Goal: Task Accomplishment & Management: Manage account settings

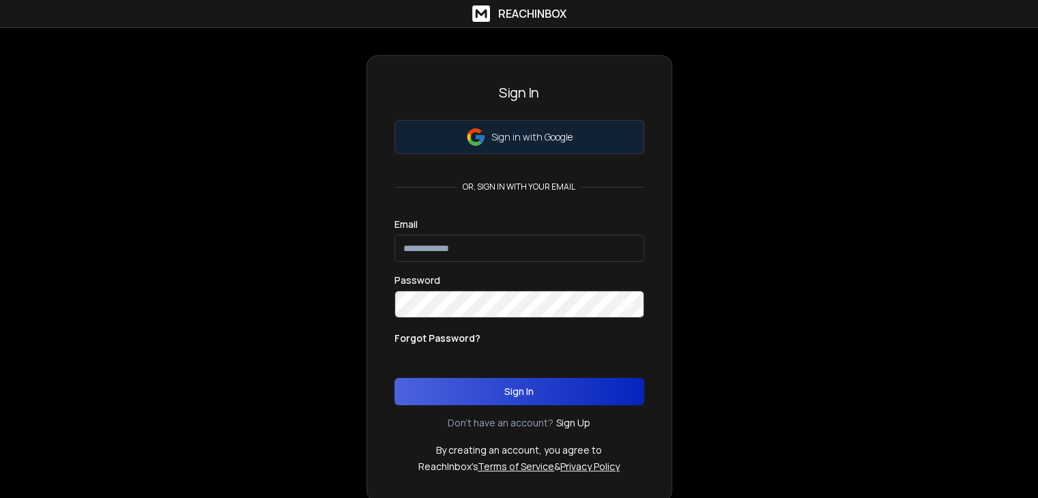
click at [595, 138] on button "Sign in with Google" at bounding box center [520, 137] width 250 height 34
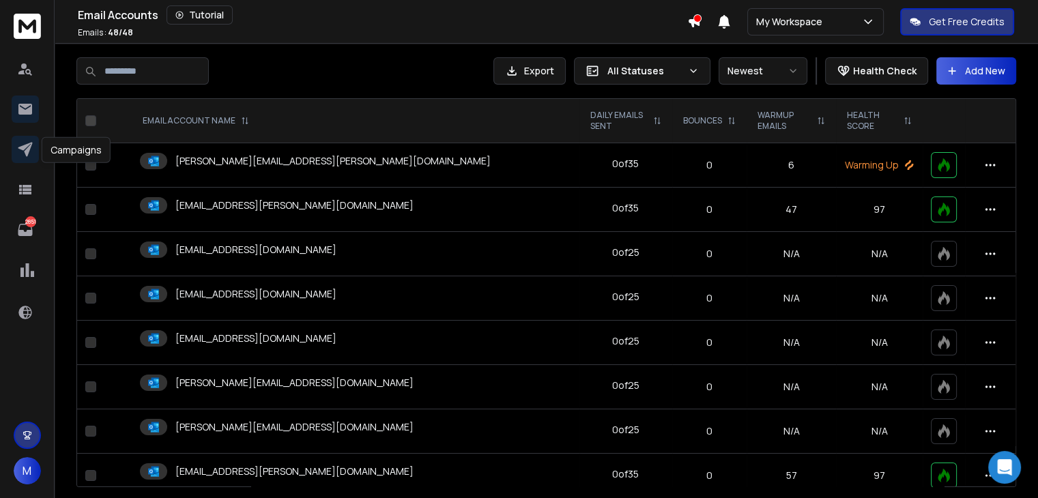
click at [29, 149] on icon at bounding box center [25, 150] width 14 height 14
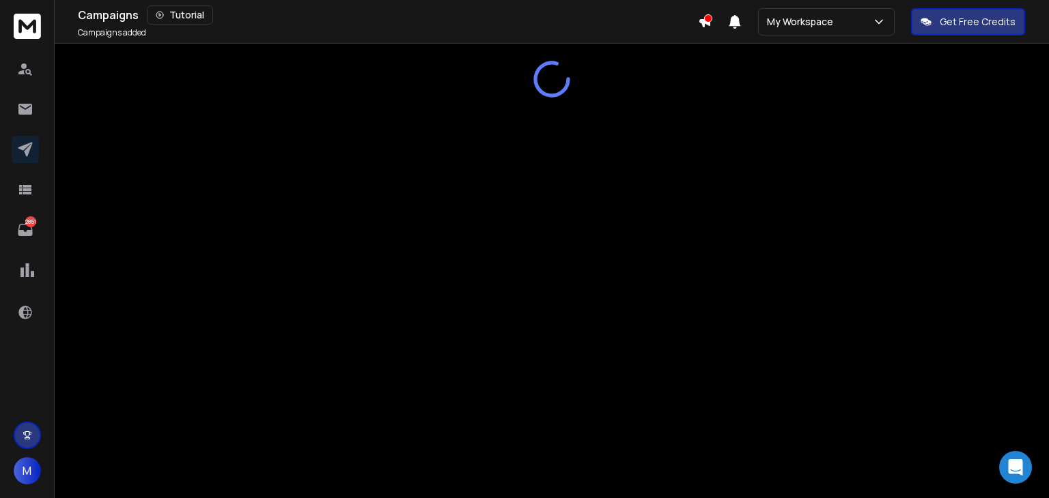
click at [369, 33] on div "Campaigns added" at bounding box center [388, 32] width 620 height 11
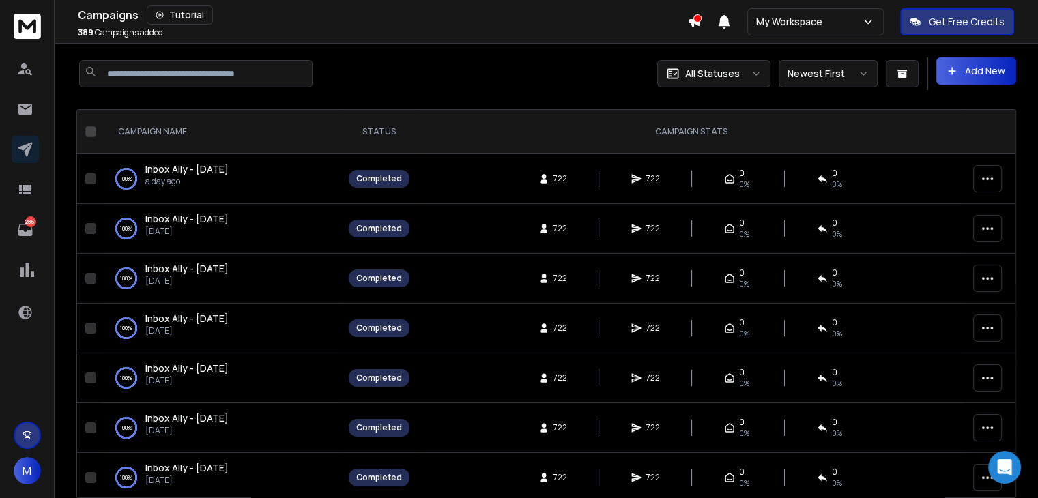
click at [982, 178] on icon "button" at bounding box center [987, 178] width 11 height 3
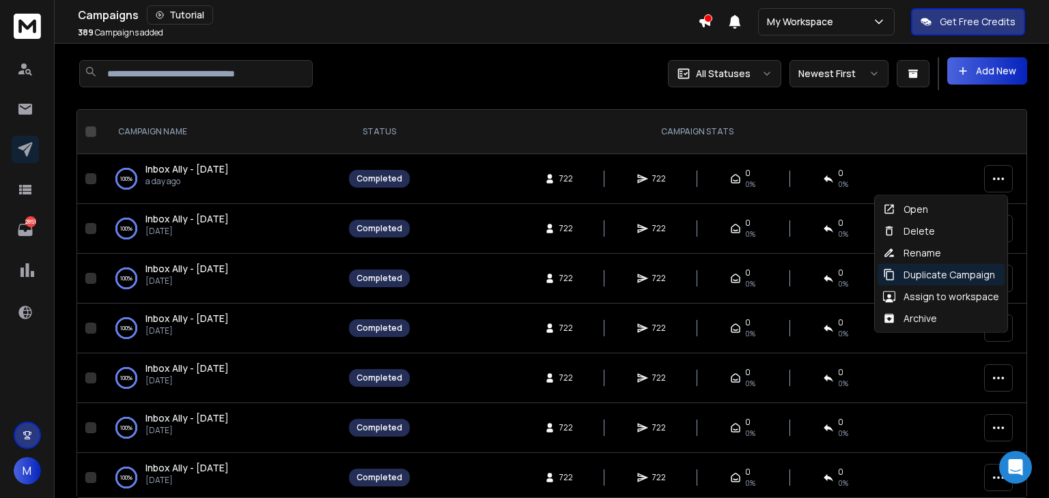
click at [947, 271] on div "Duplicate Campaign" at bounding box center [939, 275] width 112 height 14
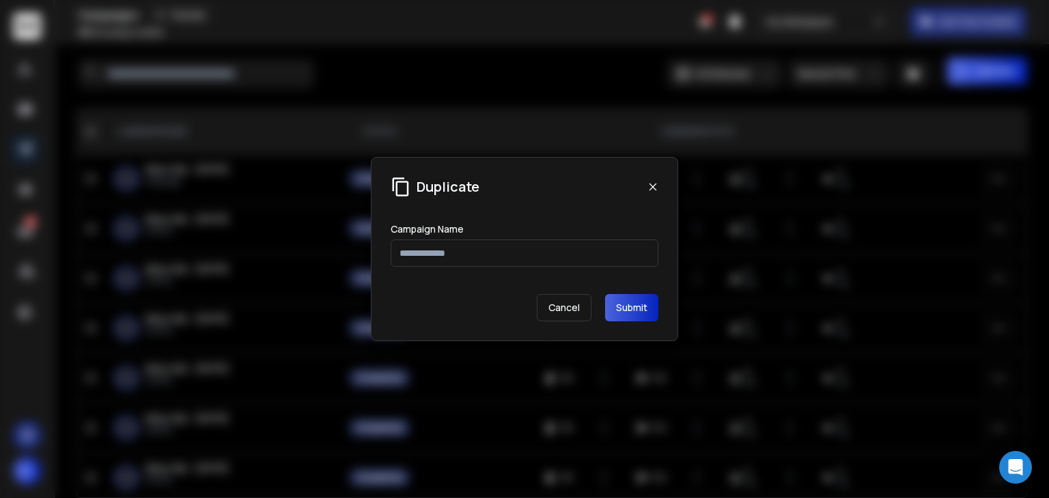
drag, startPoint x: 442, startPoint y: 254, endPoint x: 448, endPoint y: 259, distance: 8.2
click at [442, 254] on input "text" at bounding box center [524, 253] width 268 height 27
drag, startPoint x: 451, startPoint y: 251, endPoint x: 592, endPoint y: 218, distance: 144.9
click at [578, 251] on input "**********" at bounding box center [524, 253] width 268 height 27
type input "**********"
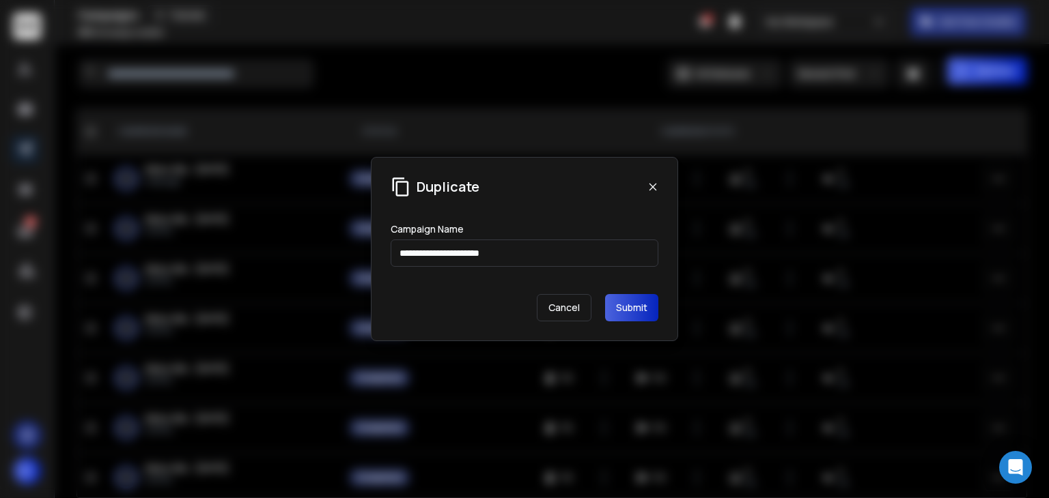
click at [605, 294] on button "Submit" at bounding box center [631, 307] width 53 height 27
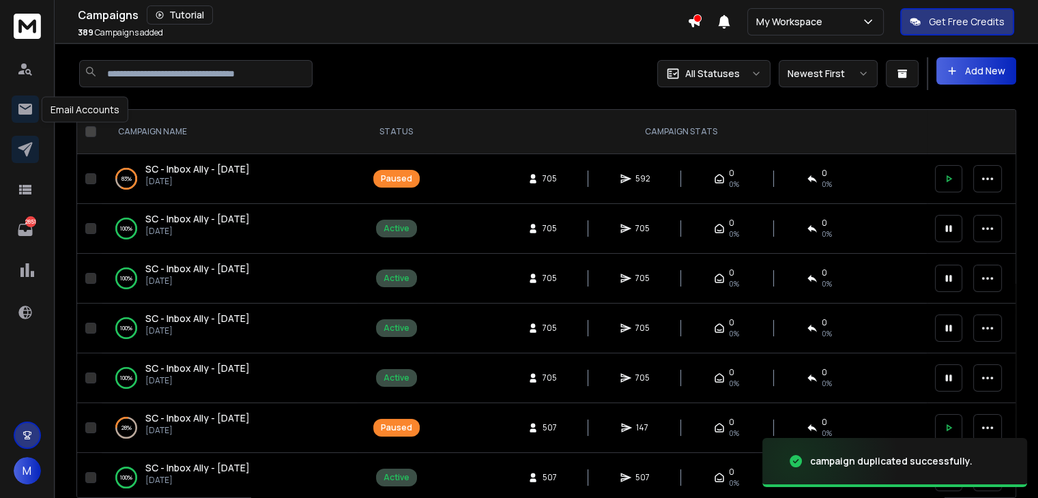
drag, startPoint x: 30, startPoint y: 107, endPoint x: 29, endPoint y: 118, distance: 10.9
click at [30, 107] on icon at bounding box center [25, 109] width 14 height 11
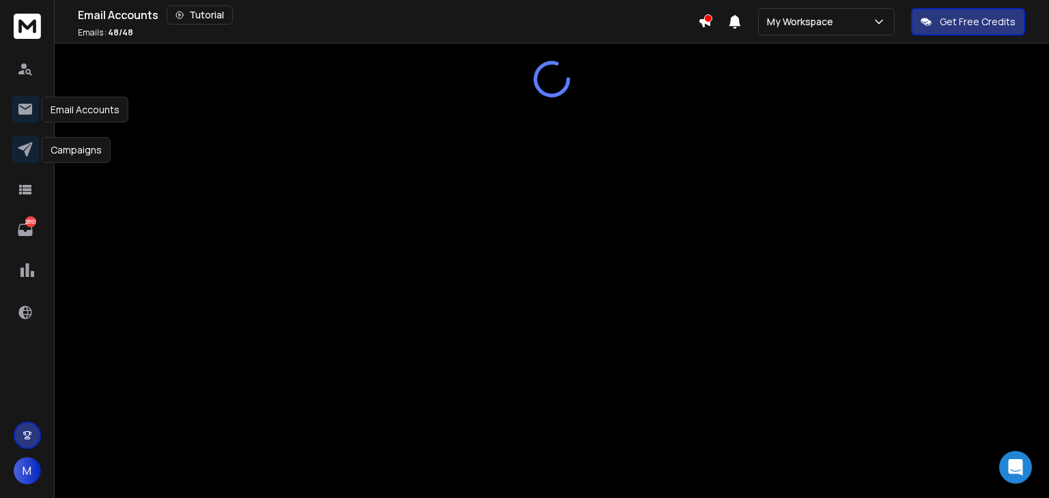
click at [27, 153] on icon at bounding box center [25, 150] width 14 height 14
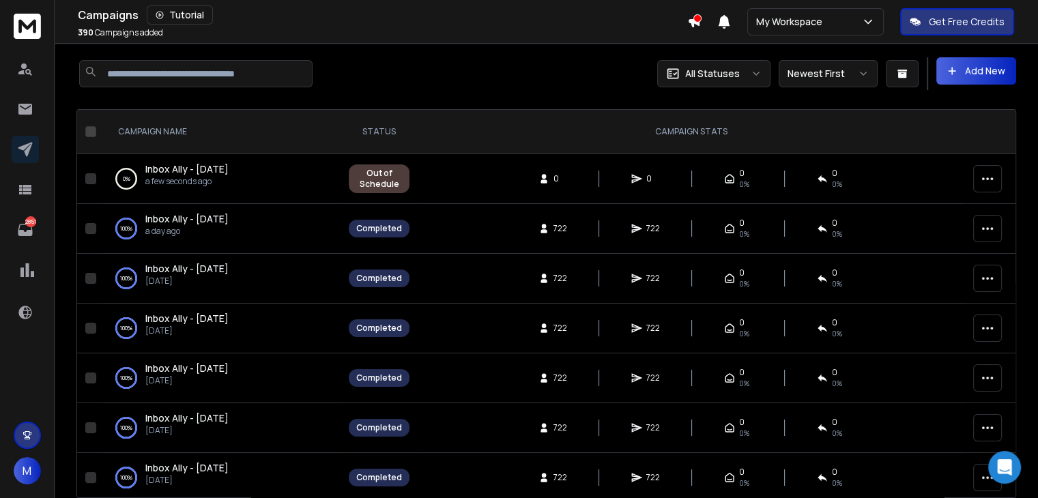
click at [254, 178] on div "0 % Inbox Ally - [DATE] a few seconds ago" at bounding box center [221, 178] width 212 height 33
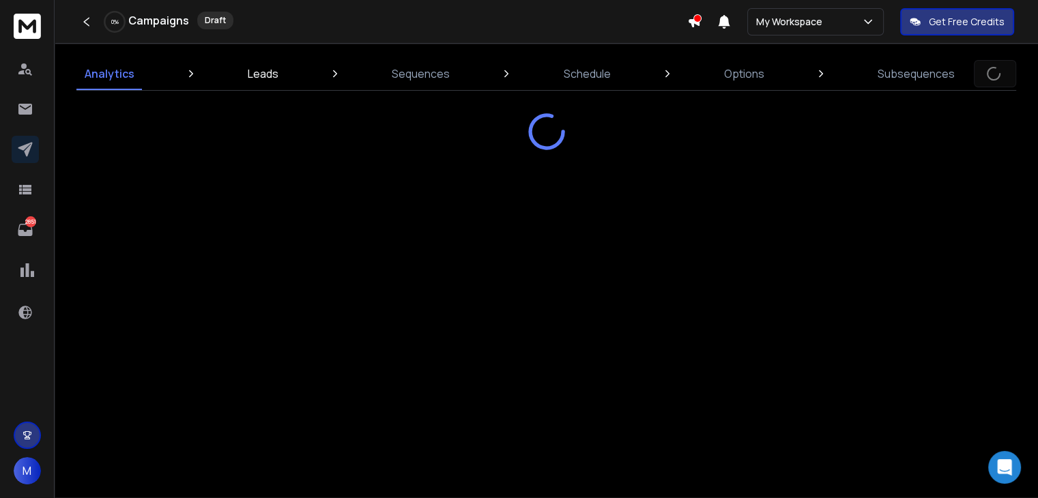
click at [271, 81] on p "Leads" at bounding box center [263, 74] width 31 height 16
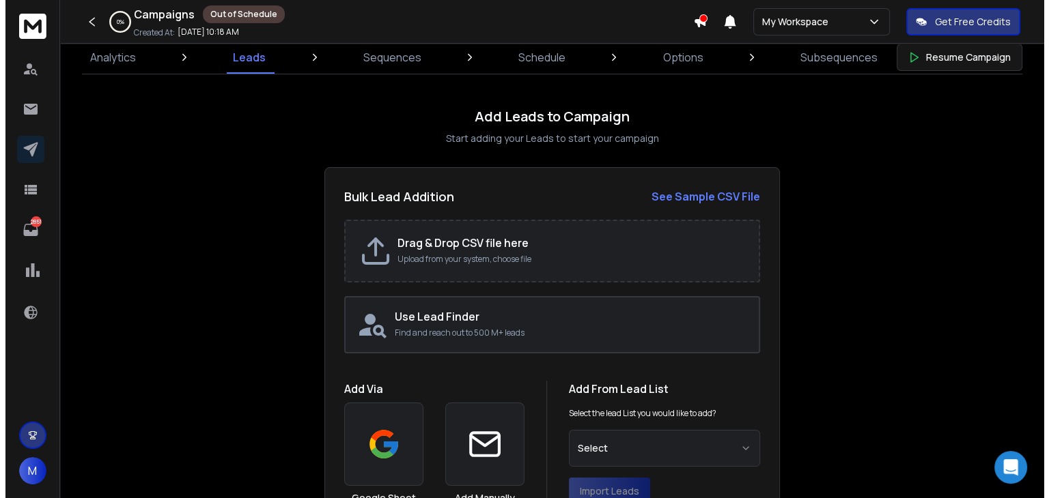
scroll to position [63, 0]
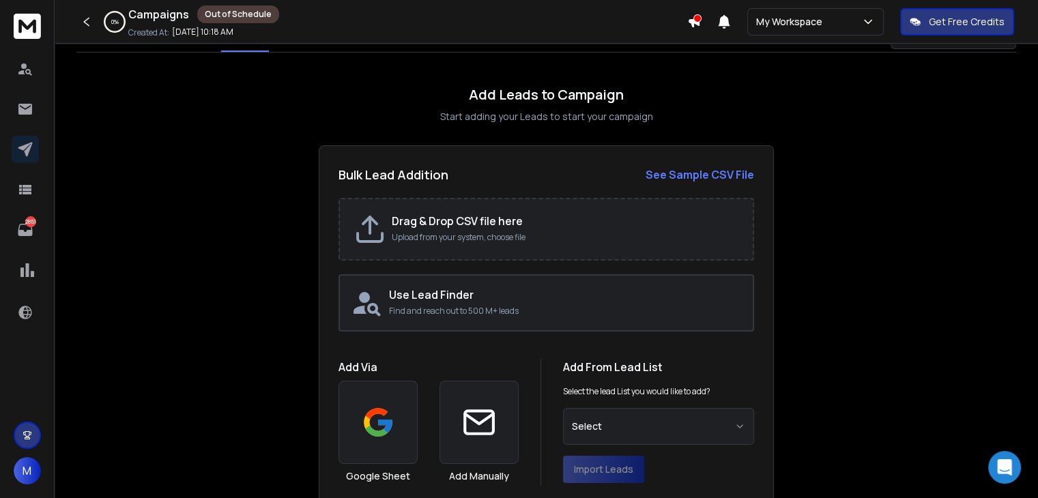
click at [649, 417] on button "Select" at bounding box center [658, 426] width 191 height 37
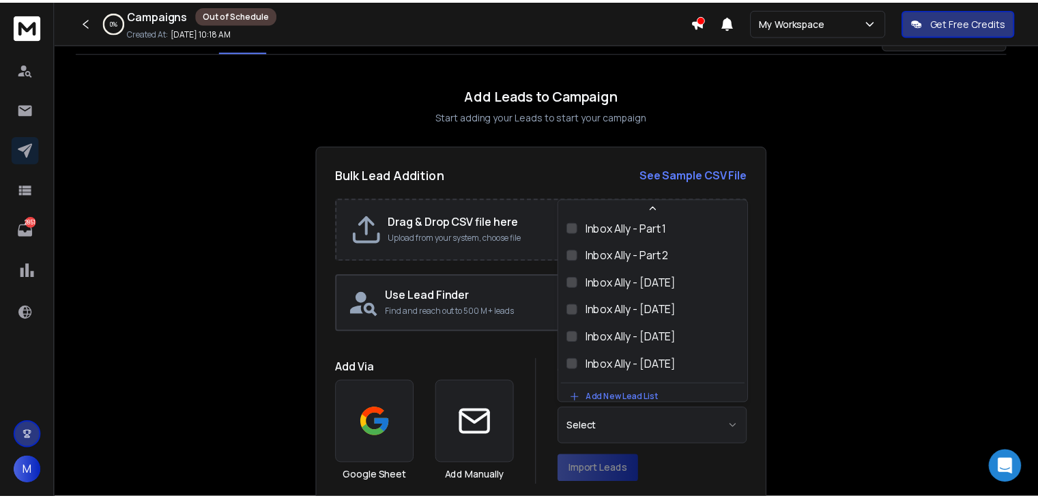
scroll to position [528, 0]
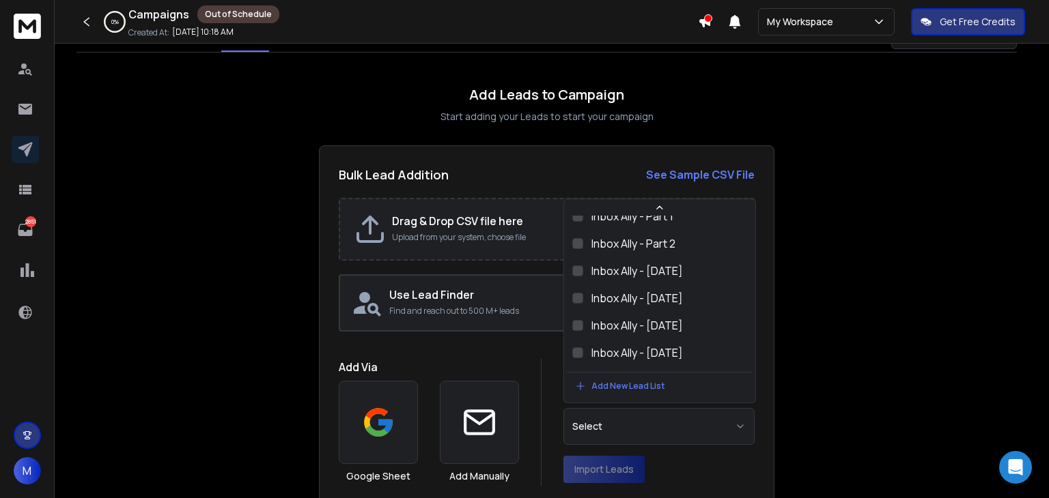
click at [651, 350] on div "Inbox Ally - [DATE]" at bounding box center [636, 353] width 91 height 16
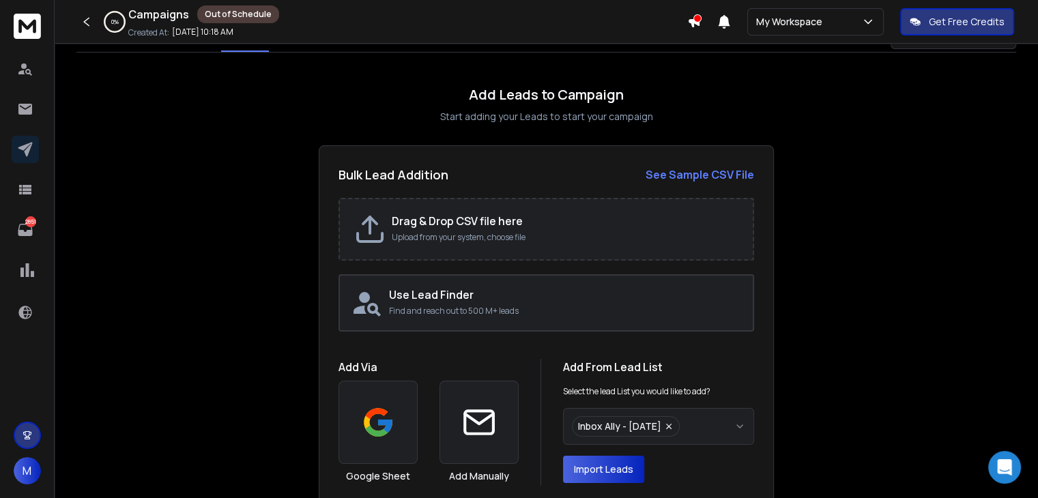
click at [605, 487] on div "Bulk Lead Addition See Sample CSV File Drag & Drop CSV file here Upload from yo…" at bounding box center [546, 325] width 455 height 360
click at [612, 470] on button "Import Leads" at bounding box center [603, 469] width 81 height 27
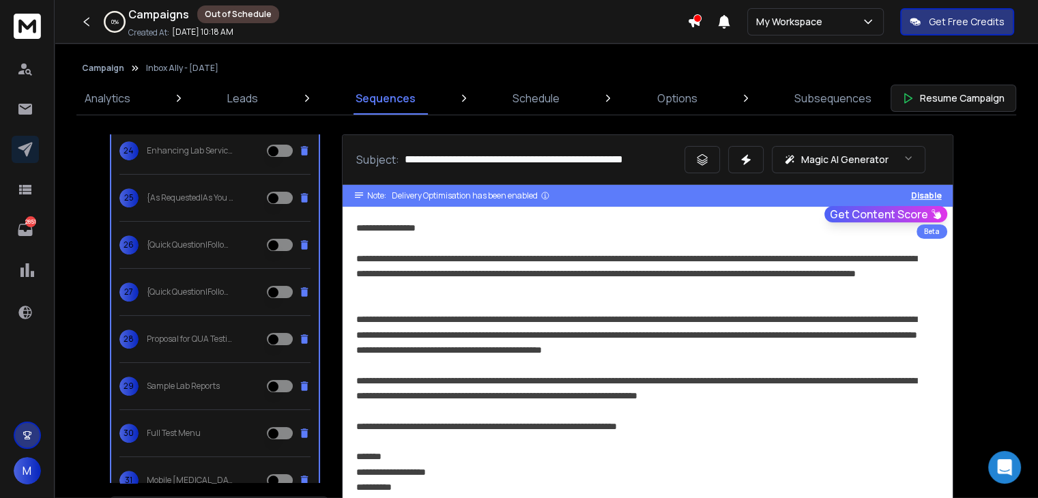
scroll to position [1115, 0]
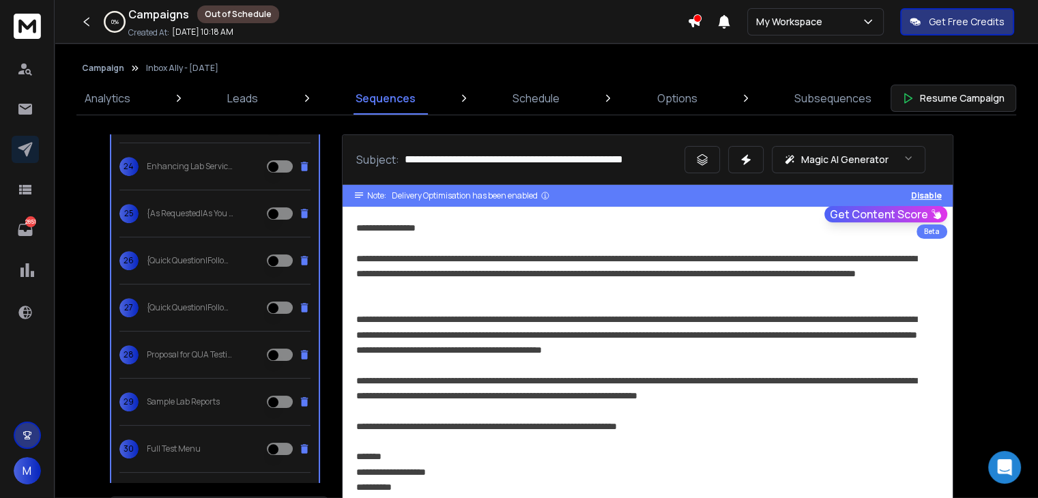
click at [223, 255] on p "{Quick Question|Follow-Up|Q2 Team Goals|Upcoming Company Initiatives|Internal P…" at bounding box center [190, 260] width 87 height 11
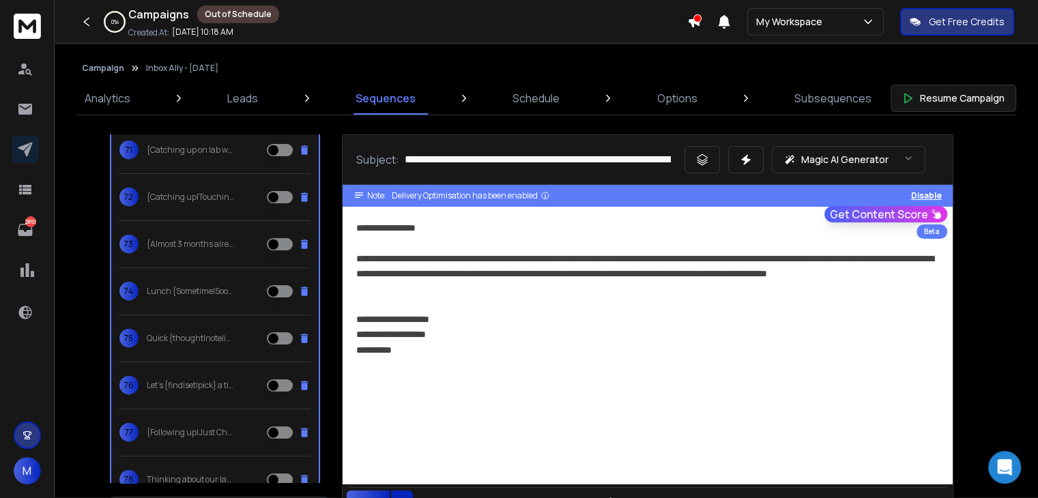
scroll to position [3766, 0]
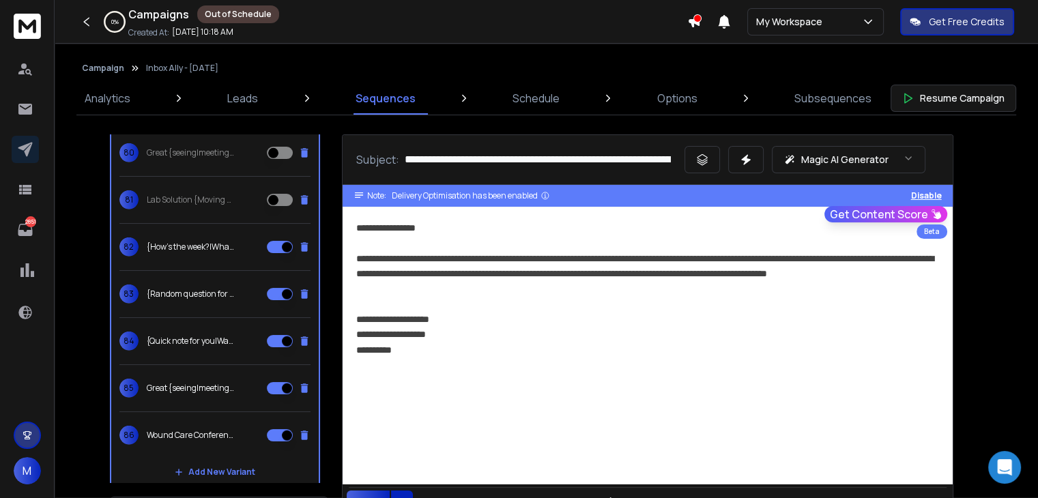
click at [210, 241] on div "82 {How’s the week?|What’s new?|All good?|Been a while|Life update?}" at bounding box center [176, 247] width 115 height 19
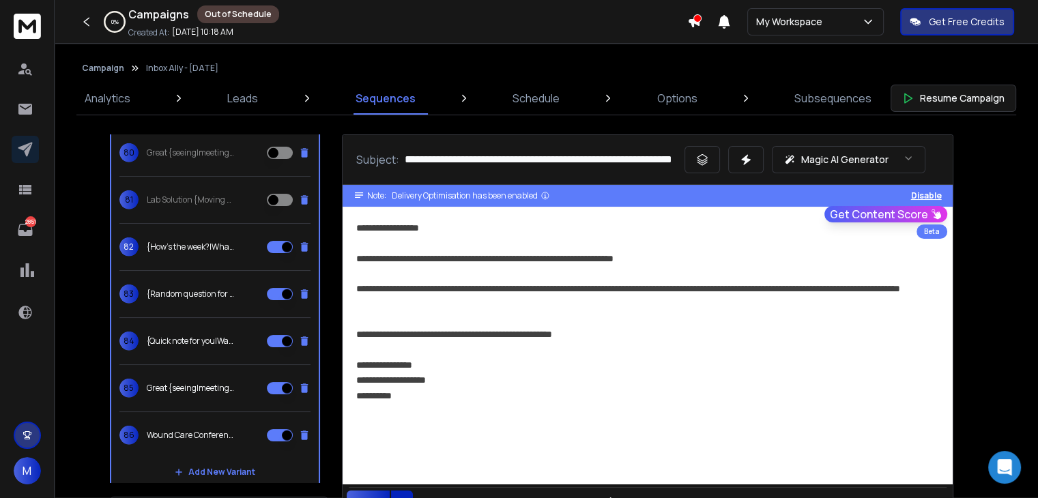
click at [216, 430] on p "Wound Care Conference {Meet and Greet|Catch Up|Networking Event}" at bounding box center [190, 435] width 87 height 11
type input "**********"
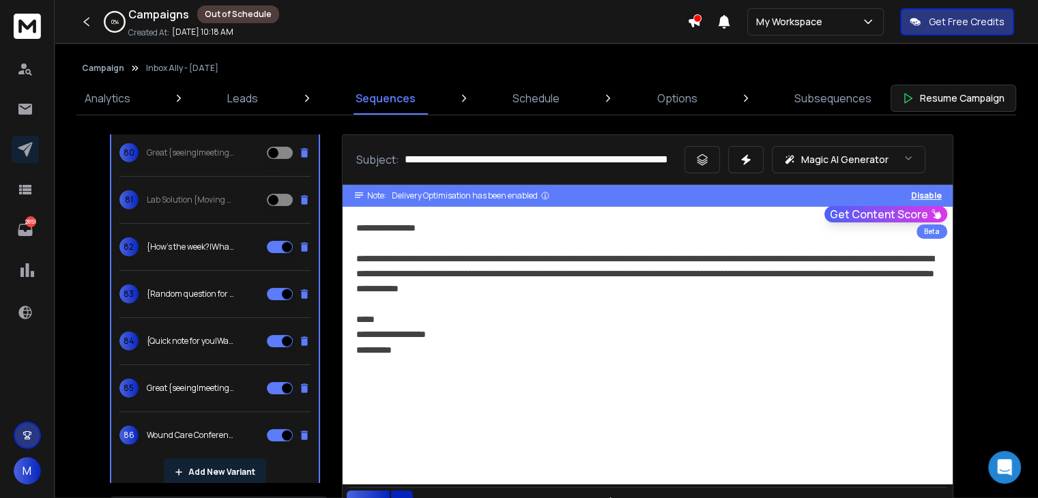
click at [230, 459] on button "Add New Variant" at bounding box center [215, 472] width 102 height 27
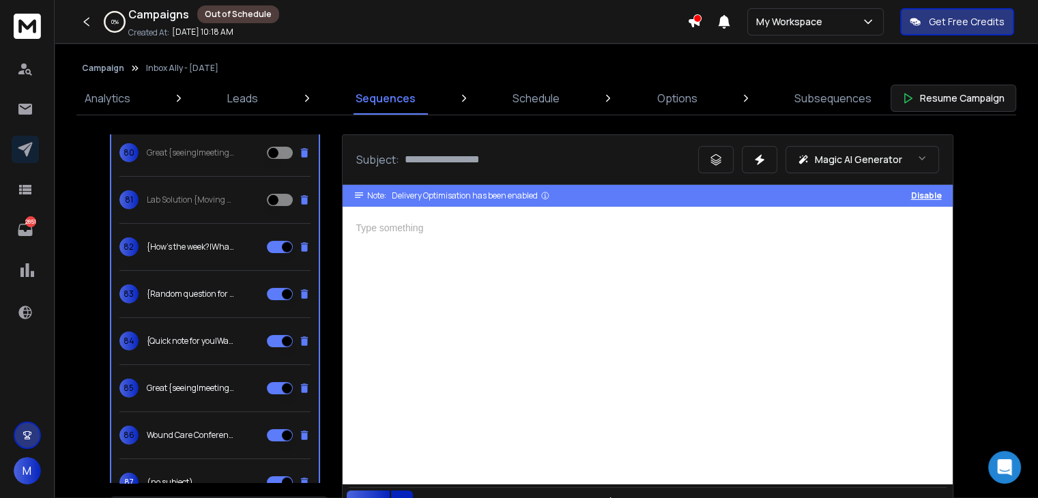
scroll to position [44, 0]
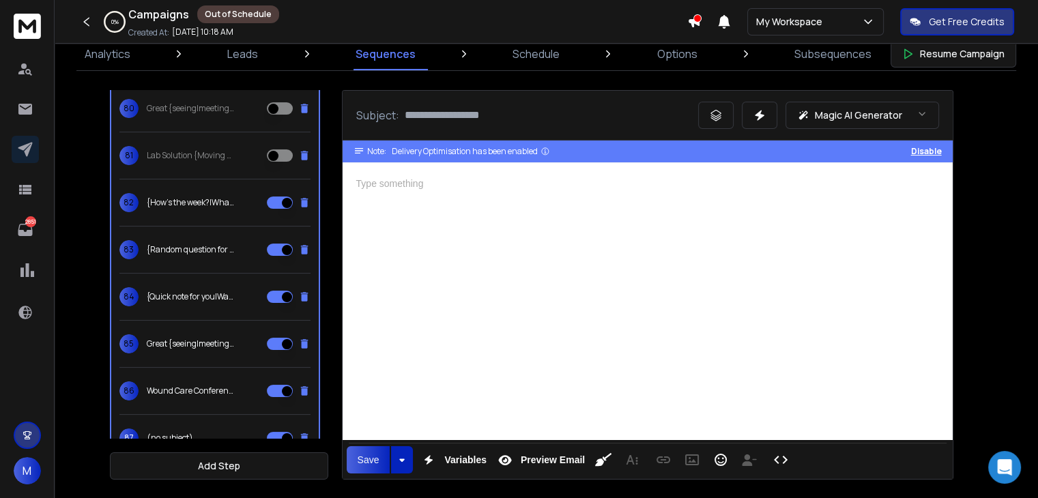
click at [486, 110] on input at bounding box center [545, 115] width 280 height 16
type input "**********"
click at [628, 187] on div at bounding box center [647, 183] width 583 height 15
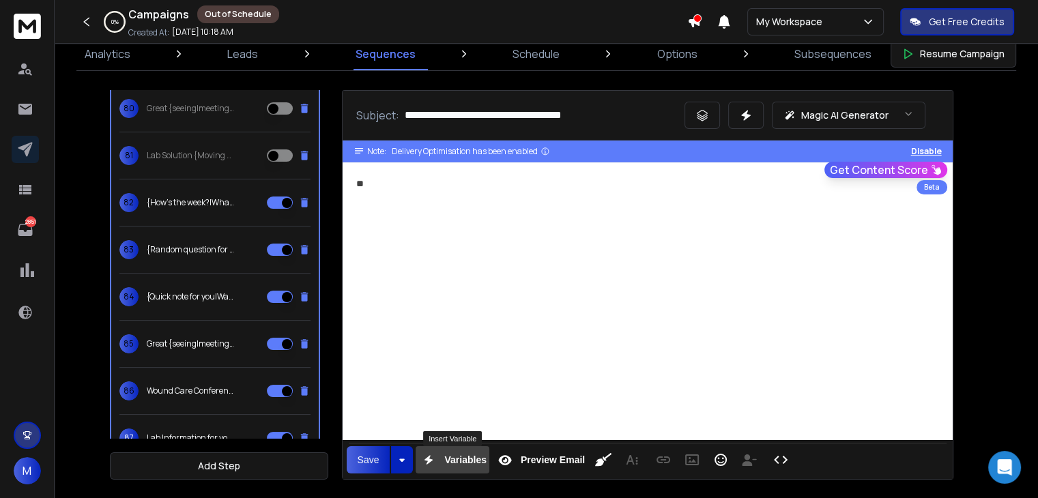
click at [479, 457] on span "Variables" at bounding box center [466, 461] width 48 height 12
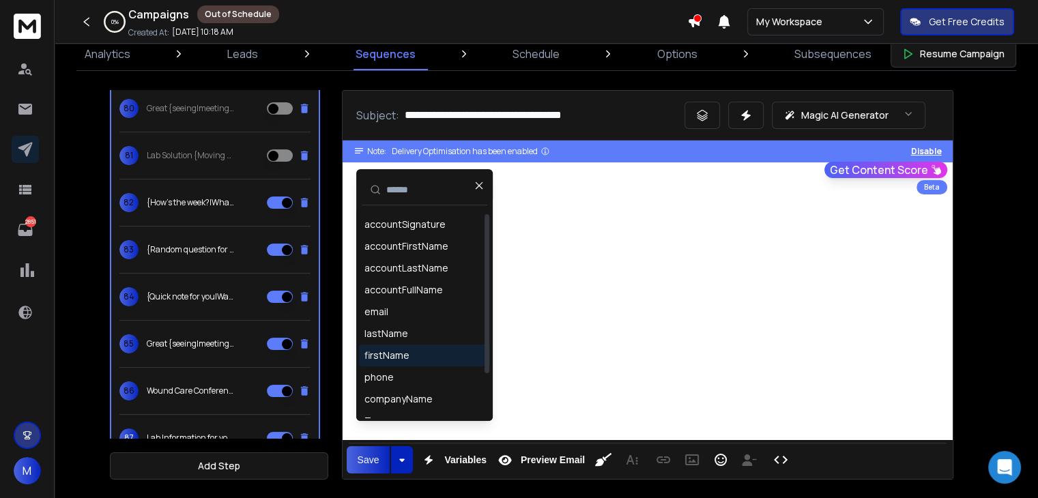
click at [415, 354] on div "firstName" at bounding box center [424, 356] width 131 height 22
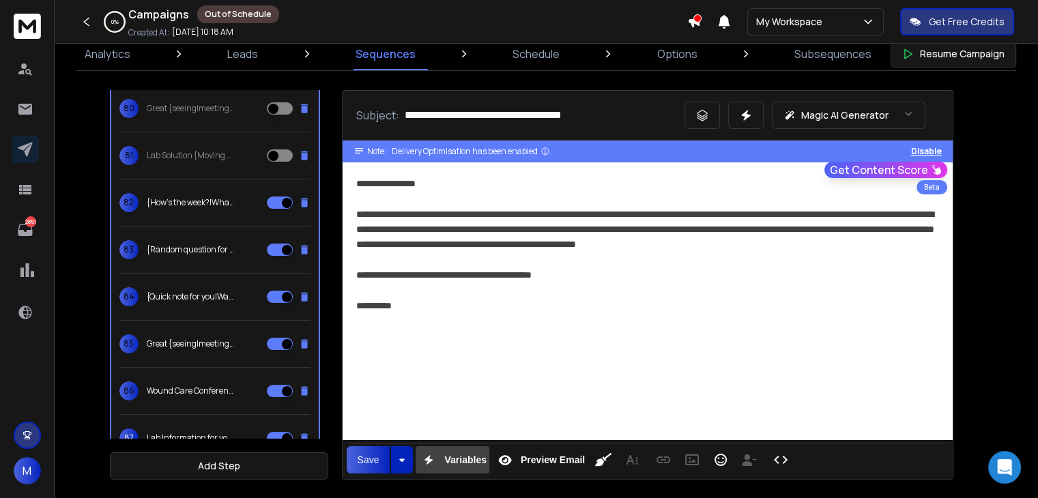
click at [462, 459] on span "Variables" at bounding box center [466, 461] width 48 height 12
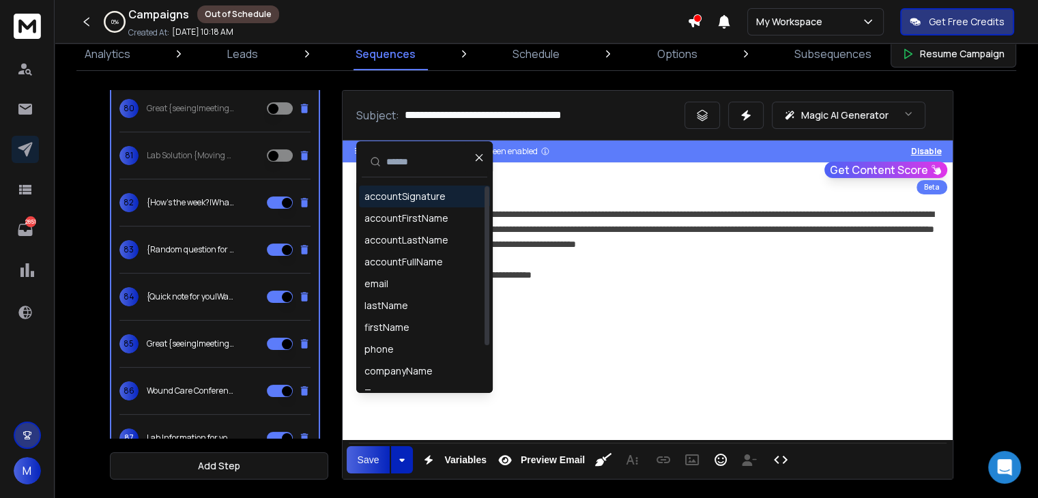
click at [423, 197] on div "accountSignature" at bounding box center [405, 197] width 81 height 14
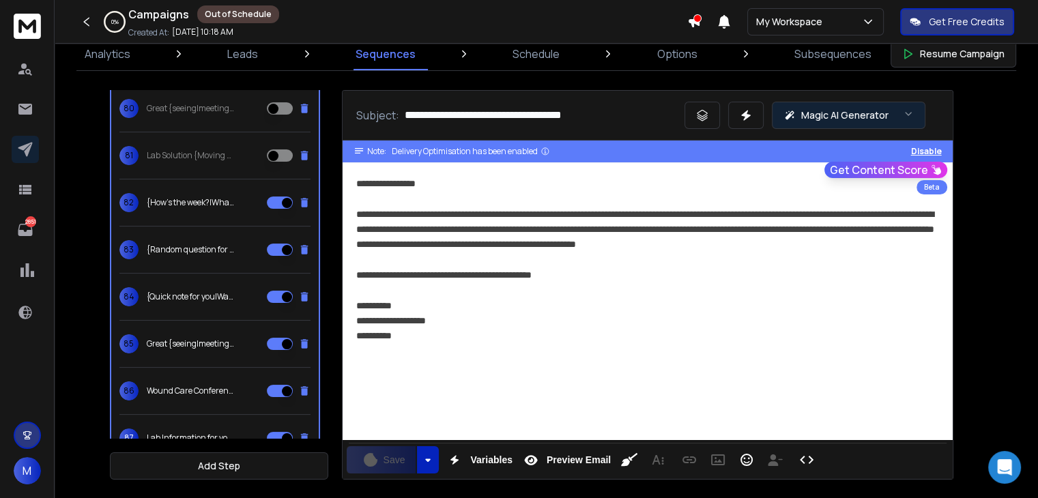
click at [867, 113] on p "Magic AI Generator" at bounding box center [844, 116] width 87 height 14
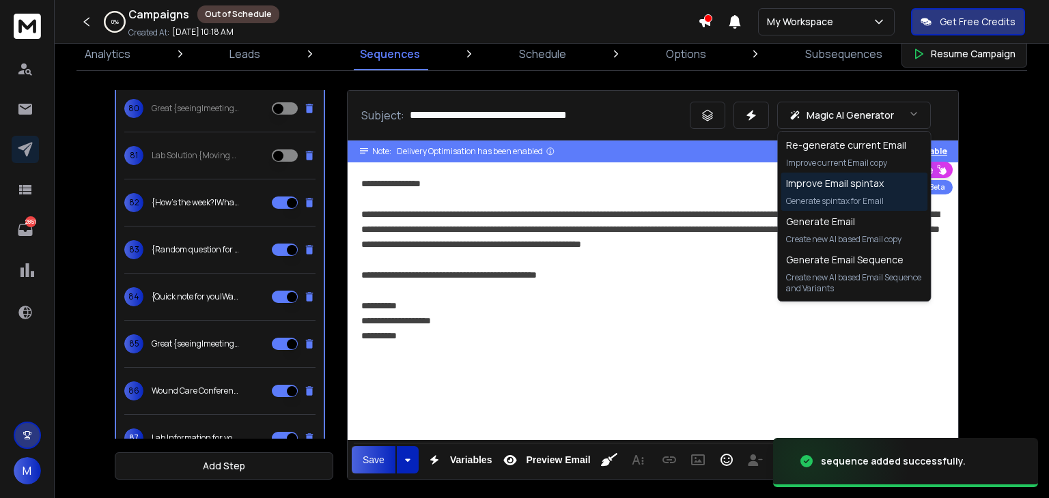
click at [876, 181] on h1 "Improve Email spintax" at bounding box center [835, 184] width 98 height 14
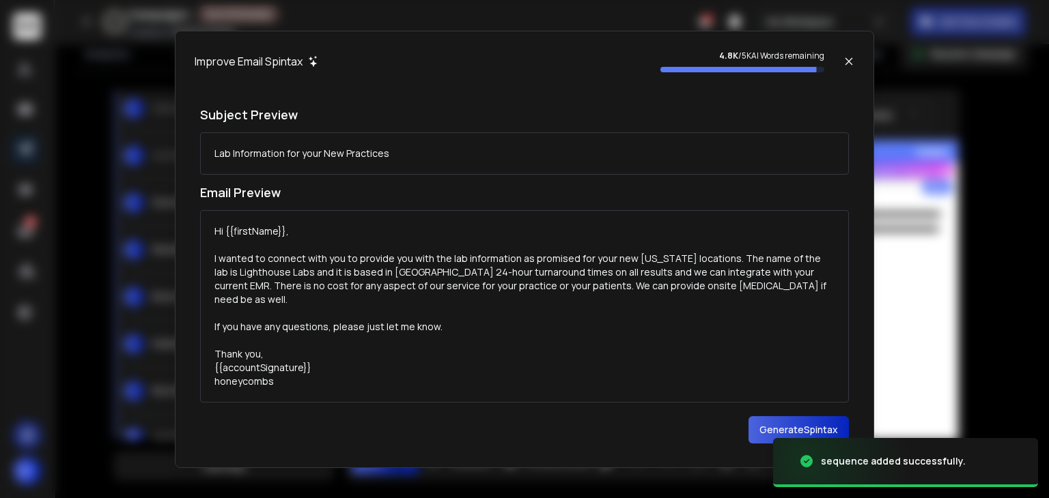
click at [805, 421] on button "Generate Spintax" at bounding box center [798, 429] width 100 height 27
click at [573, 83] on div "Improve Email Spintax 4.8K / 5K AI Words remaining Subject Preview Lab Informat…" at bounding box center [524, 250] width 659 height 398
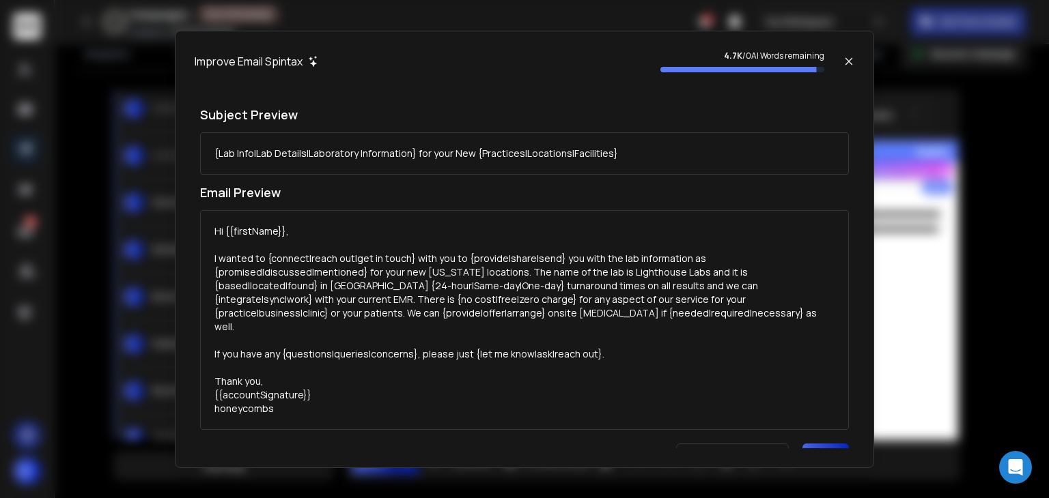
click at [580, 54] on div "Improve Email Spintax 4.7K / 0 AI Words remaining" at bounding box center [524, 62] width 659 height 22
click at [815, 444] on button "Apply" at bounding box center [825, 457] width 46 height 27
type input "**********"
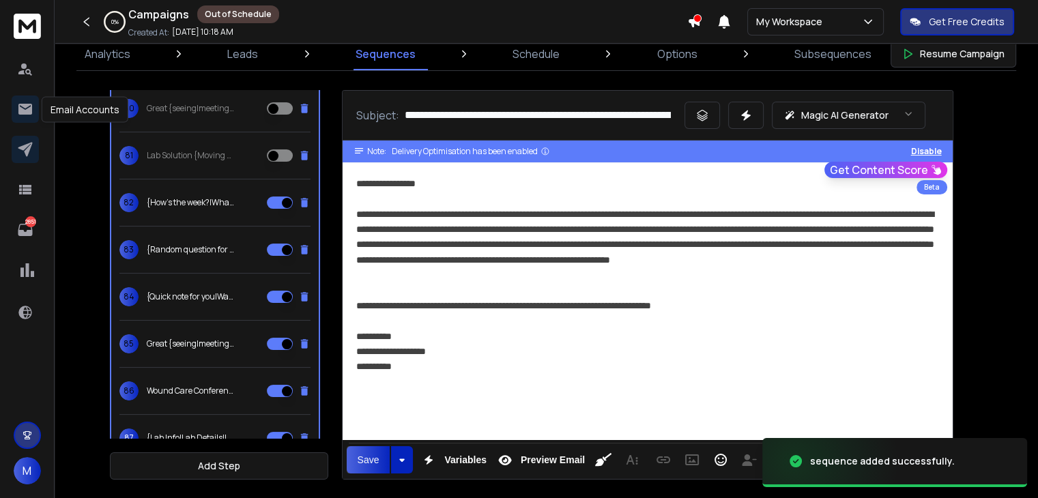
click at [33, 108] on link at bounding box center [25, 109] width 27 height 27
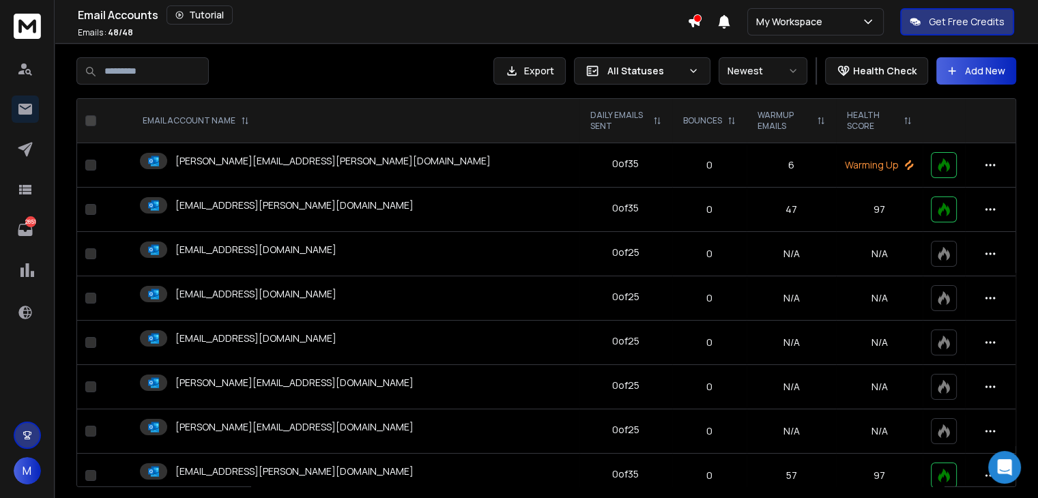
click at [378, 209] on div "[EMAIL_ADDRESS][PERSON_NAME][DOMAIN_NAME]" at bounding box center [355, 205] width 431 height 16
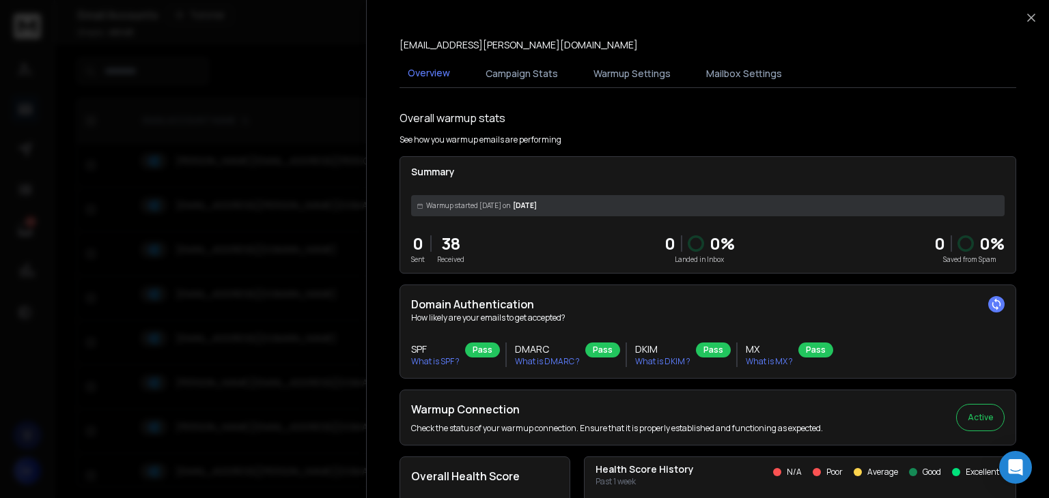
click at [726, 68] on button "Mailbox Settings" at bounding box center [744, 74] width 92 height 30
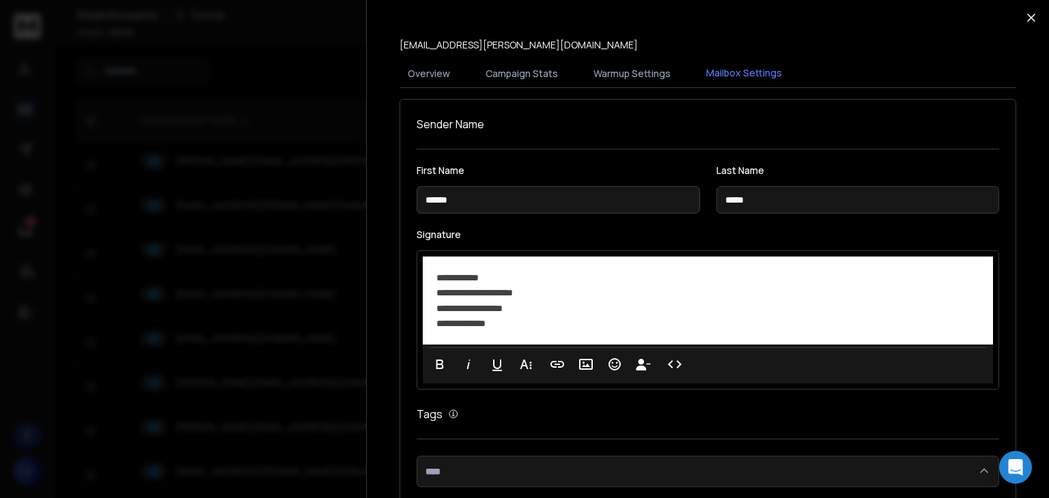
click at [1027, 18] on icon "button" at bounding box center [1030, 17] width 7 height 7
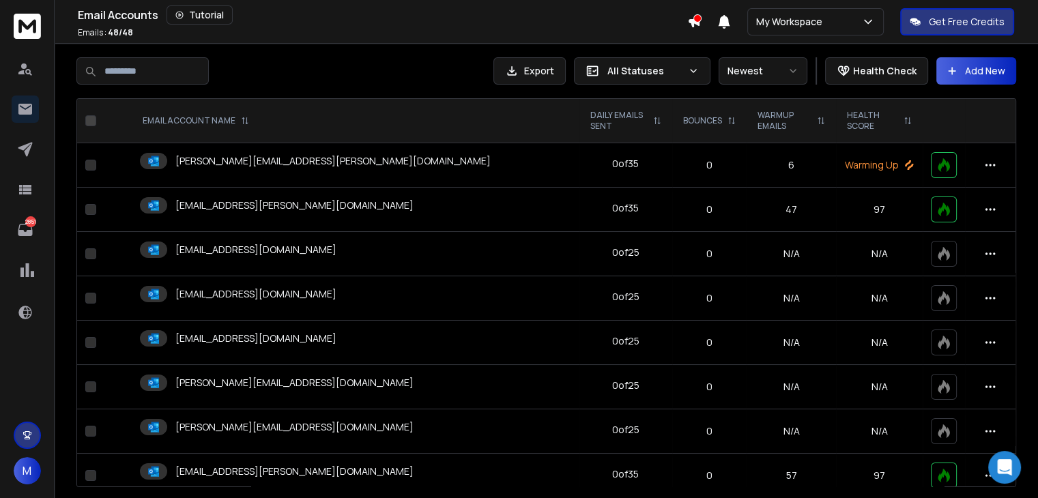
click at [388, 249] on div "[EMAIL_ADDRESS][DOMAIN_NAME]" at bounding box center [355, 250] width 431 height 16
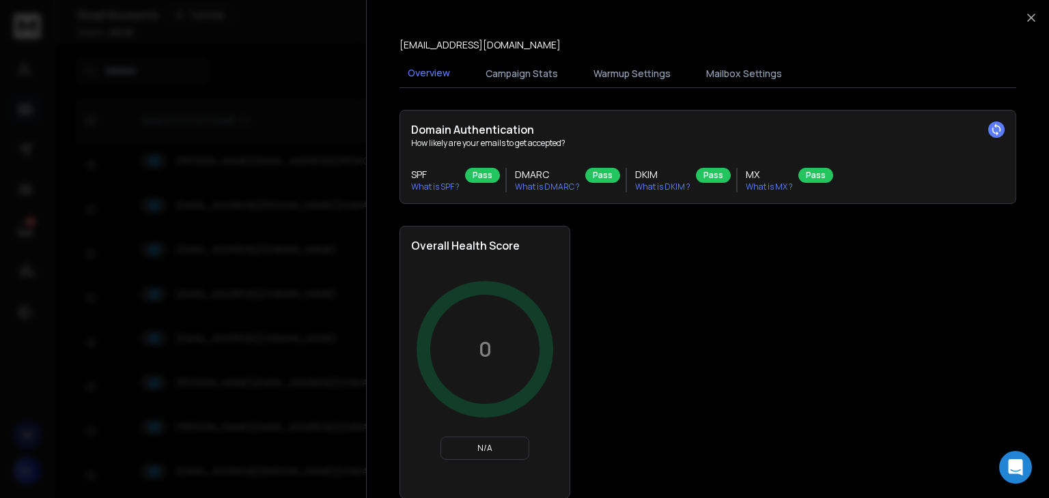
click at [735, 66] on button "Mailbox Settings" at bounding box center [744, 74] width 92 height 30
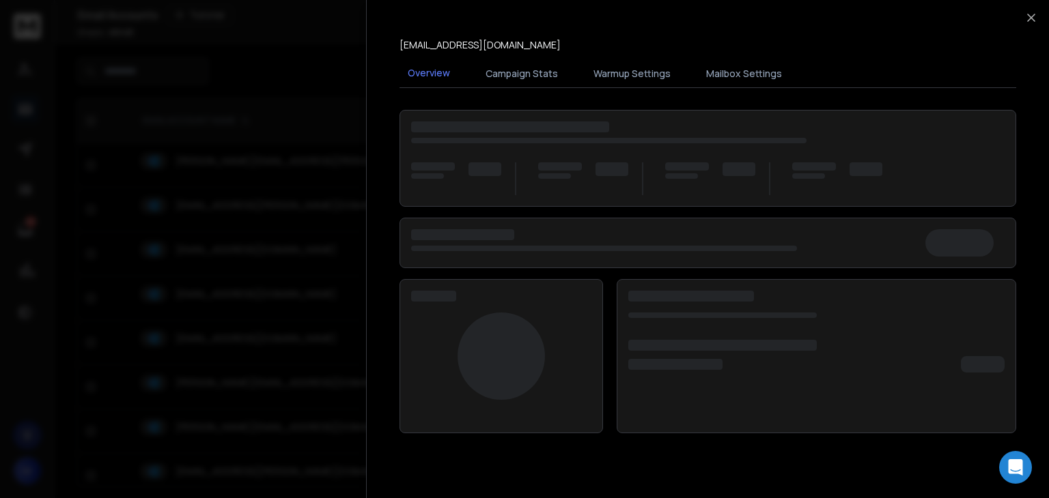
click at [315, 236] on div at bounding box center [524, 249] width 1049 height 498
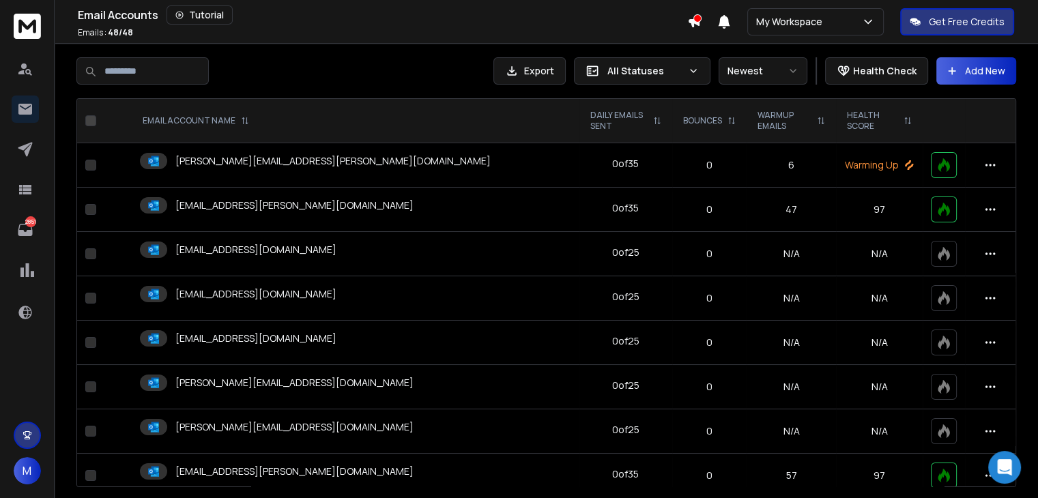
click at [304, 285] on td "[EMAIL_ADDRESS][DOMAIN_NAME]" at bounding box center [356, 298] width 448 height 44
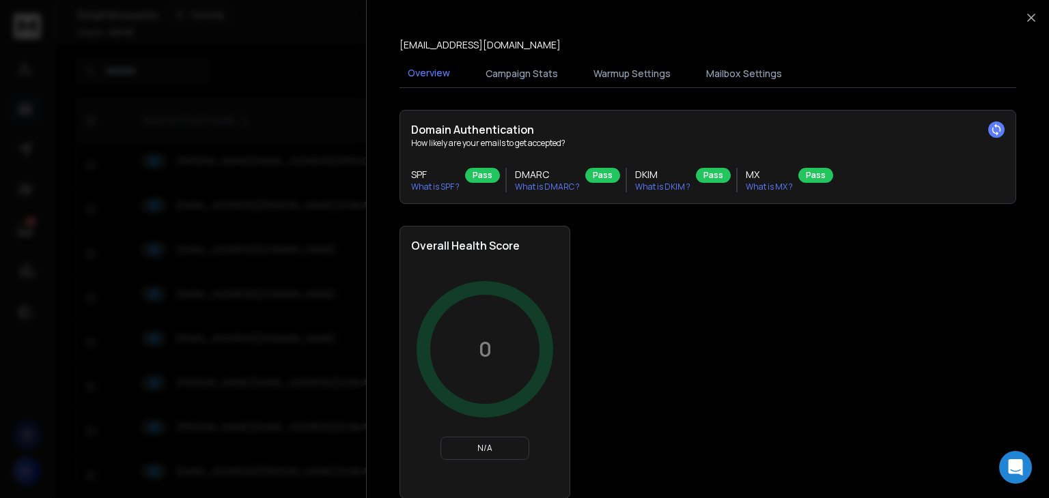
click at [723, 63] on button "Mailbox Settings" at bounding box center [744, 74] width 92 height 30
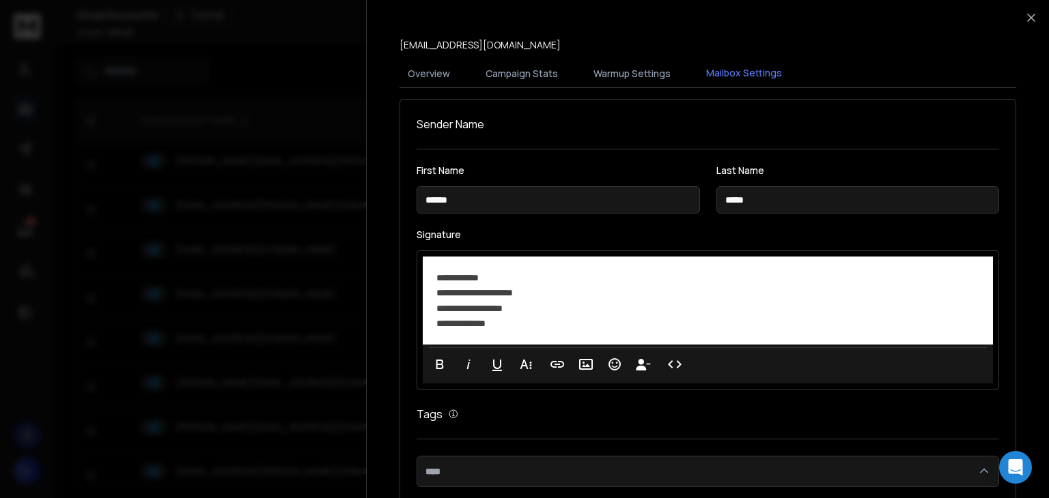
click at [254, 195] on div at bounding box center [524, 249] width 1049 height 498
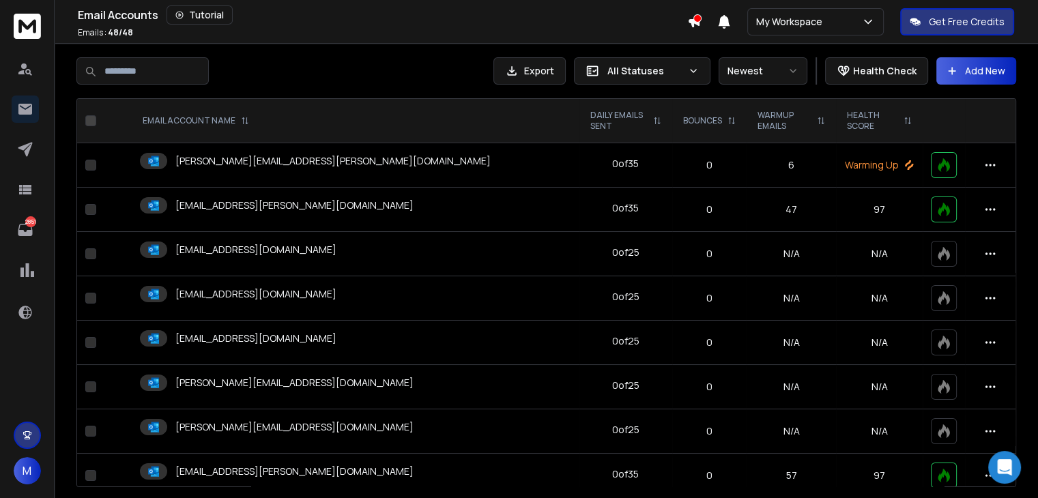
click at [264, 350] on td "[EMAIL_ADDRESS][DOMAIN_NAME]" at bounding box center [356, 343] width 448 height 44
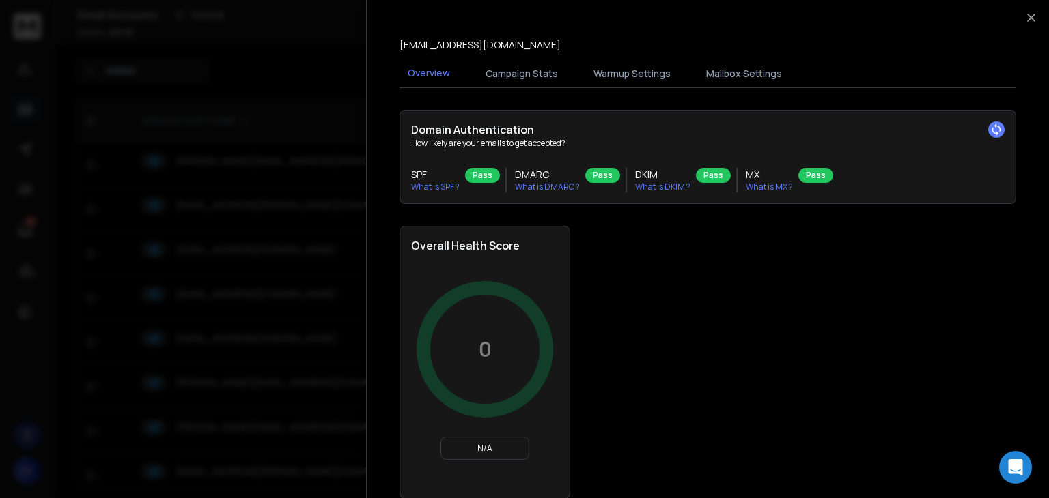
click at [726, 56] on div "[EMAIL_ADDRESS][DOMAIN_NAME] Overview Campaign Stats Warmup Settings Mailbox Se…" at bounding box center [707, 268] width 649 height 504
click at [728, 63] on button "Mailbox Settings" at bounding box center [744, 74] width 92 height 30
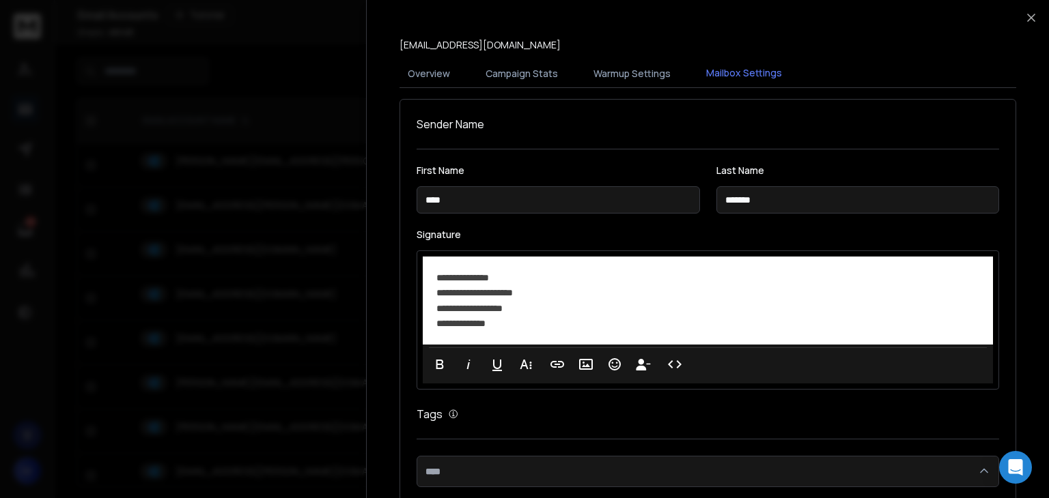
click at [246, 225] on div at bounding box center [524, 249] width 1049 height 498
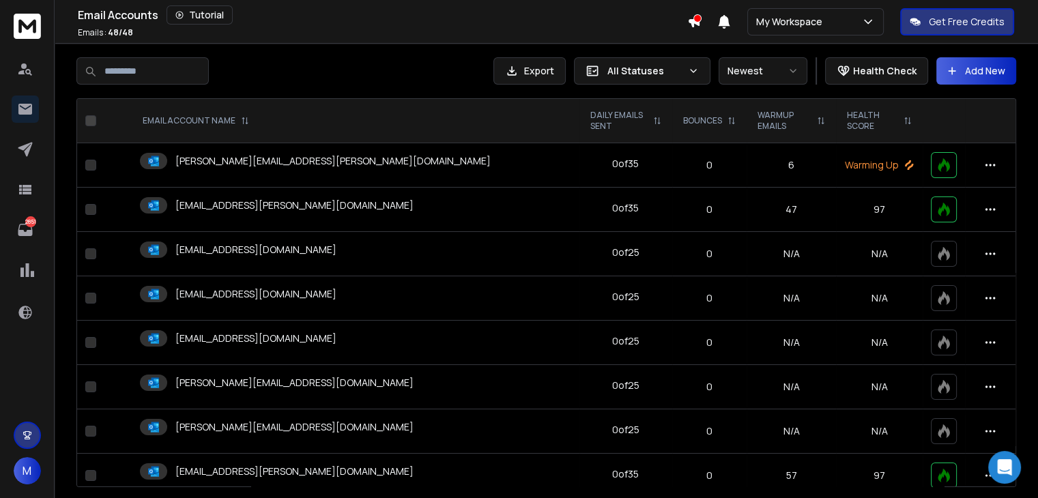
click at [241, 379] on p "[PERSON_NAME][EMAIL_ADDRESS][DOMAIN_NAME]" at bounding box center [294, 383] width 238 height 14
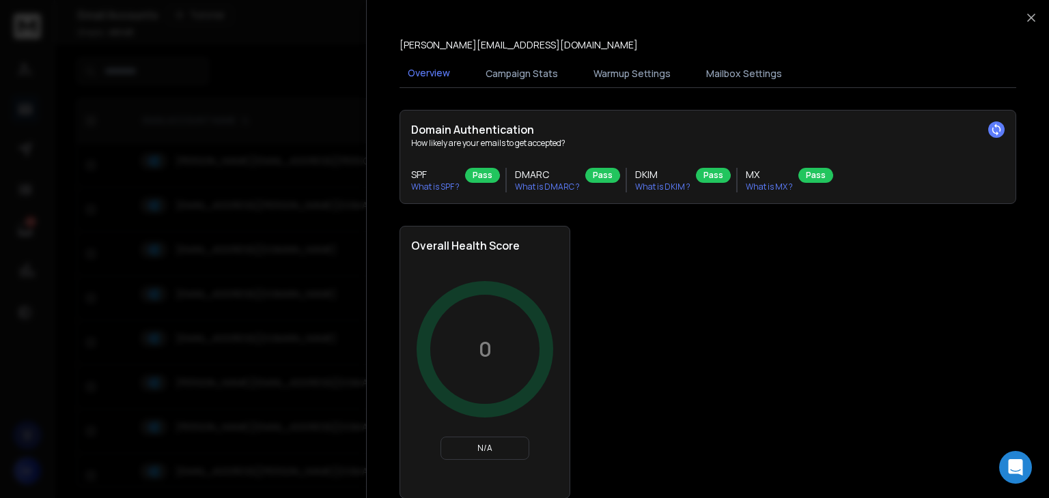
click at [737, 72] on button "Mailbox Settings" at bounding box center [744, 74] width 92 height 30
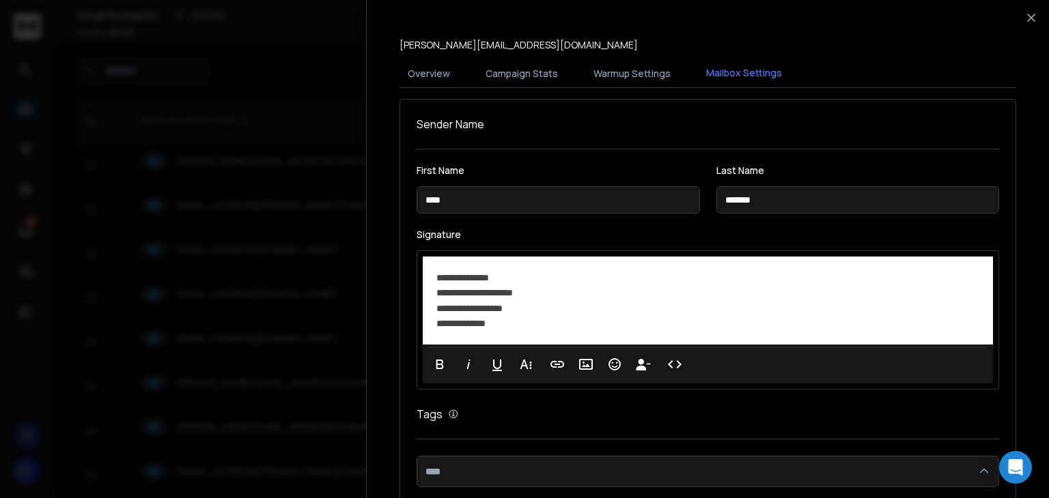
click at [287, 260] on div at bounding box center [524, 249] width 1049 height 498
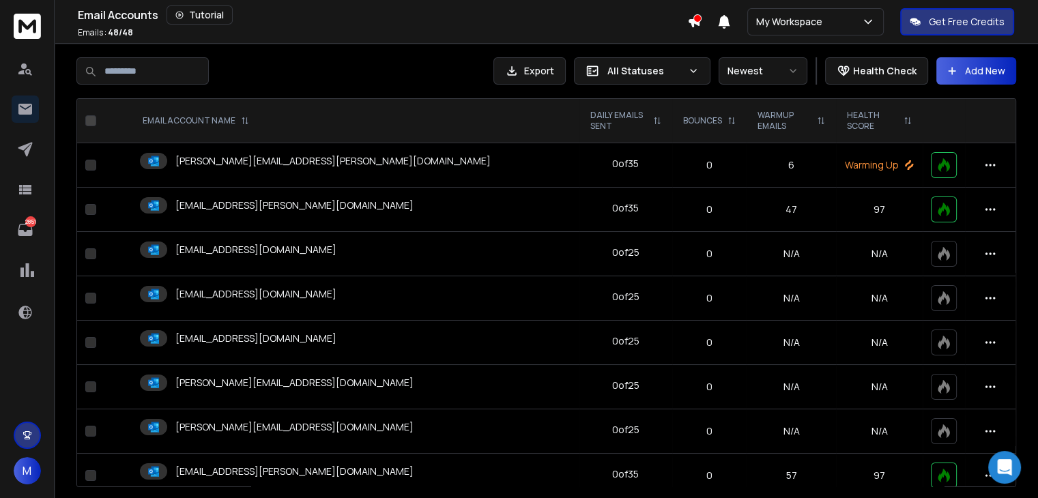
click at [259, 427] on p "[PERSON_NAME][EMAIL_ADDRESS][DOMAIN_NAME]" at bounding box center [294, 427] width 238 height 14
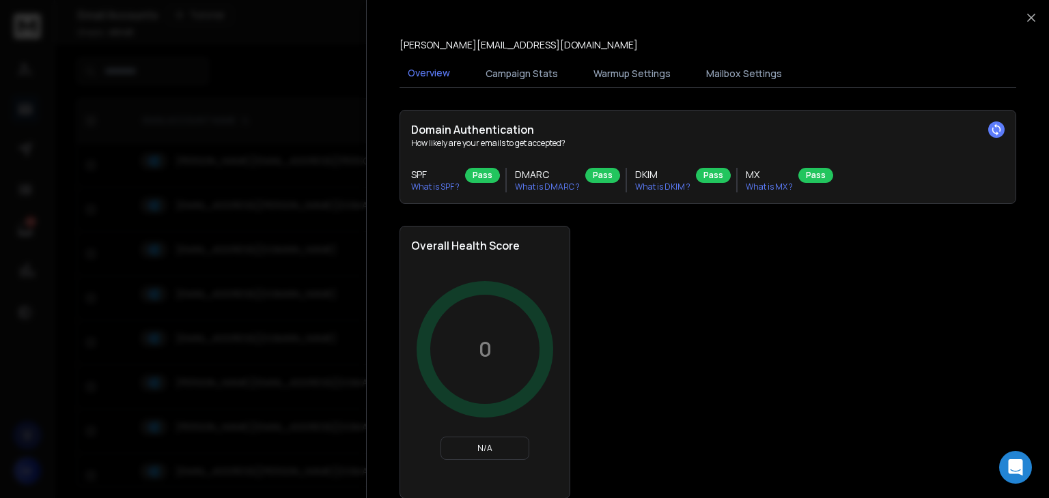
click at [726, 61] on button "Mailbox Settings" at bounding box center [744, 74] width 92 height 30
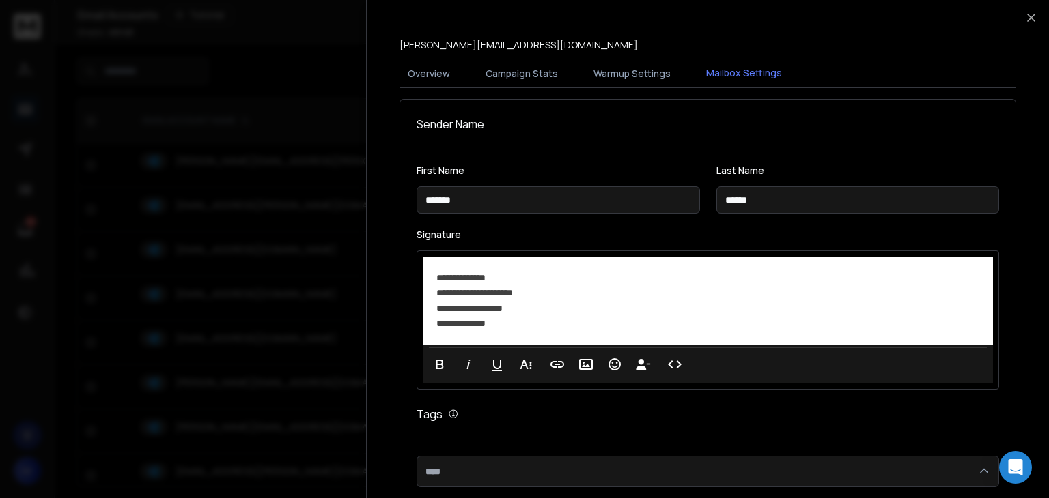
click at [268, 232] on div at bounding box center [524, 249] width 1049 height 498
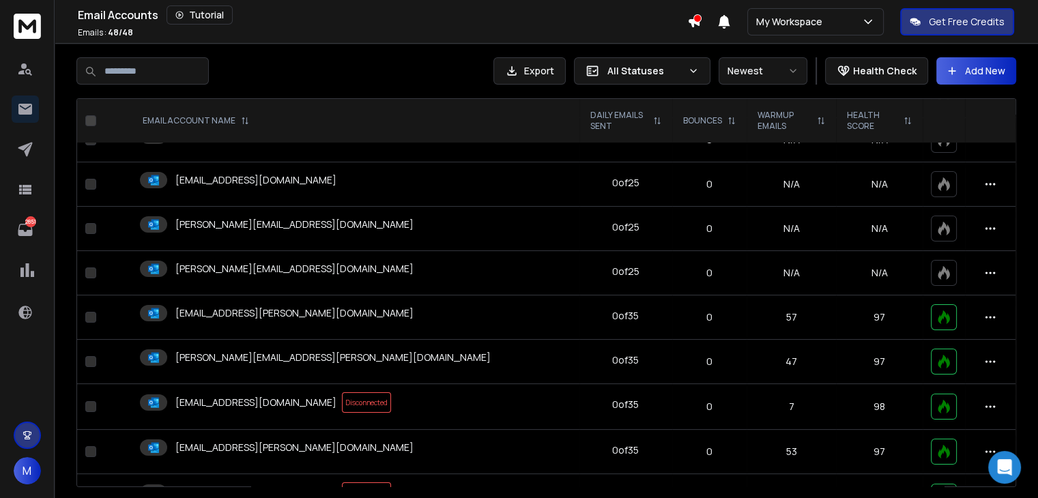
scroll to position [159, 0]
click at [278, 306] on p "[EMAIL_ADDRESS][PERSON_NAME][DOMAIN_NAME]" at bounding box center [294, 313] width 238 height 14
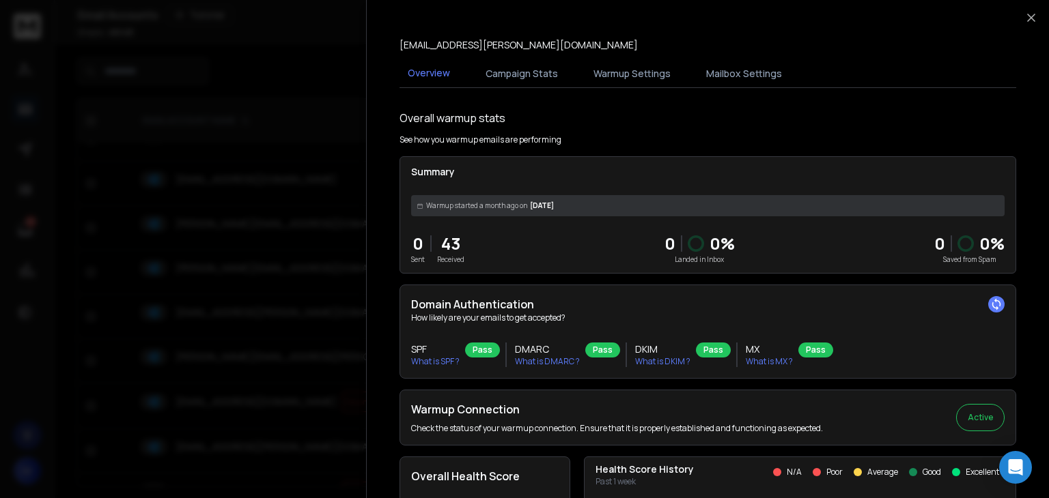
click at [773, 66] on button "Mailbox Settings" at bounding box center [744, 74] width 92 height 30
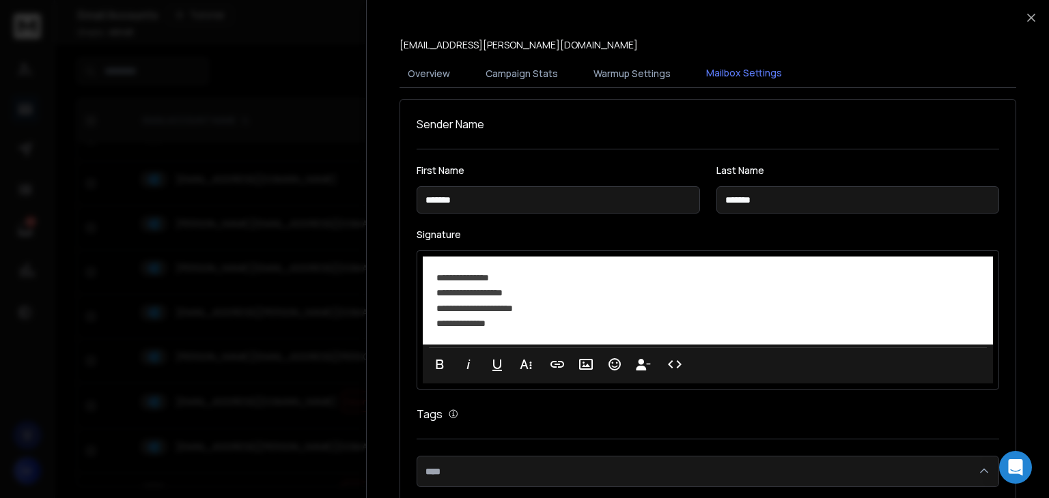
click at [287, 223] on div at bounding box center [524, 249] width 1049 height 498
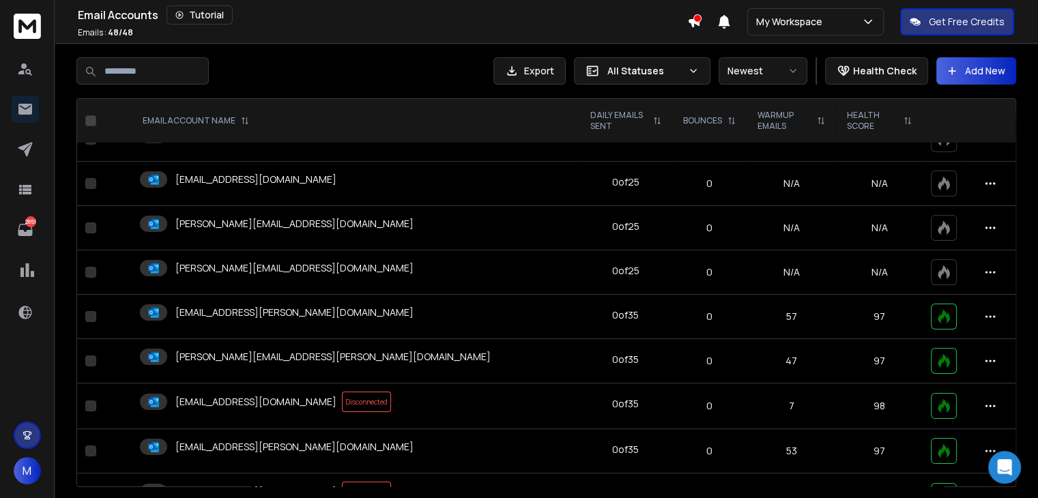
click at [290, 440] on p "[EMAIL_ADDRESS][PERSON_NAME][DOMAIN_NAME]" at bounding box center [294, 447] width 238 height 14
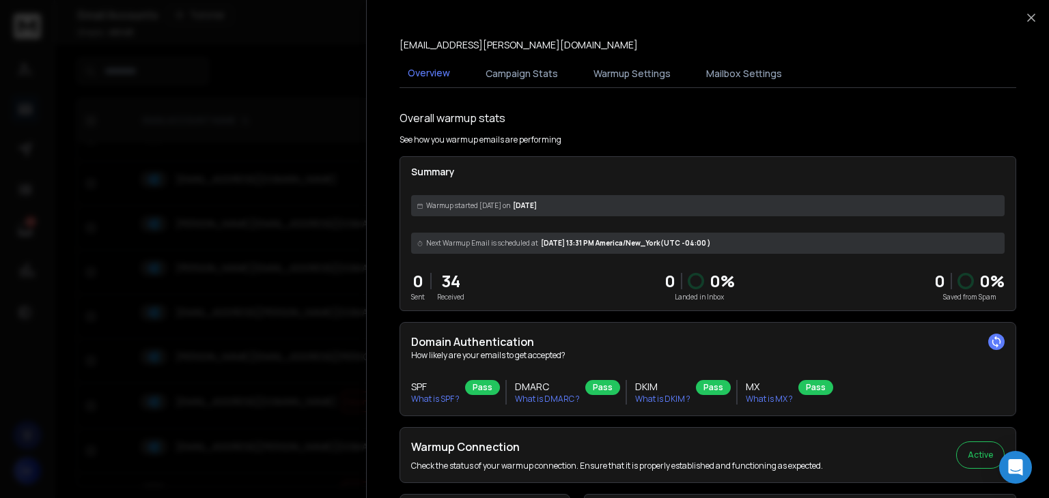
click at [773, 63] on button "Mailbox Settings" at bounding box center [744, 74] width 92 height 30
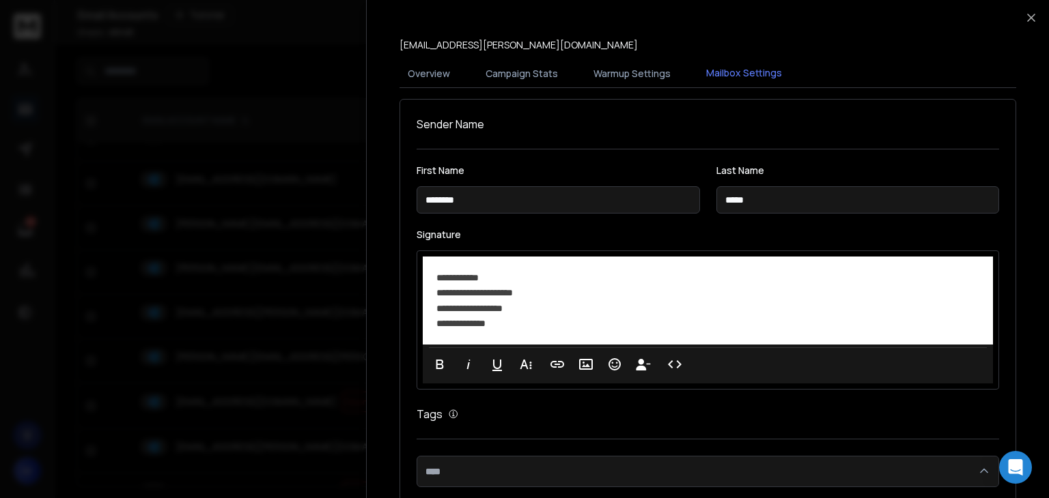
click at [214, 196] on div at bounding box center [524, 249] width 1049 height 498
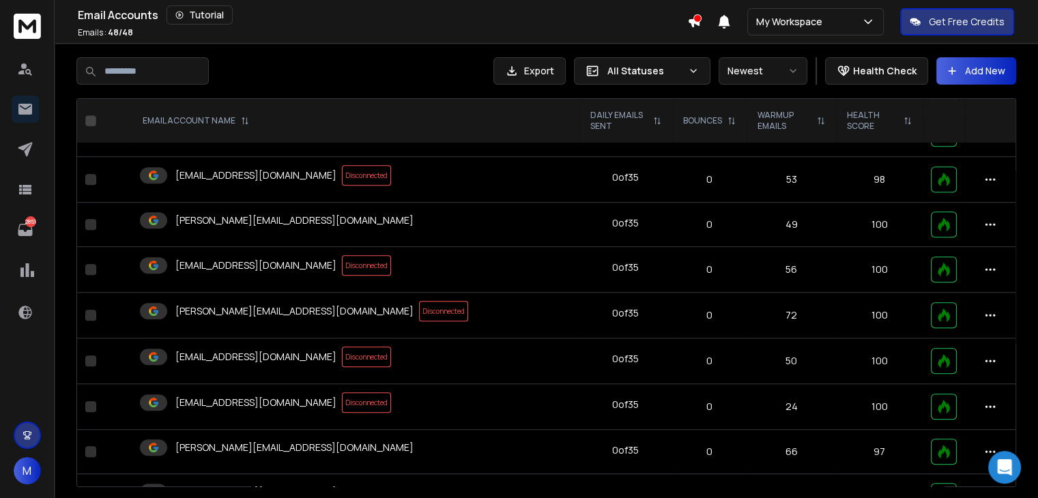
scroll to position [956, 0]
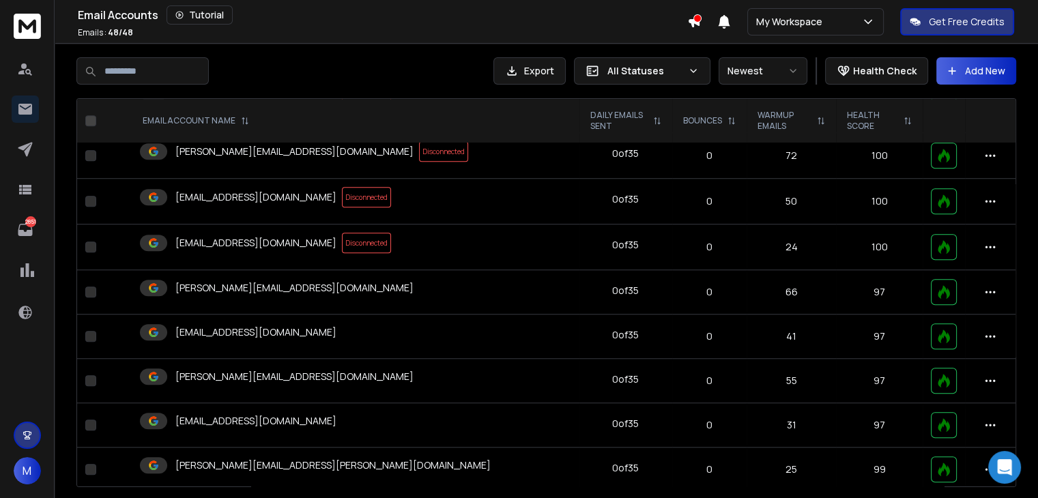
click at [298, 283] on p "[PERSON_NAME][EMAIL_ADDRESS][DOMAIN_NAME]" at bounding box center [294, 288] width 238 height 14
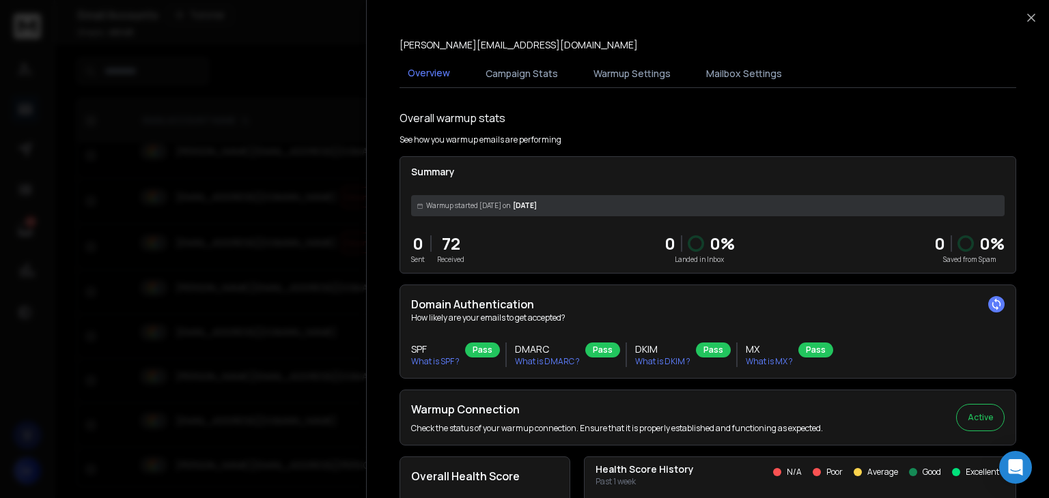
click at [748, 70] on button "Mailbox Settings" at bounding box center [744, 74] width 92 height 30
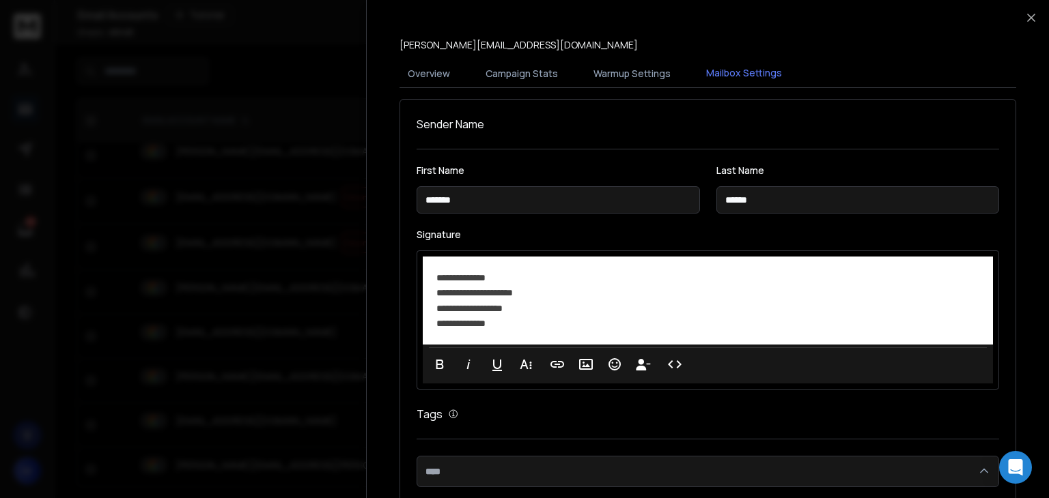
click at [212, 273] on div at bounding box center [524, 249] width 1049 height 498
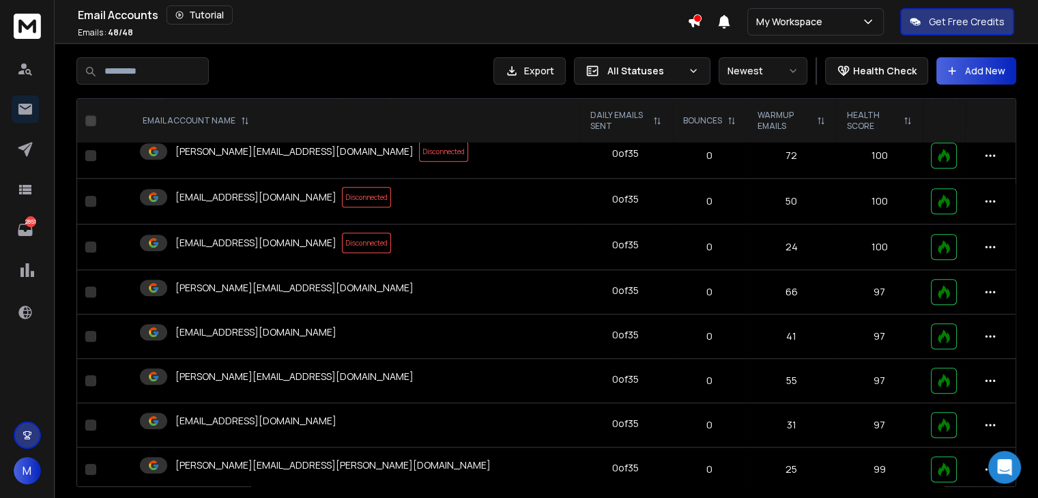
click at [258, 371] on p "[PERSON_NAME][EMAIL_ADDRESS][DOMAIN_NAME]" at bounding box center [294, 377] width 238 height 14
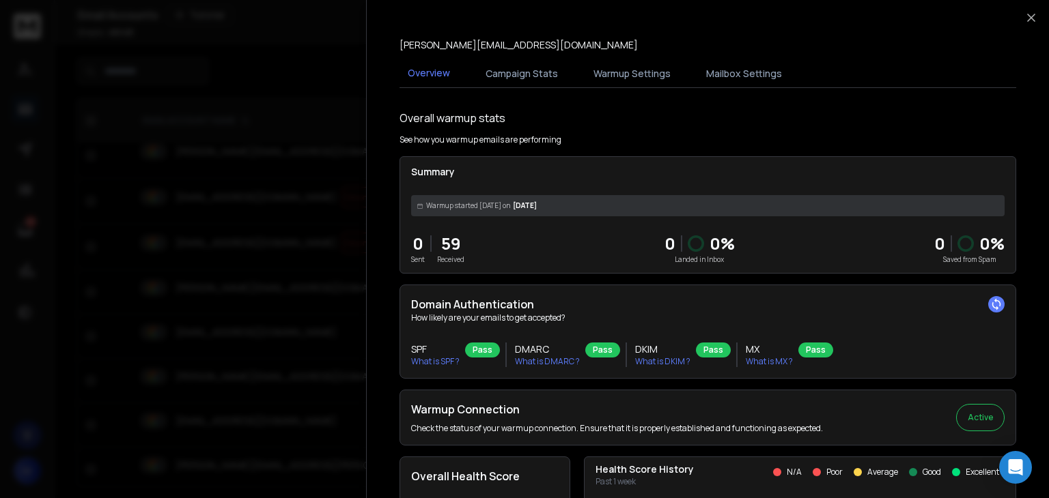
click at [772, 72] on button "Mailbox Settings" at bounding box center [744, 74] width 92 height 30
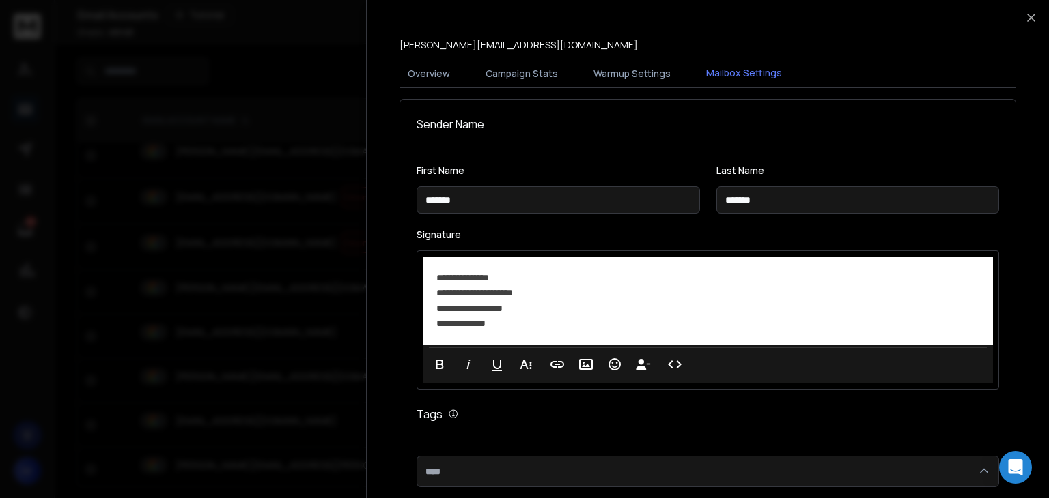
click at [259, 315] on div at bounding box center [524, 249] width 1049 height 498
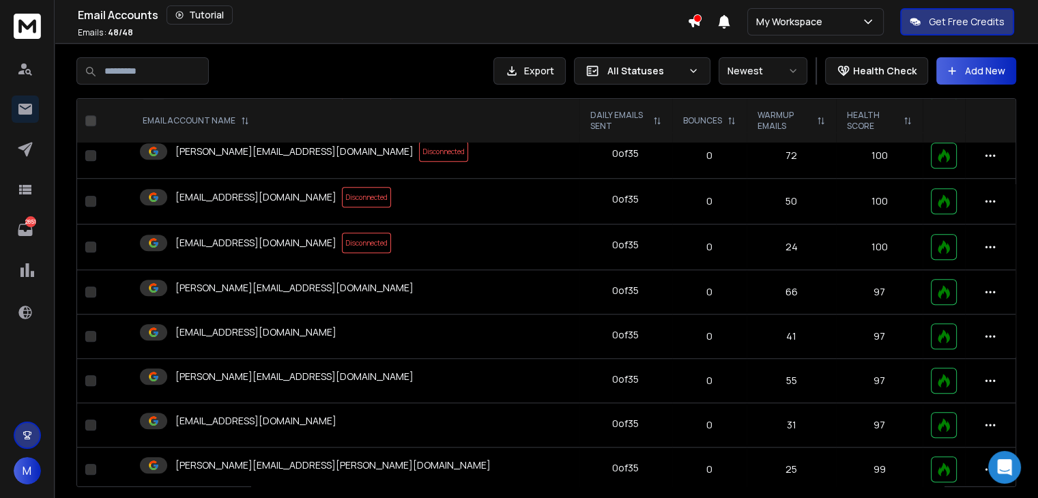
click at [274, 414] on p "[EMAIL_ADDRESS][DOMAIN_NAME]" at bounding box center [255, 421] width 161 height 14
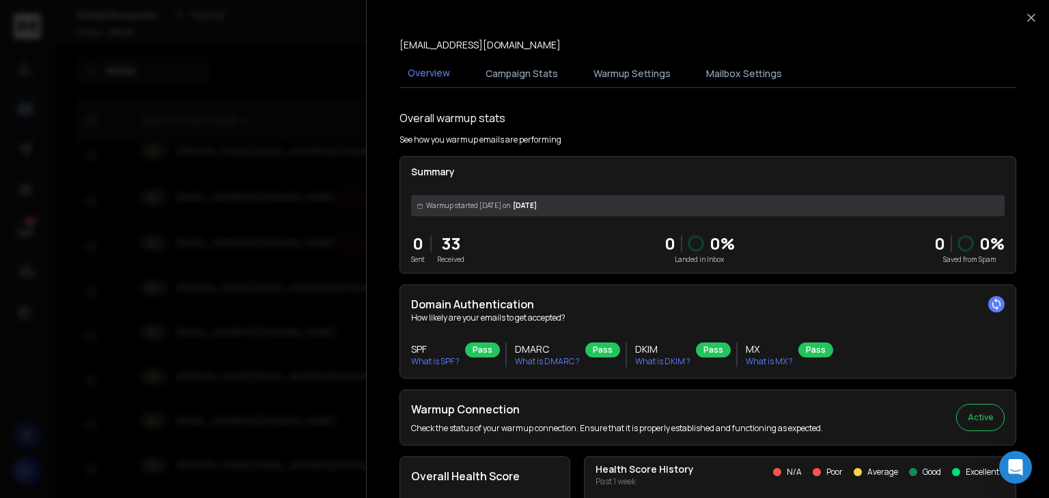
click at [753, 70] on button "Mailbox Settings" at bounding box center [744, 74] width 92 height 30
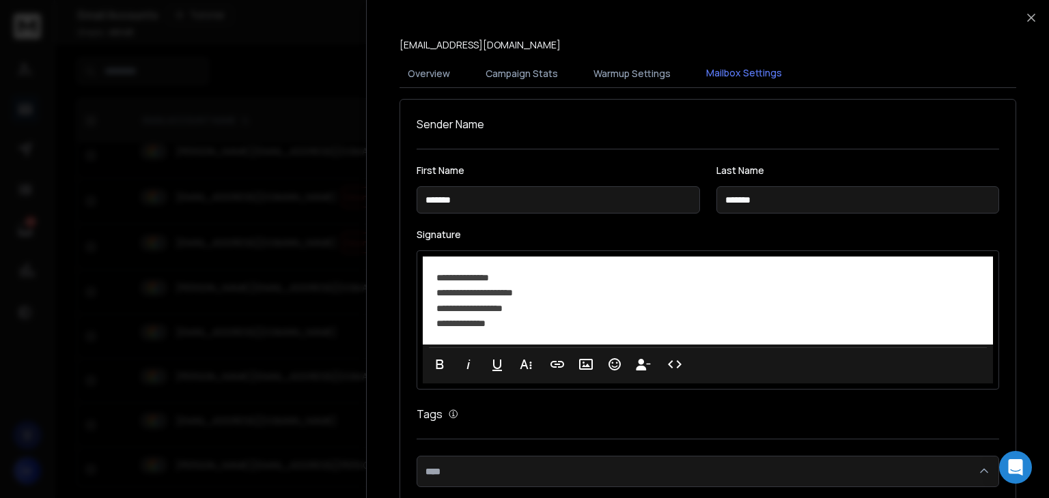
click at [242, 316] on div at bounding box center [524, 249] width 1049 height 498
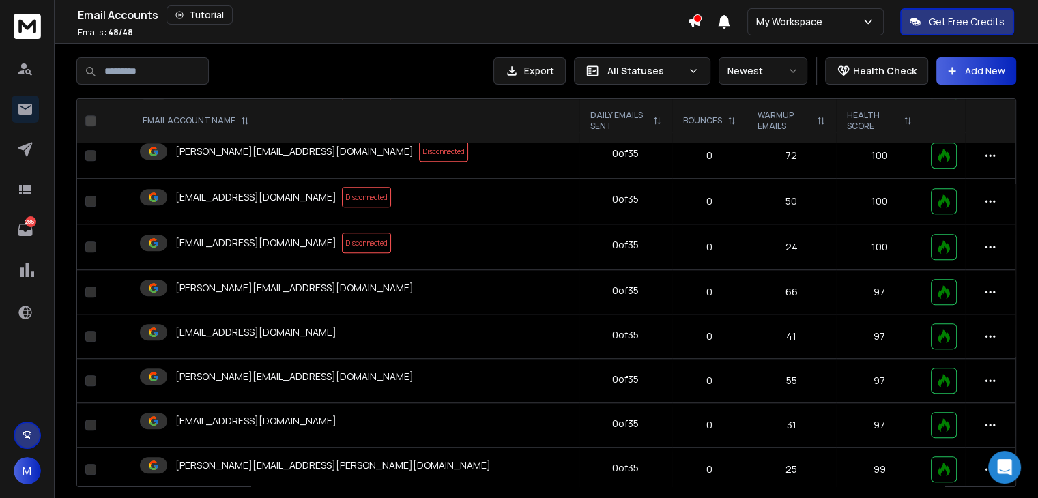
click at [291, 459] on p "[PERSON_NAME][EMAIL_ADDRESS][PERSON_NAME][DOMAIN_NAME]" at bounding box center [332, 466] width 315 height 14
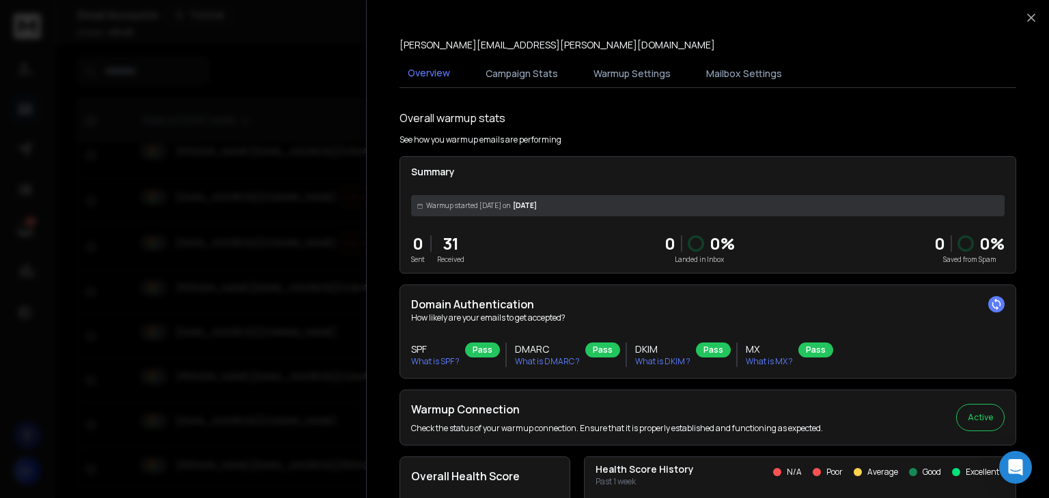
click at [728, 64] on button "Mailbox Settings" at bounding box center [744, 74] width 92 height 30
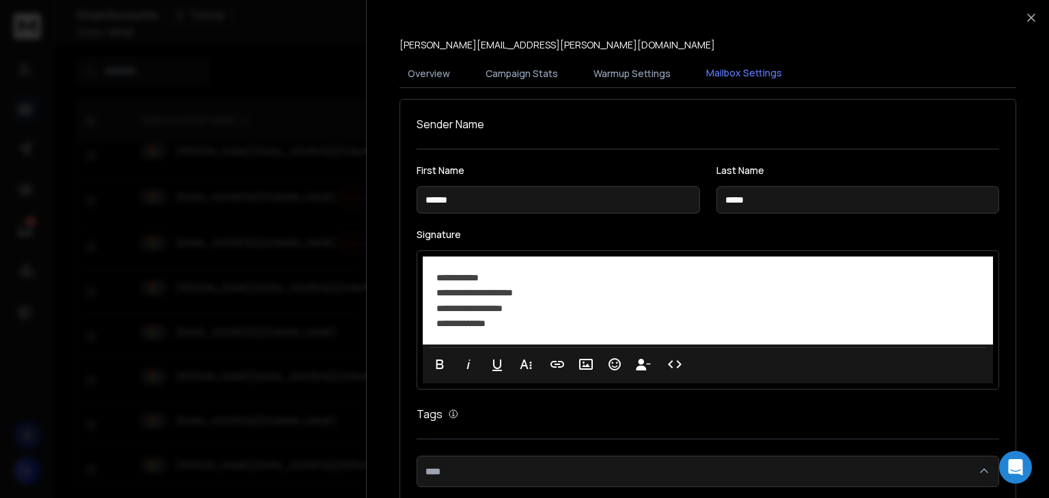
click at [274, 235] on div at bounding box center [524, 249] width 1049 height 498
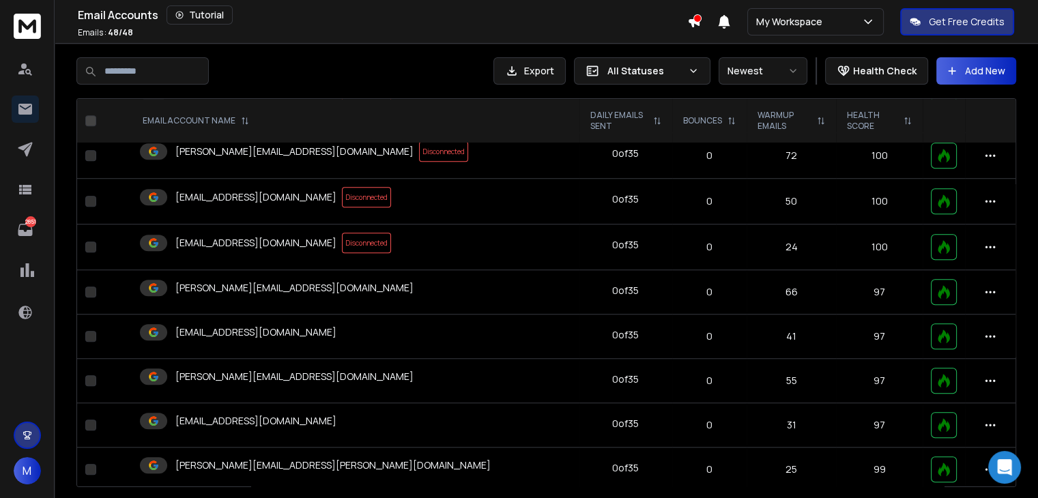
scroll to position [1115, 0]
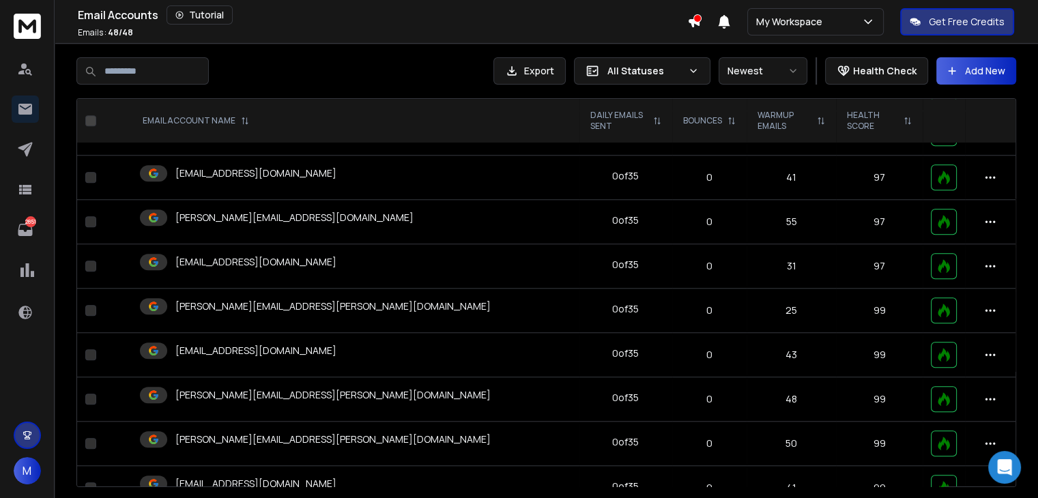
click at [309, 346] on div "[EMAIL_ADDRESS][DOMAIN_NAME]" at bounding box center [355, 351] width 431 height 16
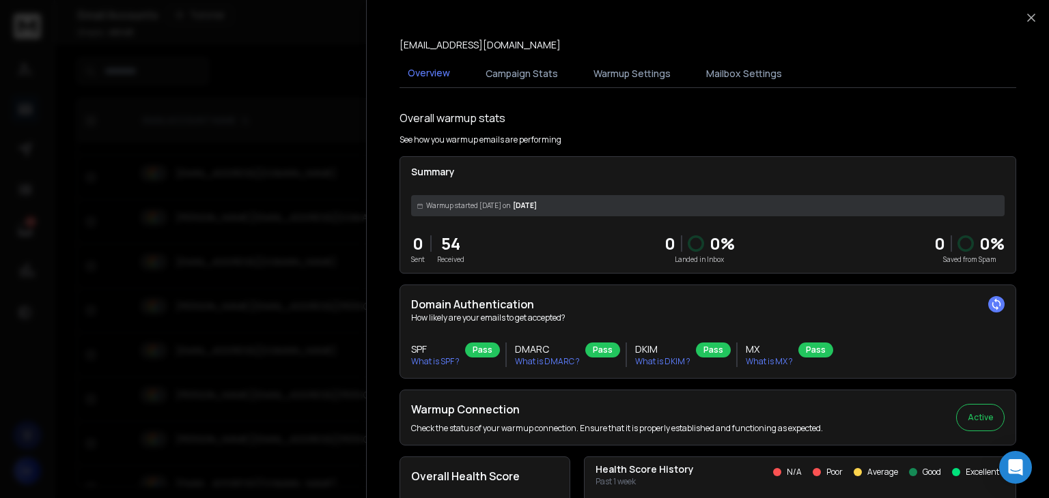
click at [762, 62] on button "Mailbox Settings" at bounding box center [744, 74] width 92 height 30
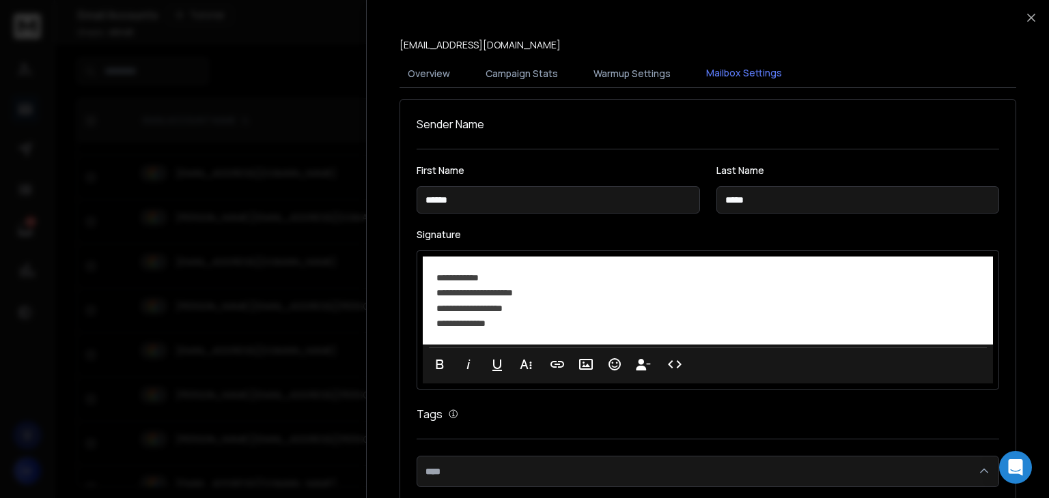
click at [210, 282] on div at bounding box center [524, 249] width 1049 height 498
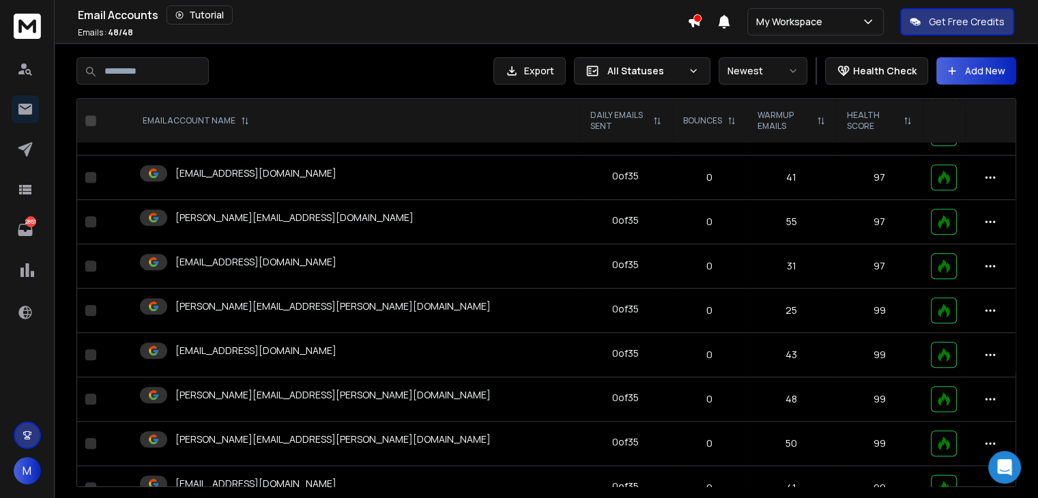
click at [285, 440] on td "[PERSON_NAME][EMAIL_ADDRESS][PERSON_NAME][DOMAIN_NAME]" at bounding box center [356, 444] width 448 height 44
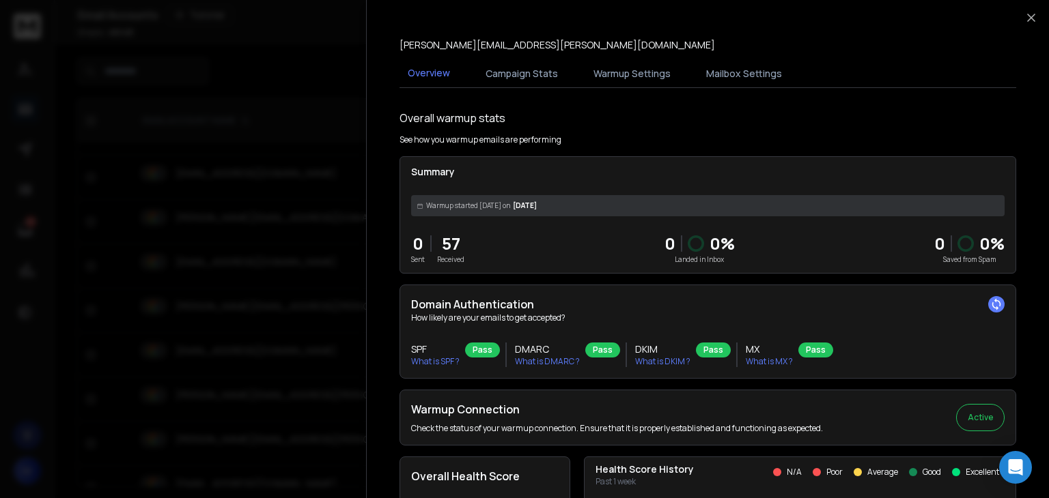
click at [760, 62] on button "Mailbox Settings" at bounding box center [744, 74] width 92 height 30
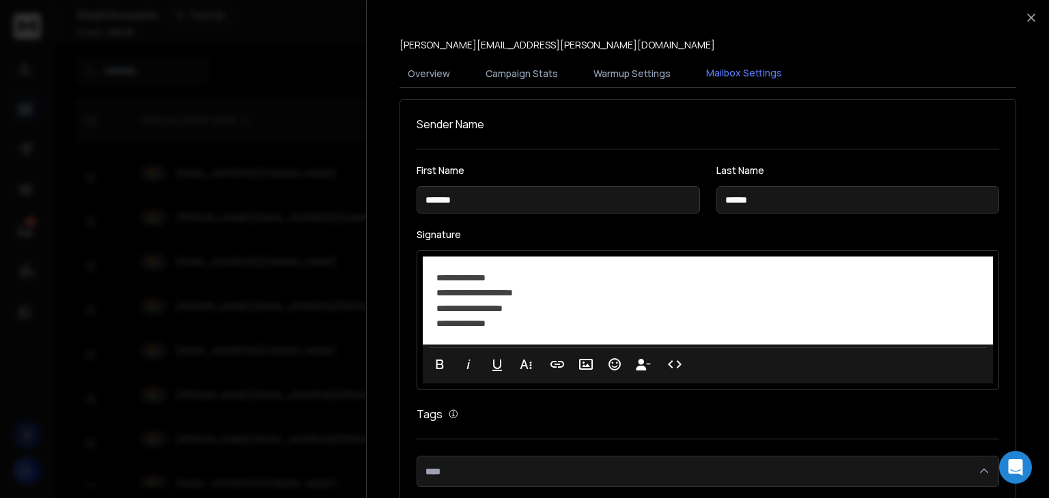
click at [96, 266] on div at bounding box center [524, 249] width 1049 height 498
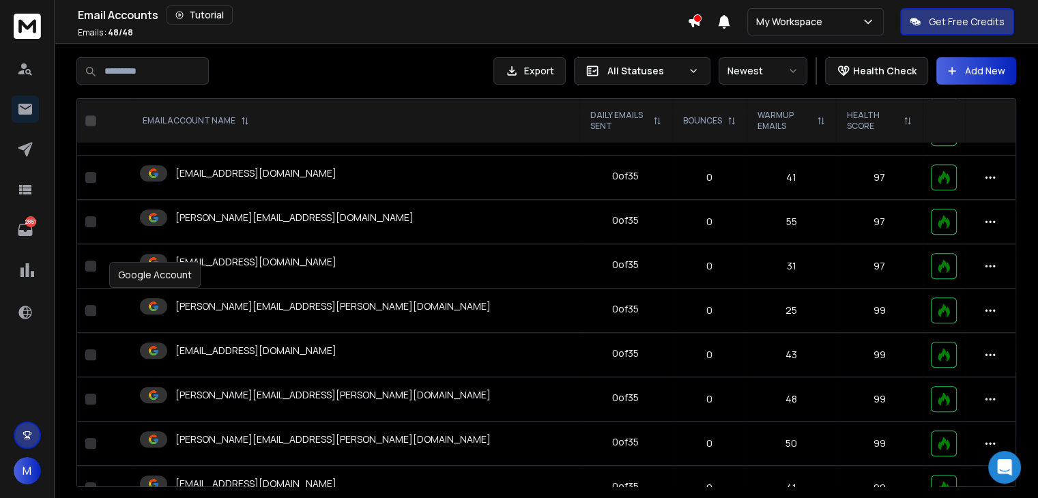
click at [257, 388] on p "[PERSON_NAME][EMAIL_ADDRESS][PERSON_NAME][DOMAIN_NAME]" at bounding box center [332, 395] width 315 height 14
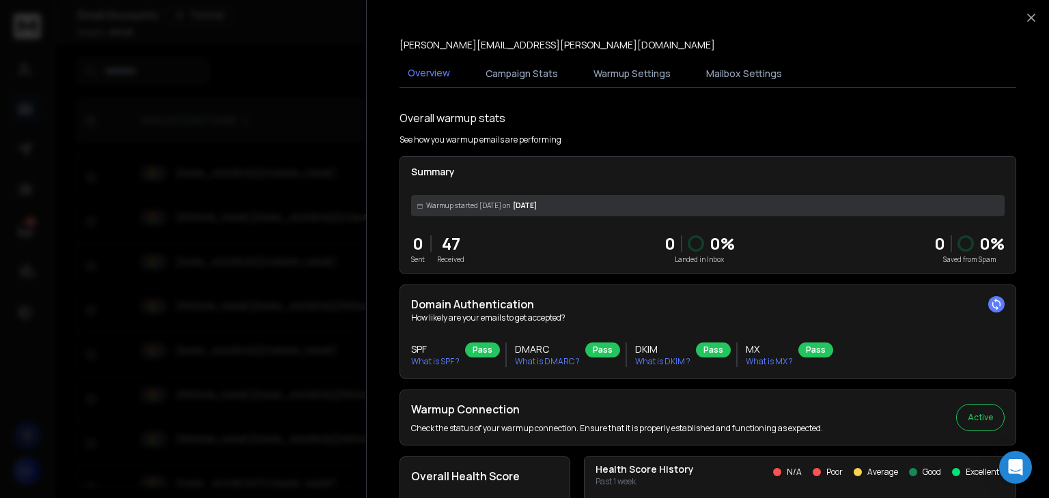
click at [752, 67] on button "Mailbox Settings" at bounding box center [744, 74] width 92 height 30
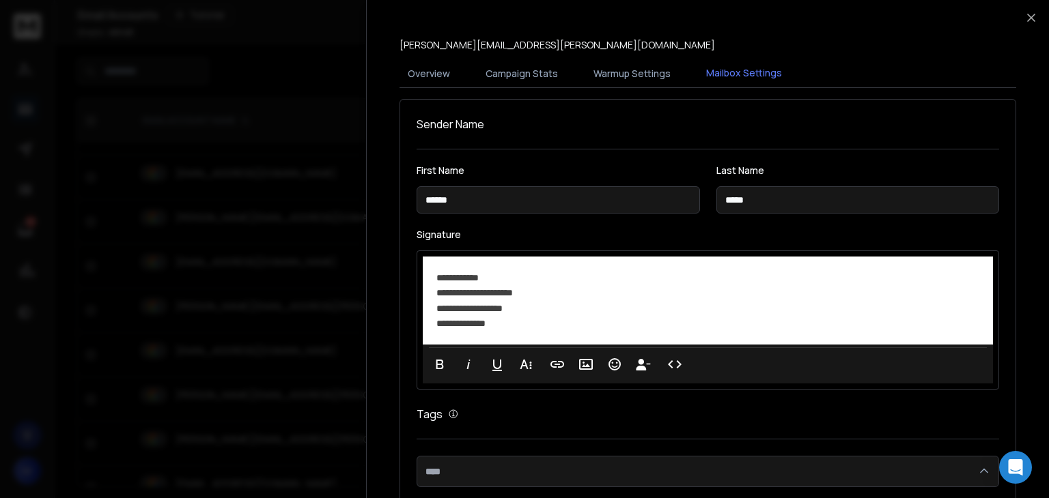
click at [203, 218] on div at bounding box center [524, 249] width 1049 height 498
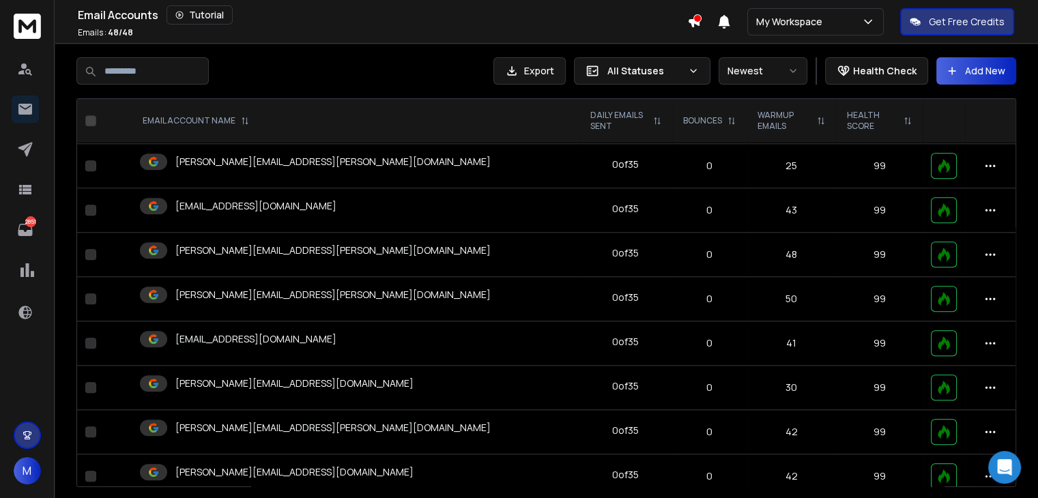
scroll to position [1274, 0]
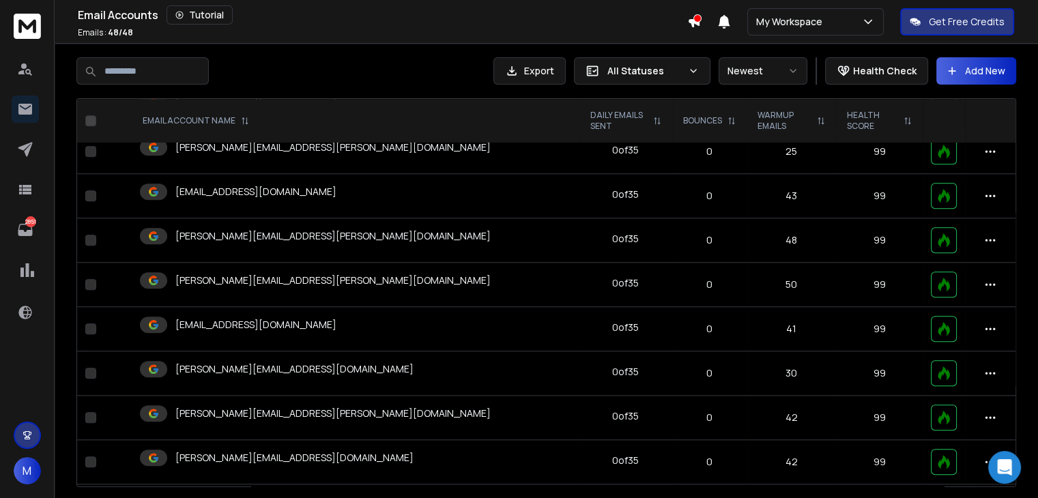
click at [276, 318] on p "[EMAIL_ADDRESS][DOMAIN_NAME]" at bounding box center [255, 325] width 161 height 14
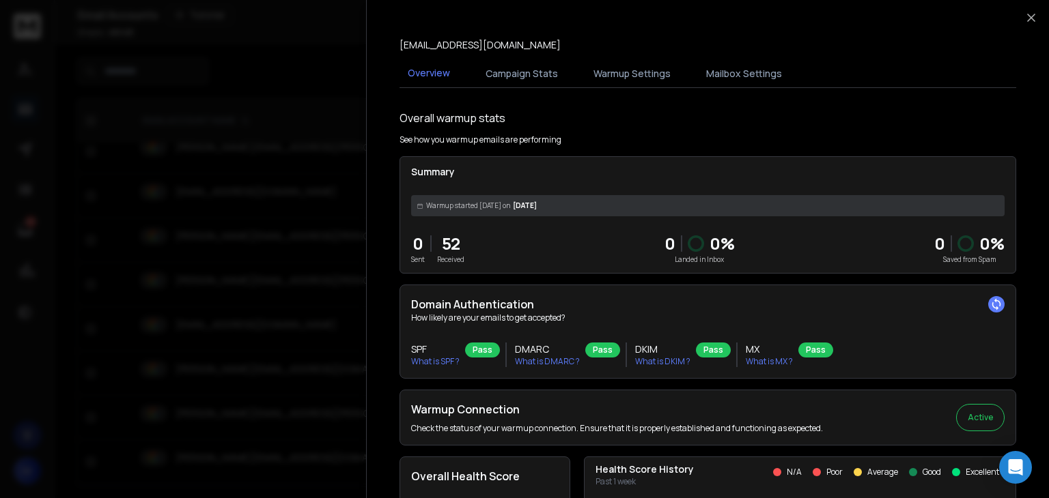
click at [766, 70] on button "Mailbox Settings" at bounding box center [744, 74] width 92 height 30
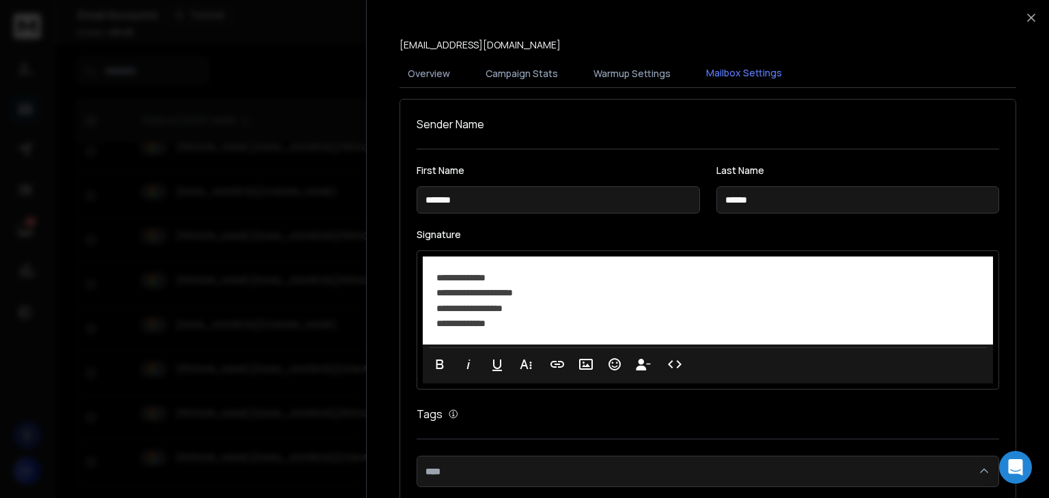
click at [202, 255] on div at bounding box center [524, 249] width 1049 height 498
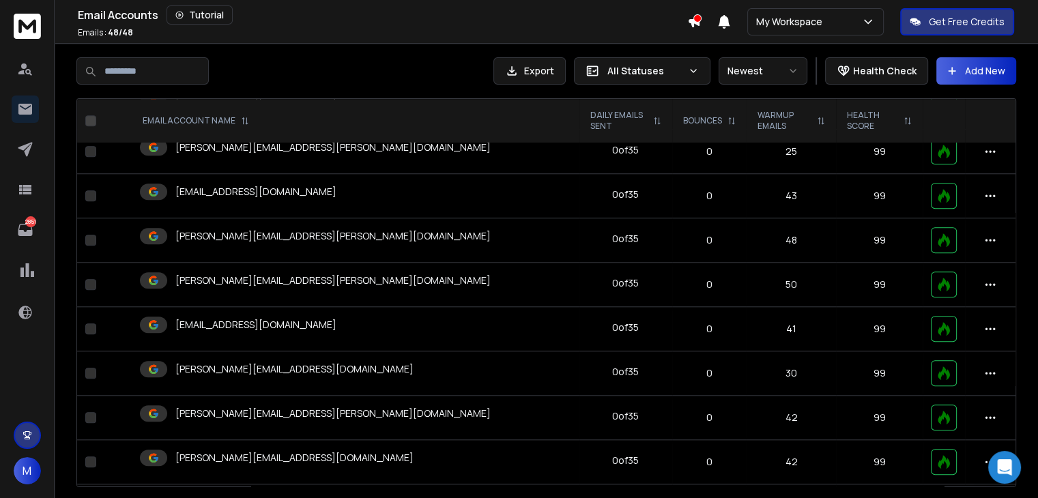
click at [243, 407] on p "[PERSON_NAME][EMAIL_ADDRESS][PERSON_NAME][DOMAIN_NAME]" at bounding box center [332, 414] width 315 height 14
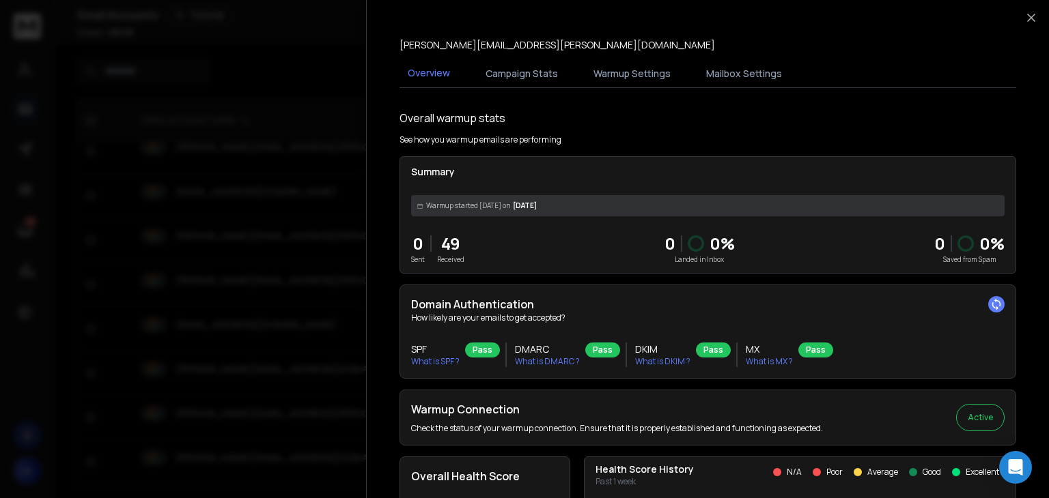
click at [751, 64] on button "Mailbox Settings" at bounding box center [744, 74] width 92 height 30
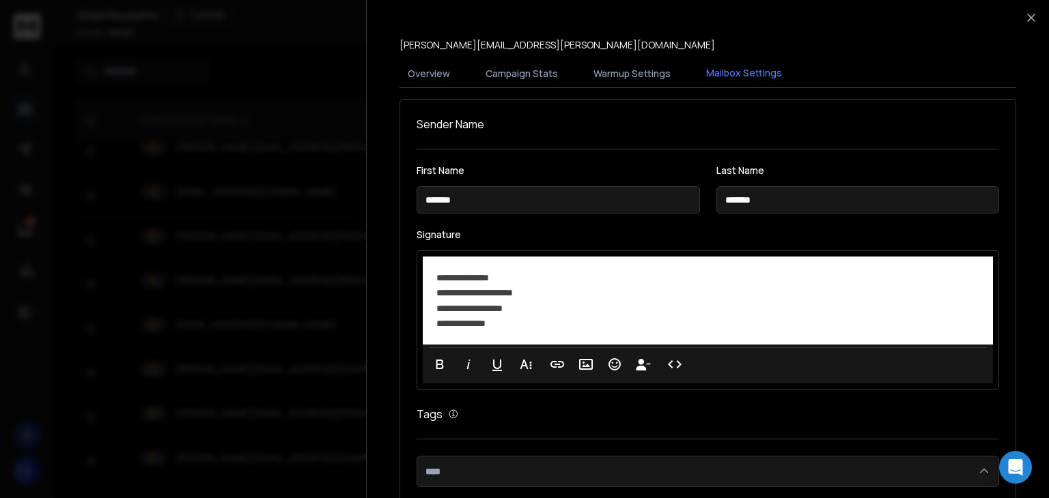
click at [264, 225] on div at bounding box center [524, 249] width 1049 height 498
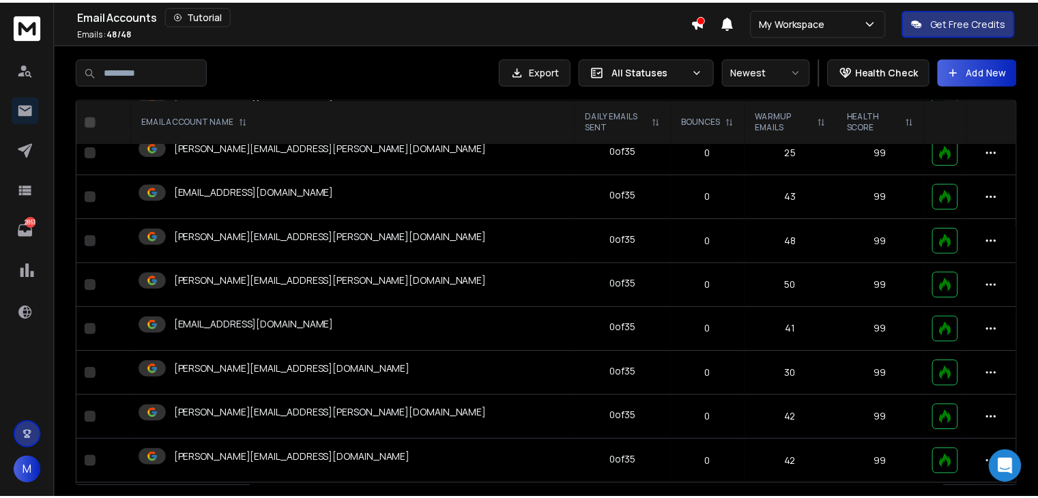
scroll to position [1661, 0]
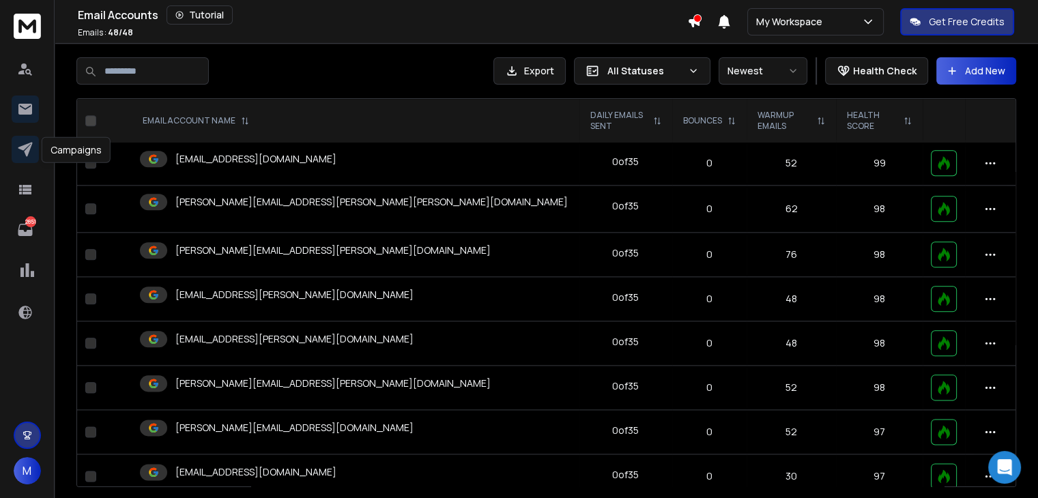
click at [31, 151] on icon at bounding box center [25, 149] width 16 height 16
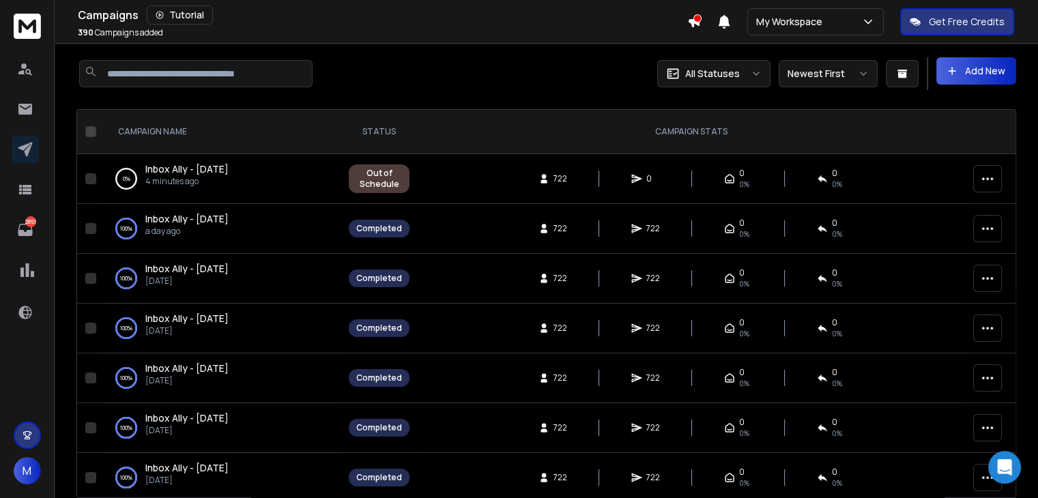
click at [267, 182] on div "0 % Inbox Ally - [DATE] 4 minutes ago" at bounding box center [221, 178] width 212 height 33
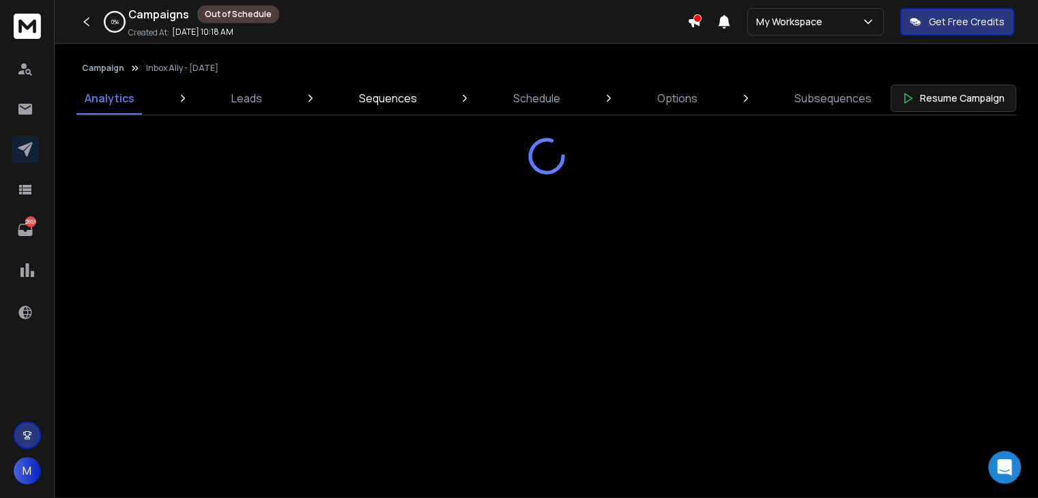
click at [389, 96] on p "Sequences" at bounding box center [388, 98] width 58 height 16
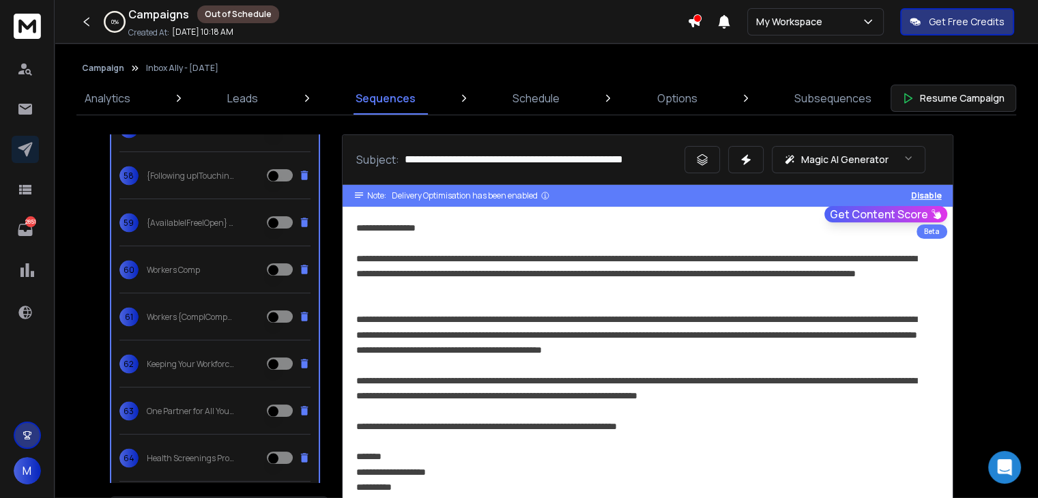
scroll to position [3813, 0]
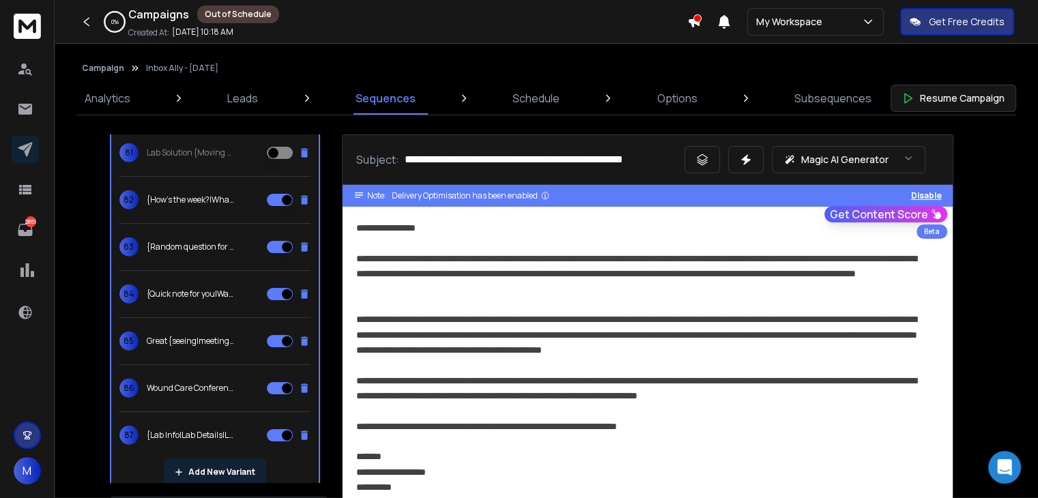
click at [214, 459] on button "Add New Variant" at bounding box center [215, 472] width 102 height 27
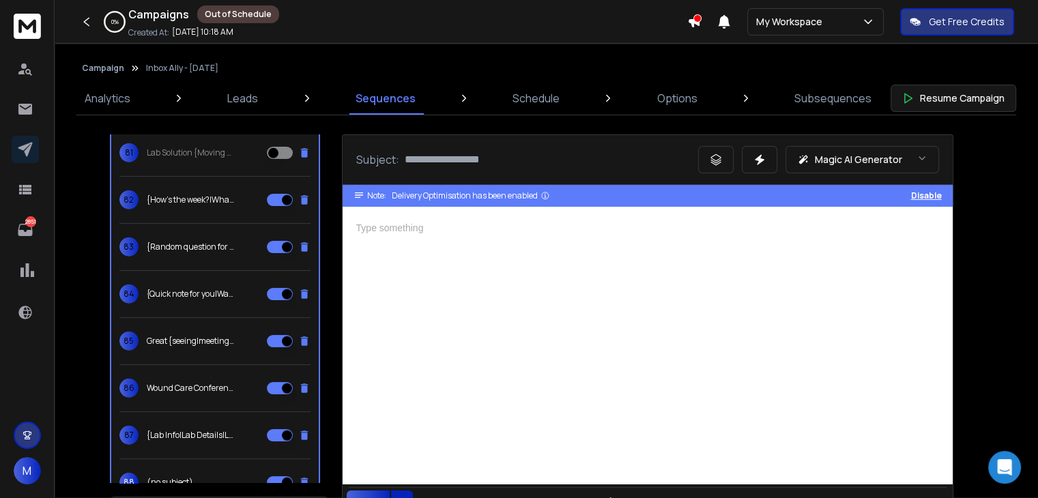
click at [468, 159] on input at bounding box center [545, 160] width 280 height 16
type input "**********"
click at [433, 238] on div at bounding box center [648, 346] width 610 height 278
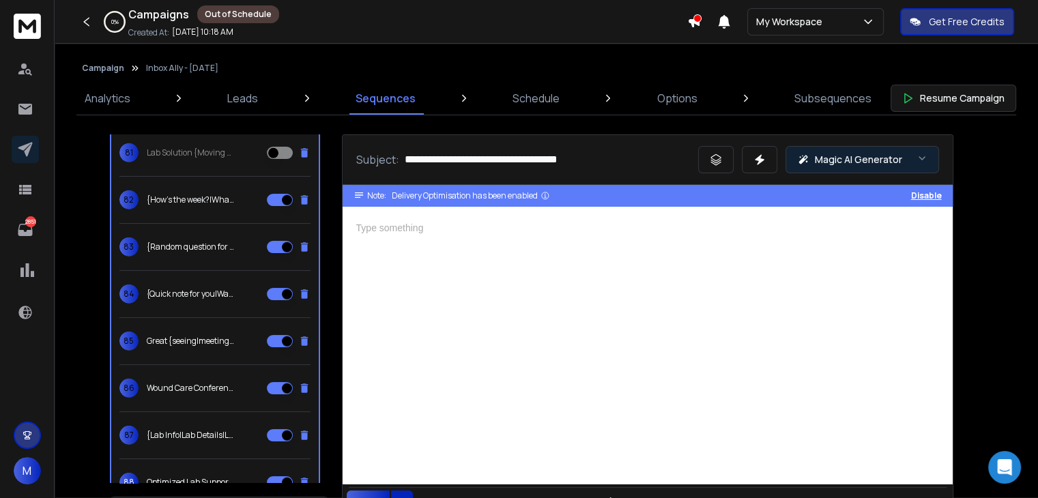
click at [842, 162] on p "Magic AI Generator" at bounding box center [858, 160] width 87 height 14
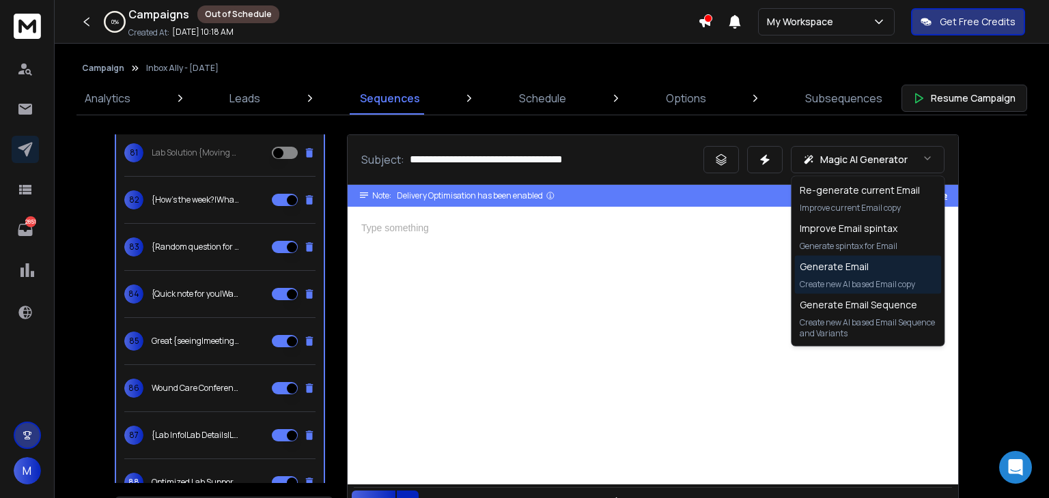
click at [876, 272] on h1 "Generate Email" at bounding box center [856, 267] width 115 height 14
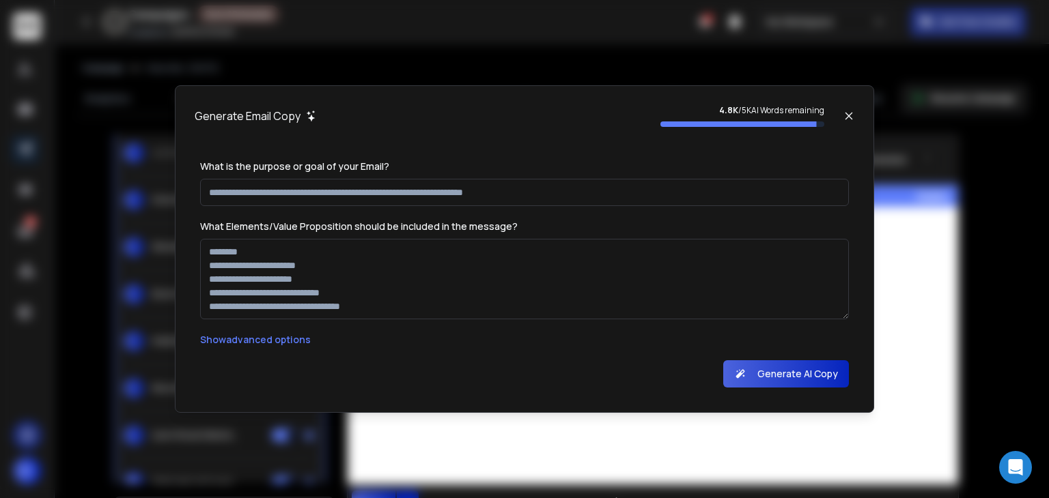
click at [375, 194] on input at bounding box center [524, 192] width 648 height 27
type input "**********"
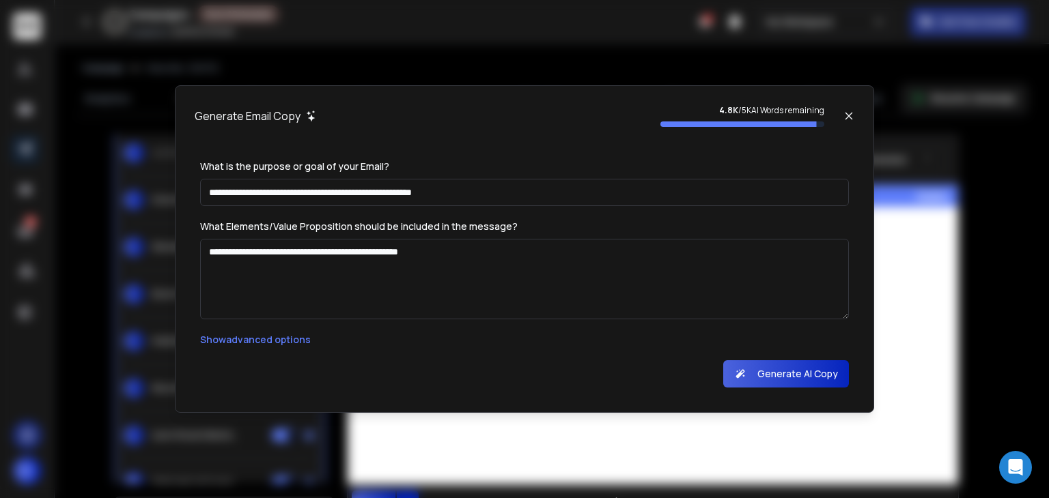
type textarea "**********"
drag, startPoint x: 780, startPoint y: 370, endPoint x: 770, endPoint y: 368, distance: 10.4
click at [780, 369] on button "Generate AI Copy" at bounding box center [786, 373] width 126 height 27
click at [515, 113] on div "Generate Email Copy 4.8K / 5K AI Words remaining" at bounding box center [524, 116] width 659 height 22
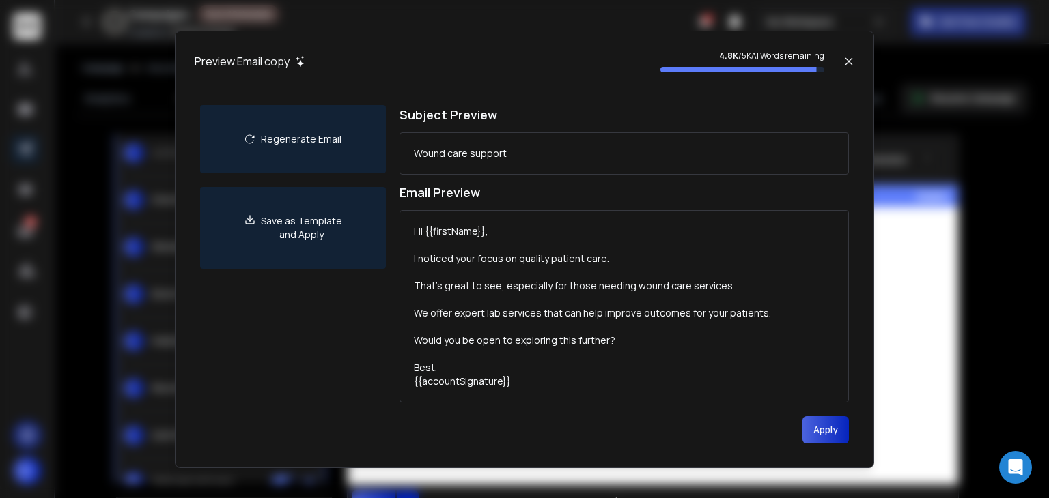
click at [805, 428] on button "Apply" at bounding box center [825, 429] width 46 height 27
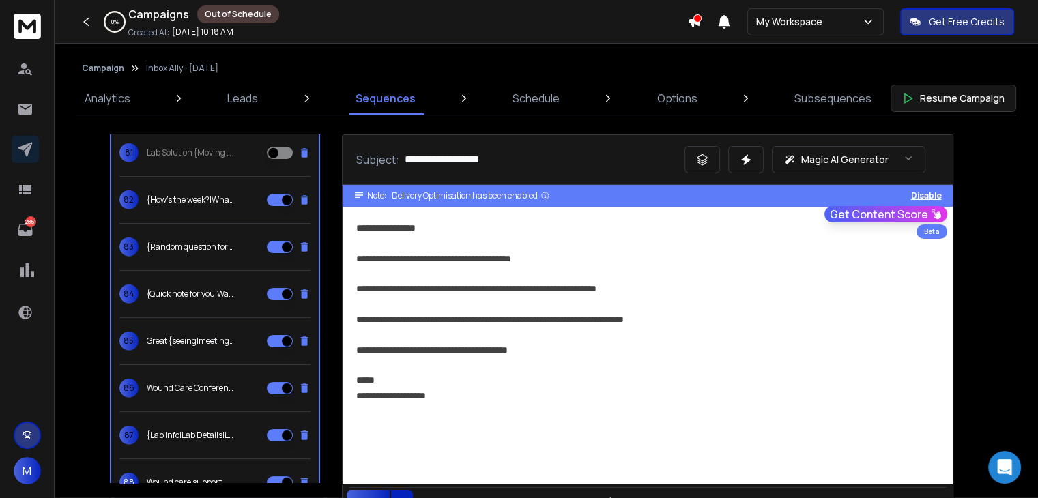
click at [547, 260] on div "**********" at bounding box center [647, 258] width 583 height 15
click at [302, 478] on icon at bounding box center [304, 483] width 8 height 10
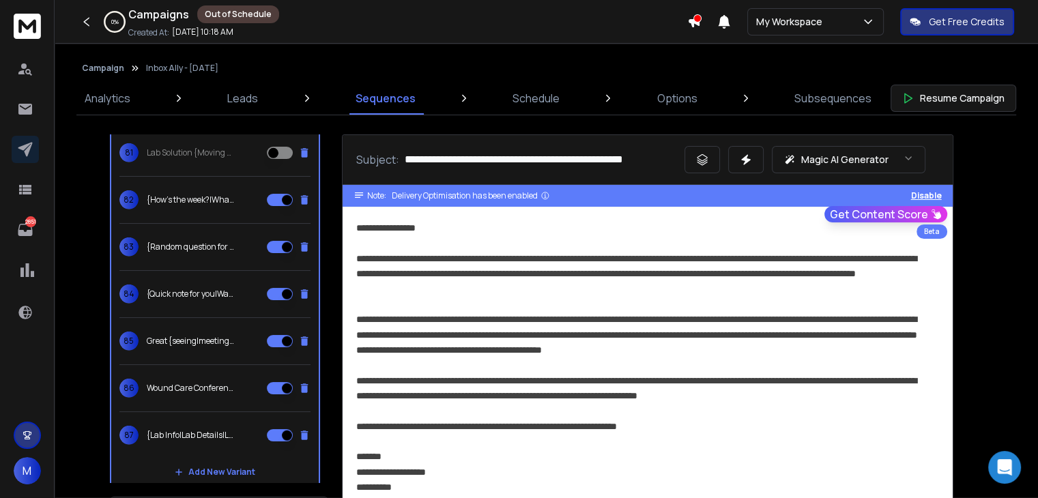
click at [208, 430] on p "{Lab Info|Lab Details|Laboratory Information} for your New {Practices|Locations…" at bounding box center [190, 435] width 87 height 11
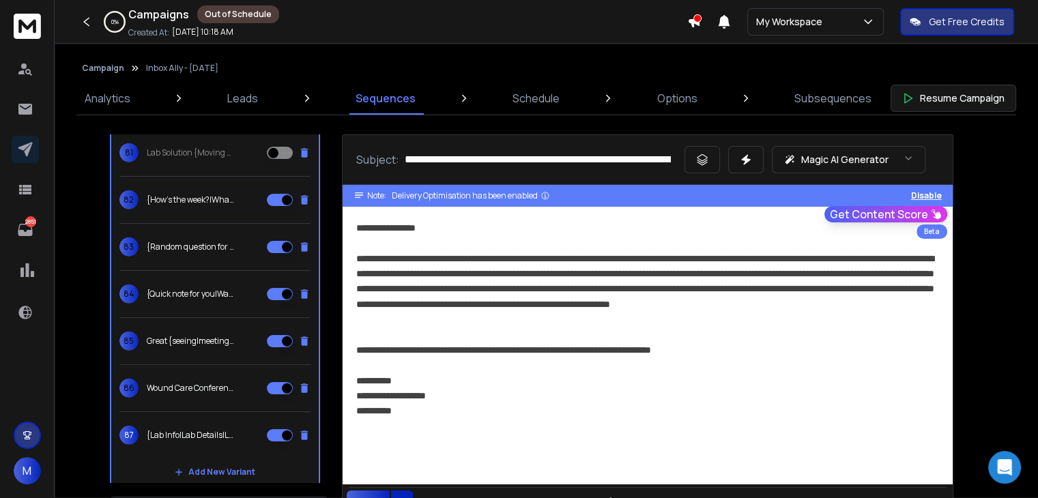
click at [205, 379] on div "86 Wound Care Conference {Meet and Greet|Catch Up|Networking Event}" at bounding box center [176, 388] width 115 height 19
type input "**********"
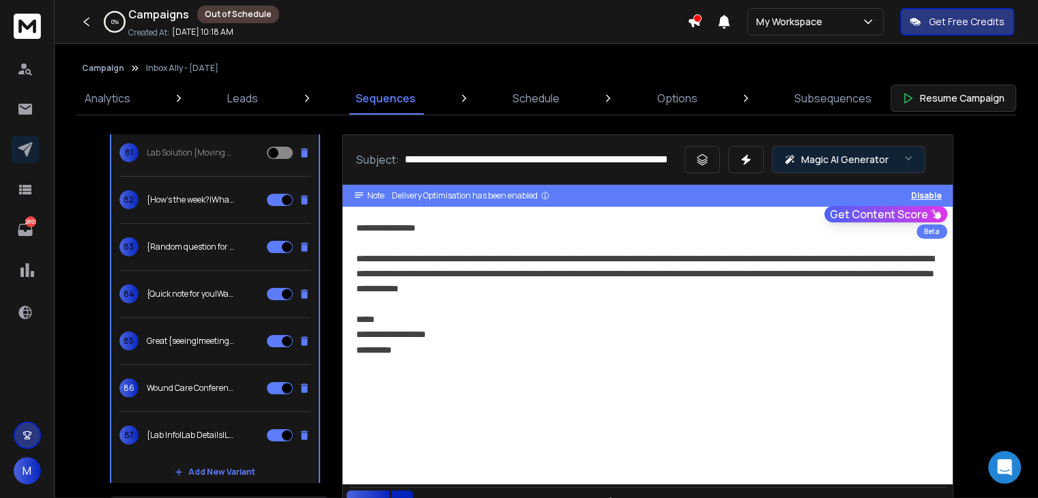
click at [819, 153] on p "Magic AI Generator" at bounding box center [844, 160] width 87 height 14
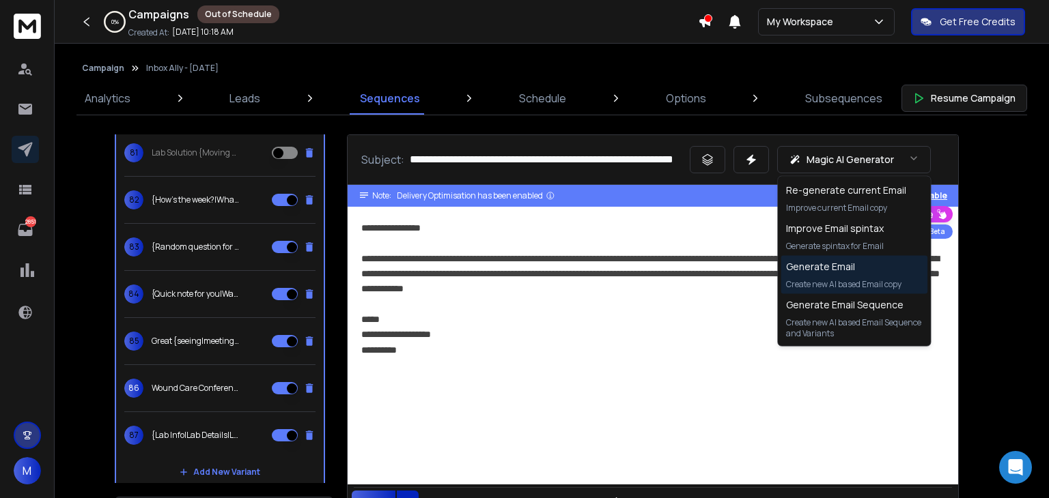
click at [851, 271] on h1 "Generate Email" at bounding box center [843, 267] width 115 height 14
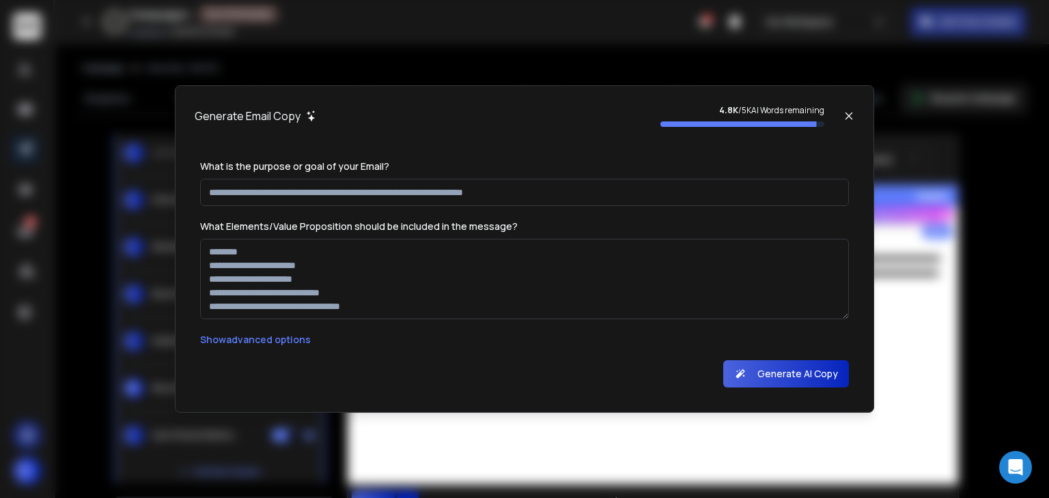
click at [532, 197] on input at bounding box center [524, 192] width 648 height 27
click at [844, 118] on div "4.8K / 5K AI Words remaining" at bounding box center [757, 116] width 194 height 22
click at [848, 116] on icon at bounding box center [849, 117] width 8 height 8
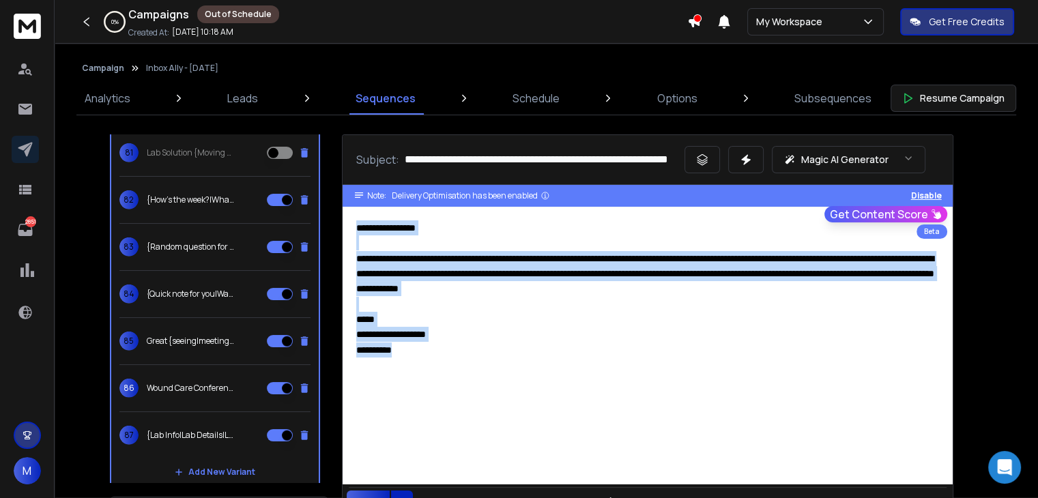
drag, startPoint x: 414, startPoint y: 359, endPoint x: 319, endPoint y: 220, distance: 167.9
click at [319, 220] on div "Step 1 CC/BCC A/Z Test 1 {PGX Testing|Pharmacogenetic Testing|[MEDICAL_DATA]} 2…" at bounding box center [547, 329] width 874 height 390
copy div "**********"
click at [216, 383] on p "Wound Care Conference {Meet and Greet|Catch Up|Networking Event}" at bounding box center [190, 388] width 87 height 11
click at [271, 382] on button "button" at bounding box center [280, 388] width 26 height 12
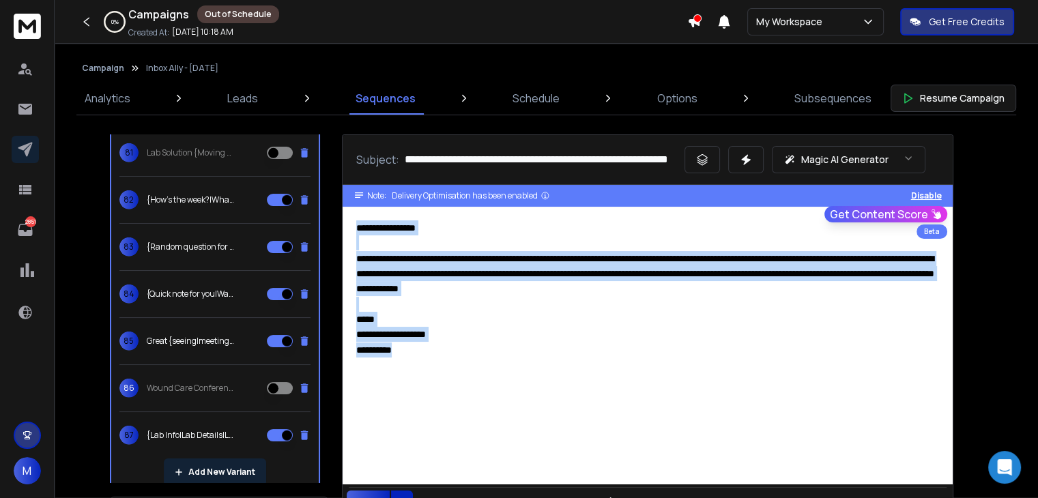
click at [242, 459] on button "Add New Variant" at bounding box center [215, 472] width 102 height 27
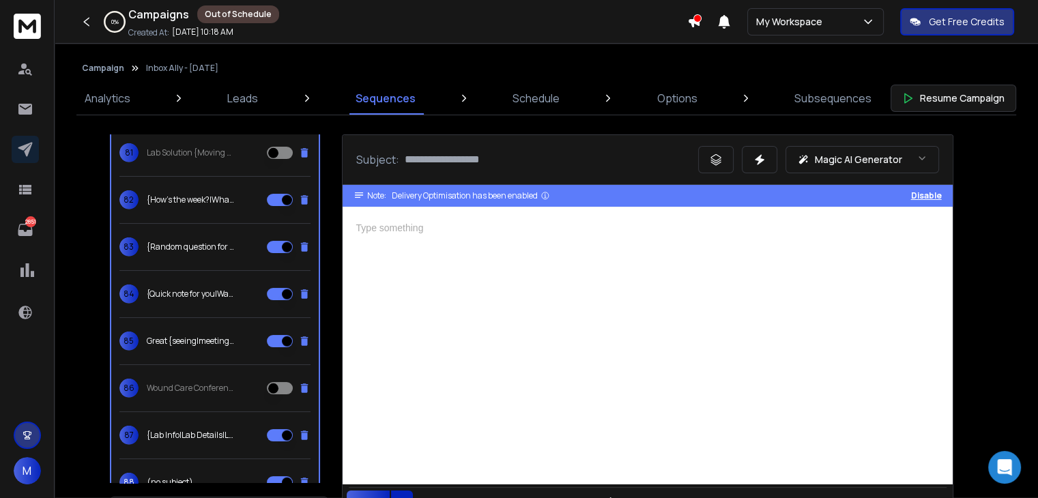
click at [470, 153] on input at bounding box center [545, 160] width 280 height 16
click at [470, 236] on div at bounding box center [648, 346] width 610 height 278
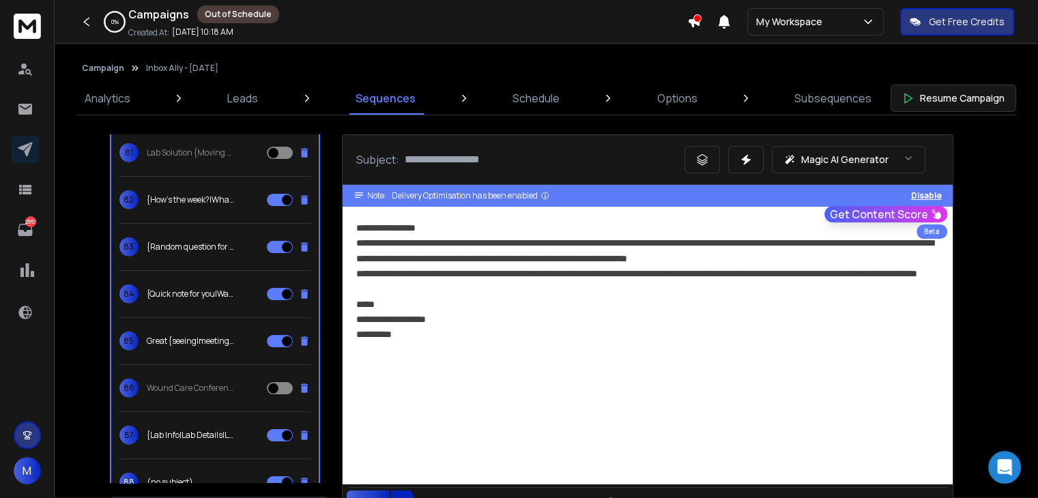
click at [451, 225] on p "**********" at bounding box center [647, 227] width 583 height 15
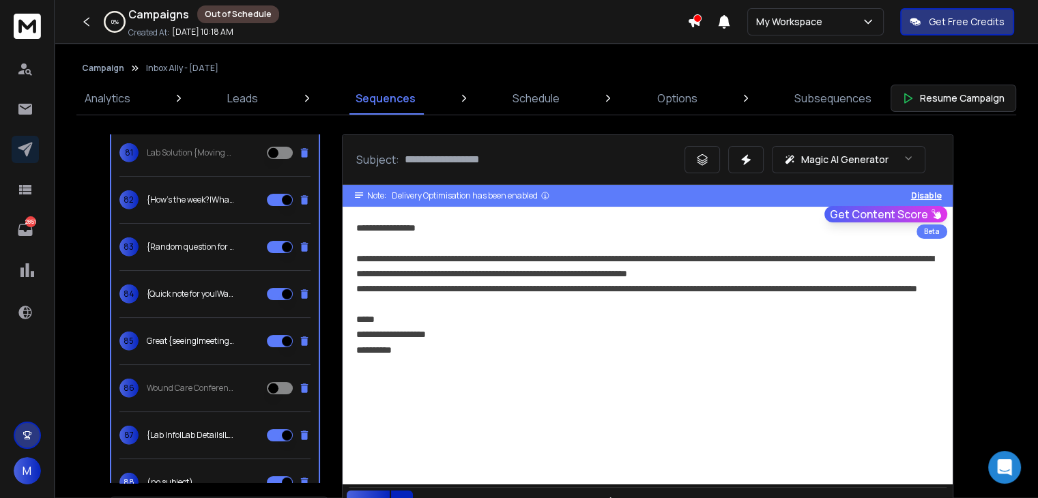
click at [478, 305] on p "**********" at bounding box center [647, 296] width 583 height 31
click at [482, 290] on p "**********" at bounding box center [647, 296] width 583 height 31
click at [524, 327] on p "**********" at bounding box center [647, 350] width 583 height 46
click at [486, 171] on div "Subject: Magic AI Generator Get Content Score Beta" at bounding box center [648, 160] width 610 height 50
click at [489, 160] on input at bounding box center [538, 160] width 266 height 16
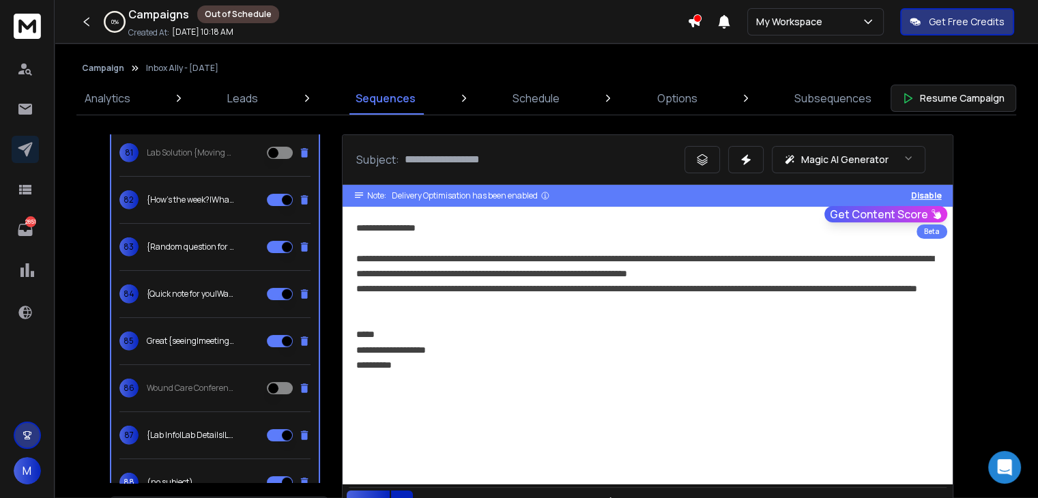
paste input "**********"
type input "**********"
click at [508, 222] on p "**********" at bounding box center [647, 227] width 583 height 15
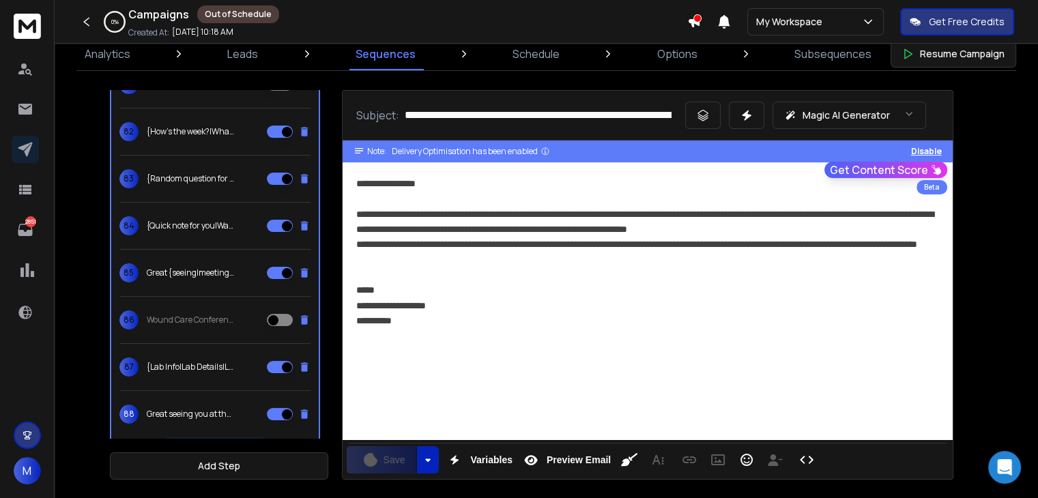
scroll to position [3860, 0]
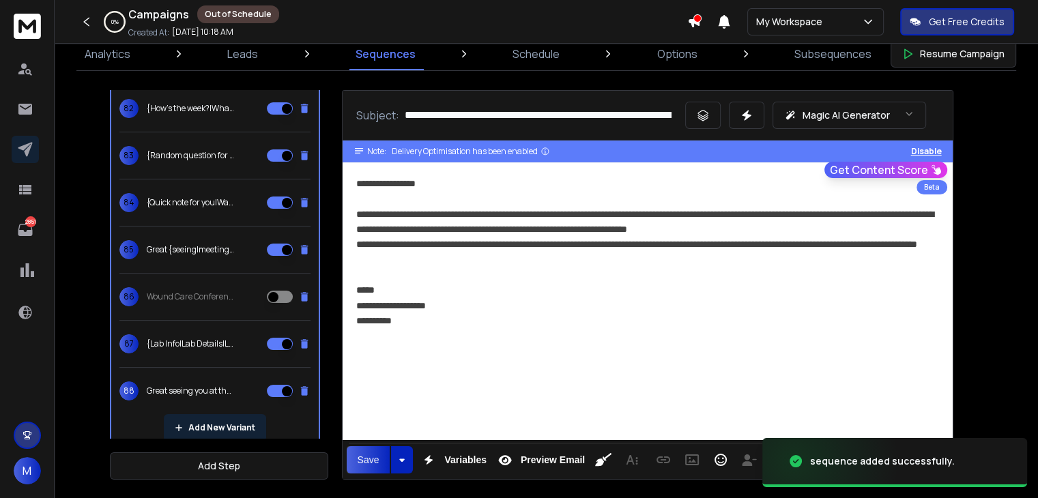
click at [231, 418] on button "Add New Variant" at bounding box center [215, 427] width 102 height 27
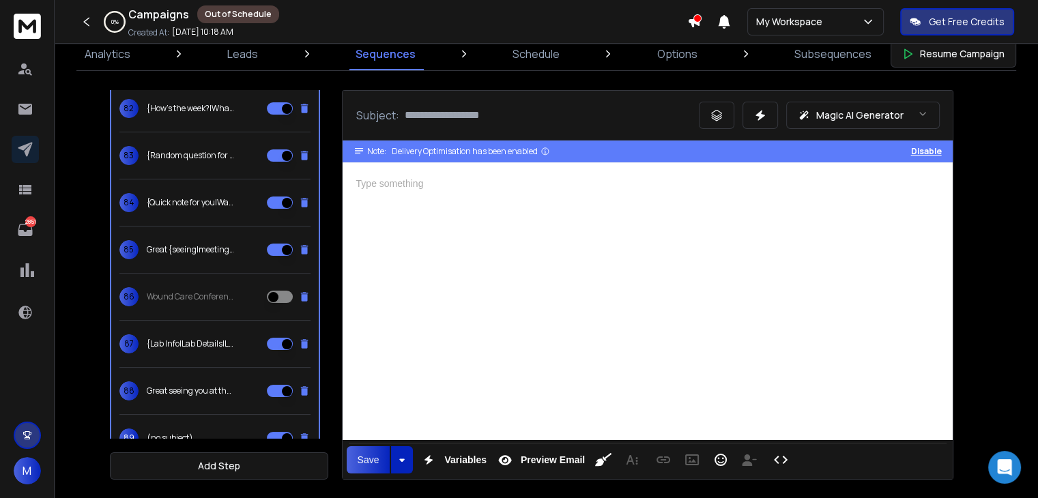
click at [298, 432] on icon at bounding box center [304, 438] width 12 height 12
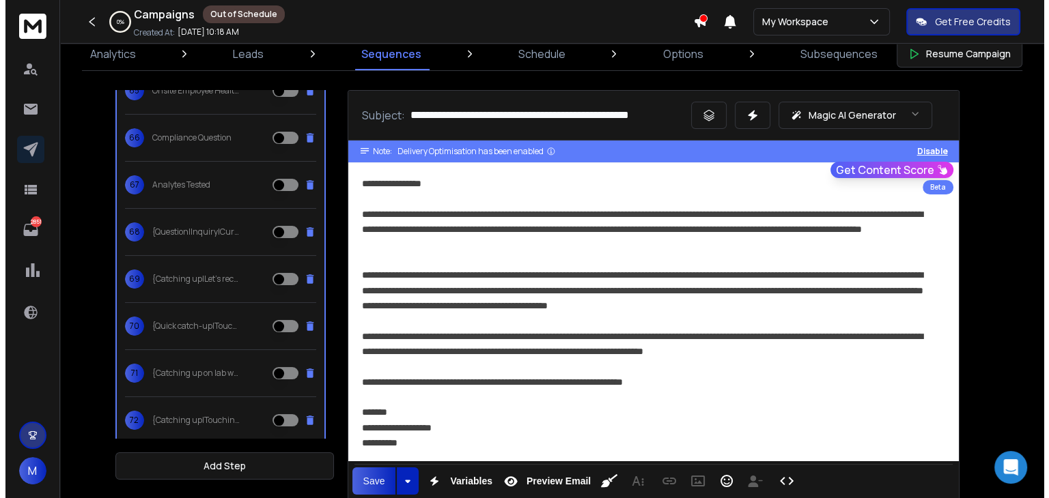
scroll to position [3064, 0]
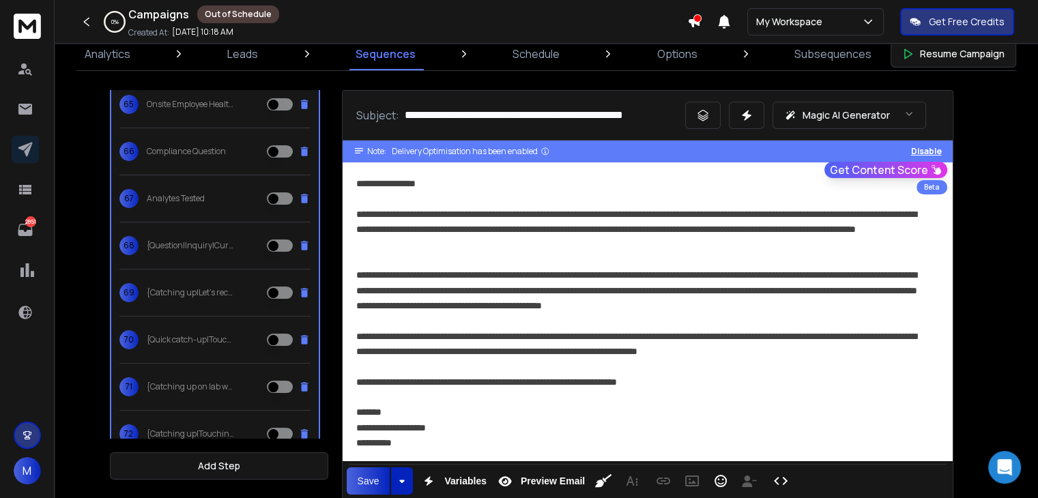
click at [232, 382] on p "{Catching up on lab workflows|Thoughts on lab efficiency|Quick check-in on lab …" at bounding box center [190, 387] width 87 height 11
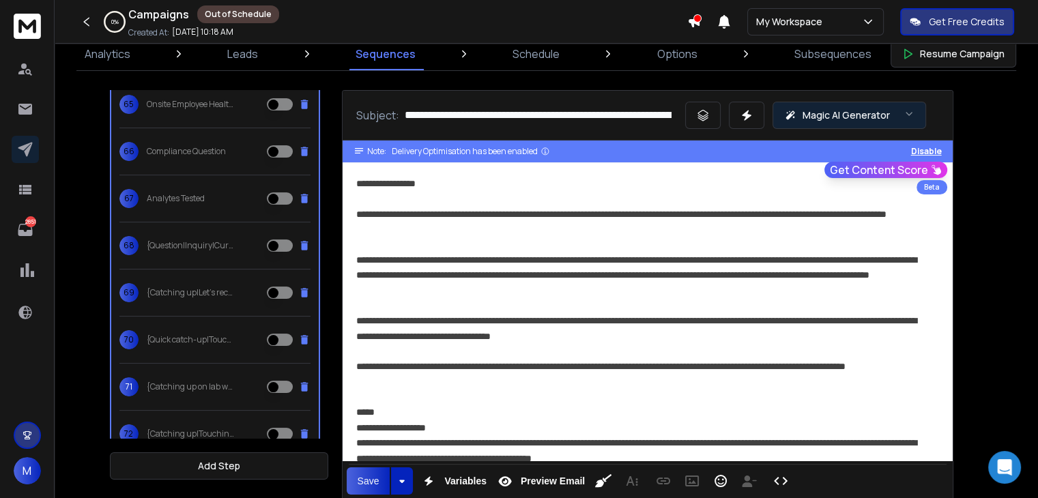
click at [841, 113] on p "Magic AI Generator" at bounding box center [845, 116] width 87 height 14
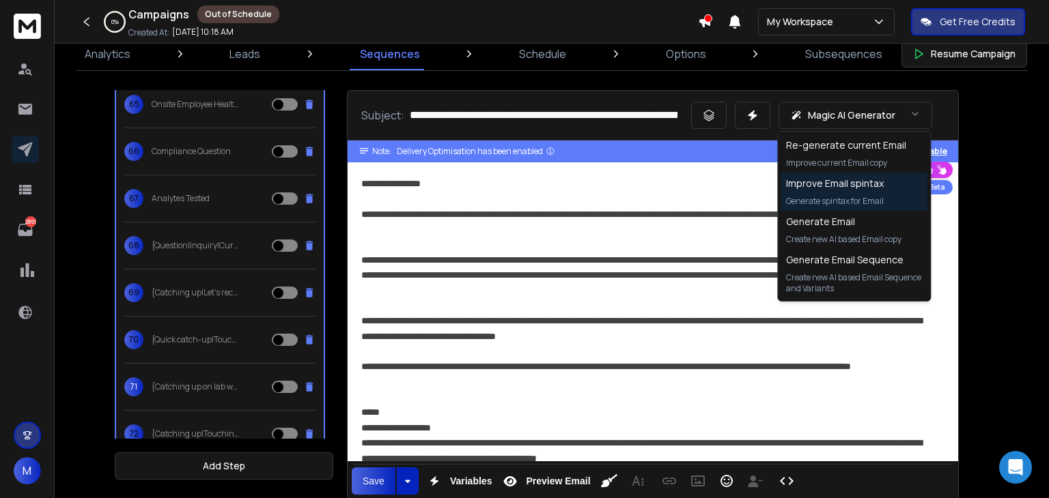
click at [853, 185] on h1 "Improve Email spintax" at bounding box center [835, 184] width 98 height 14
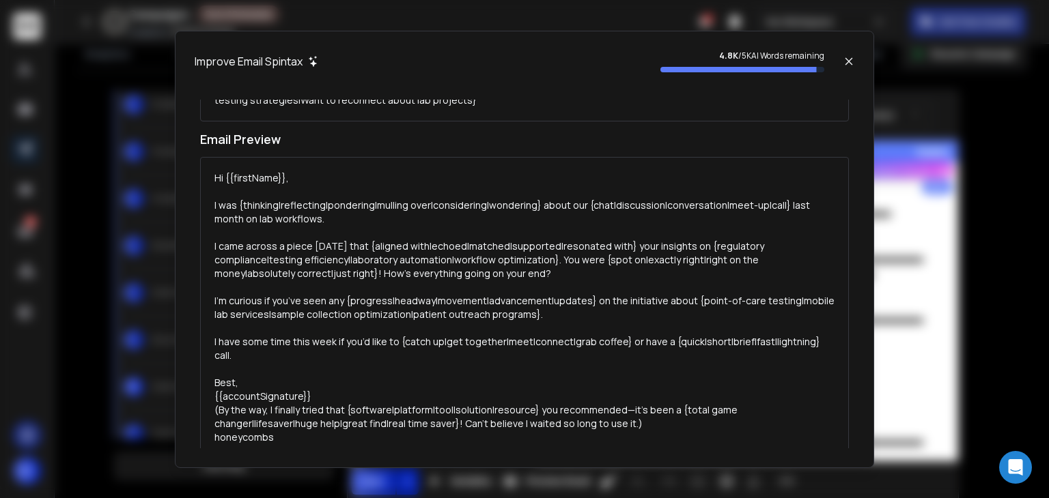
scroll to position [109, 0]
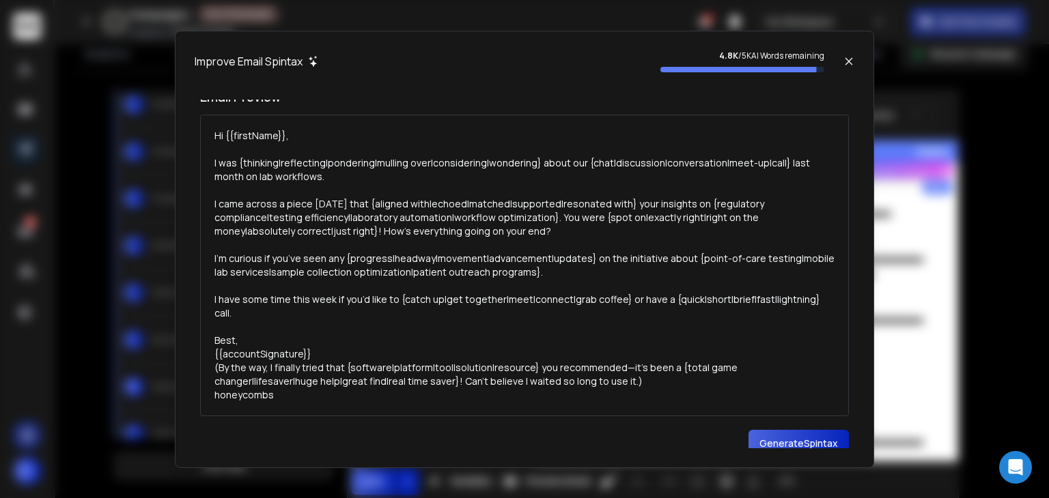
drag, startPoint x: 803, startPoint y: 425, endPoint x: 799, endPoint y: 402, distance: 23.6
click at [803, 430] on button "Generate Spintax" at bounding box center [798, 443] width 100 height 27
click at [423, 265] on div "I’m curious if you’ve seen any {progress|headway|movement|advancement|updates} …" at bounding box center [524, 265] width 620 height 27
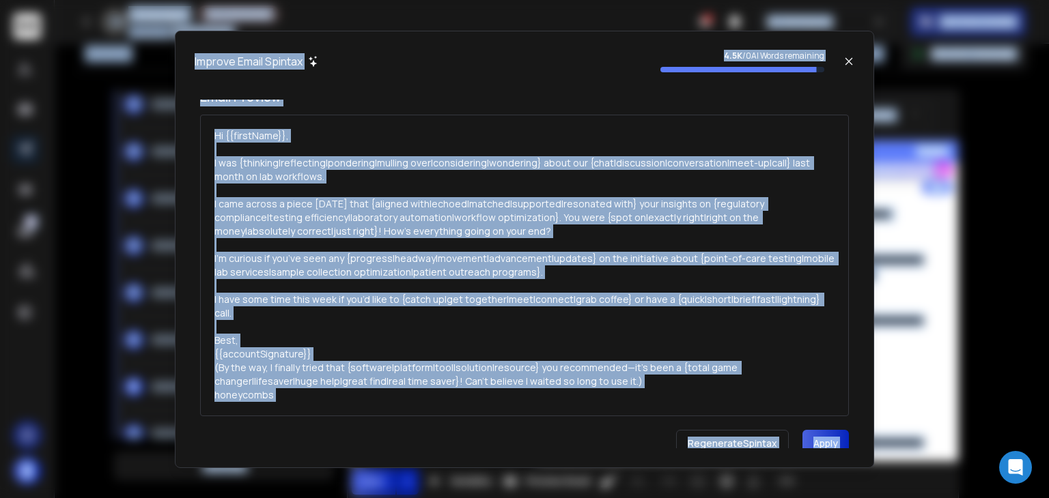
click at [672, 320] on div at bounding box center [524, 327] width 620 height 14
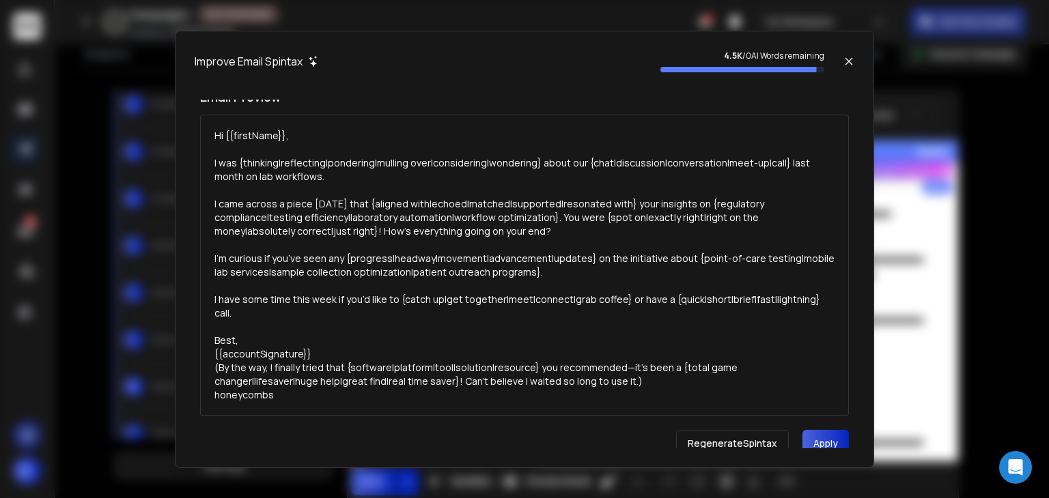
click at [831, 441] on button "Apply" at bounding box center [825, 443] width 46 height 27
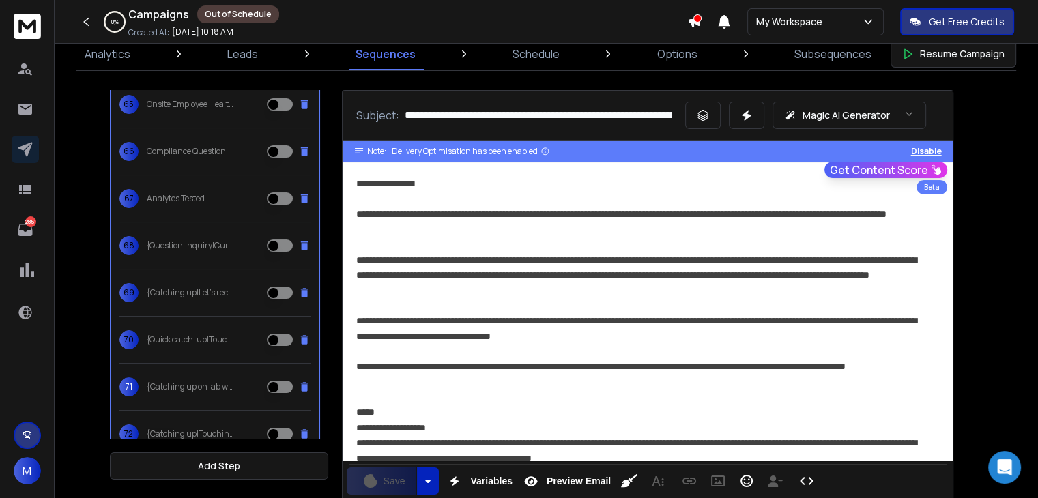
click at [278, 381] on button "button" at bounding box center [280, 387] width 26 height 12
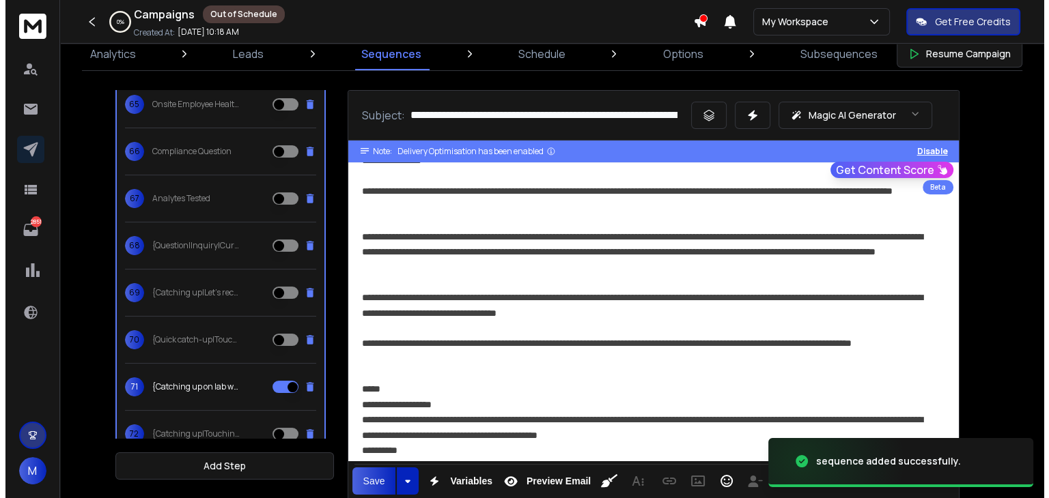
scroll to position [34, 0]
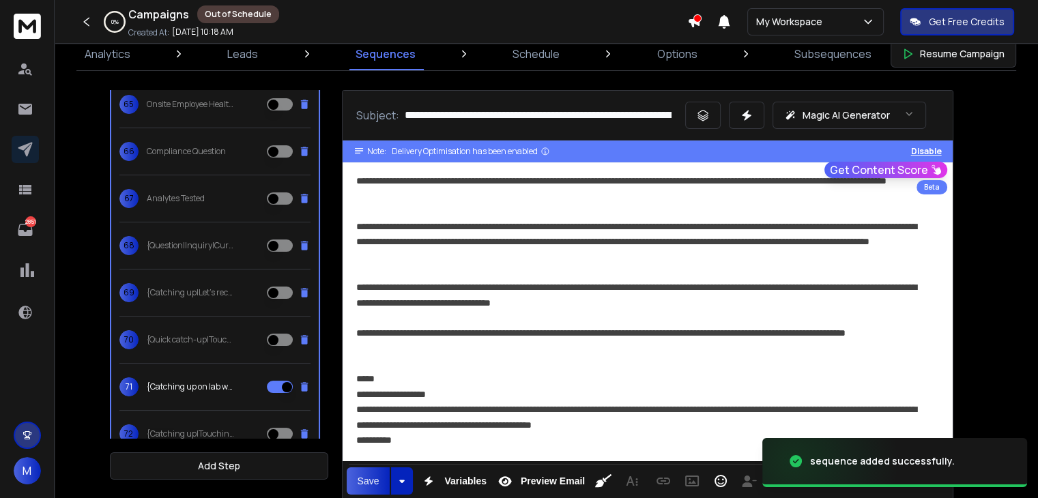
click at [194, 287] on p "{Catching up|Let’s reconnect|Time to chat|Quick catch-up|Long time no talk|Let’…" at bounding box center [190, 292] width 87 height 11
type input "**********"
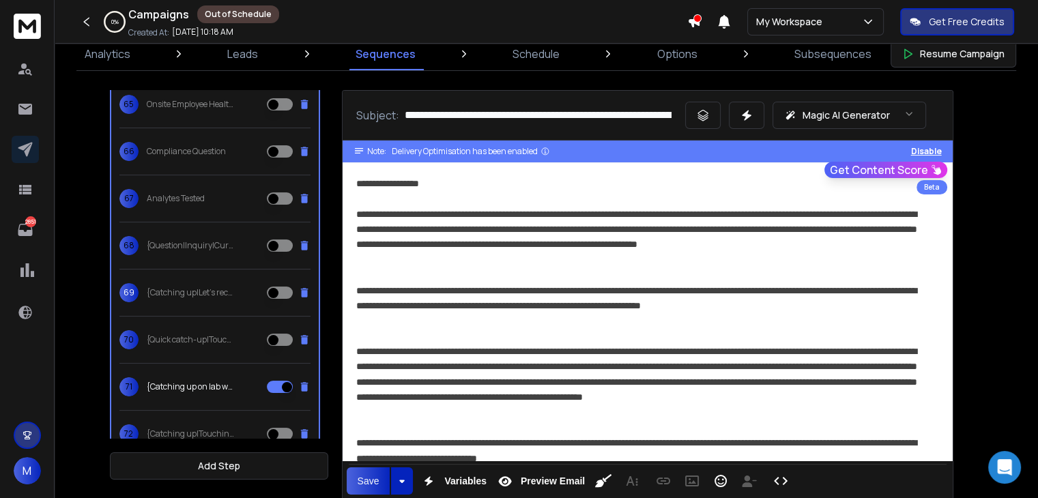
click at [488, 241] on div "**********" at bounding box center [642, 237] width 573 height 61
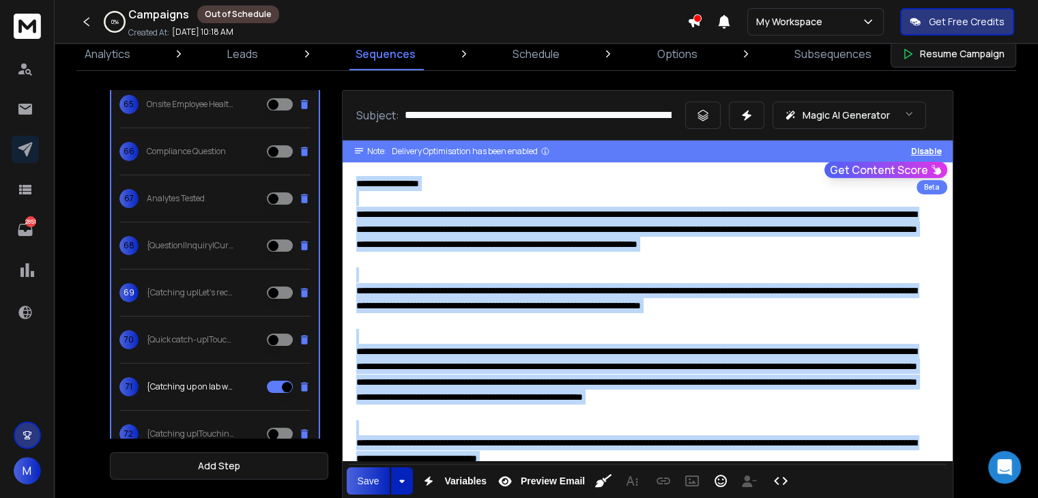
copy div "**********"
click at [841, 122] on button "Magic AI Generator" at bounding box center [850, 115] width 154 height 27
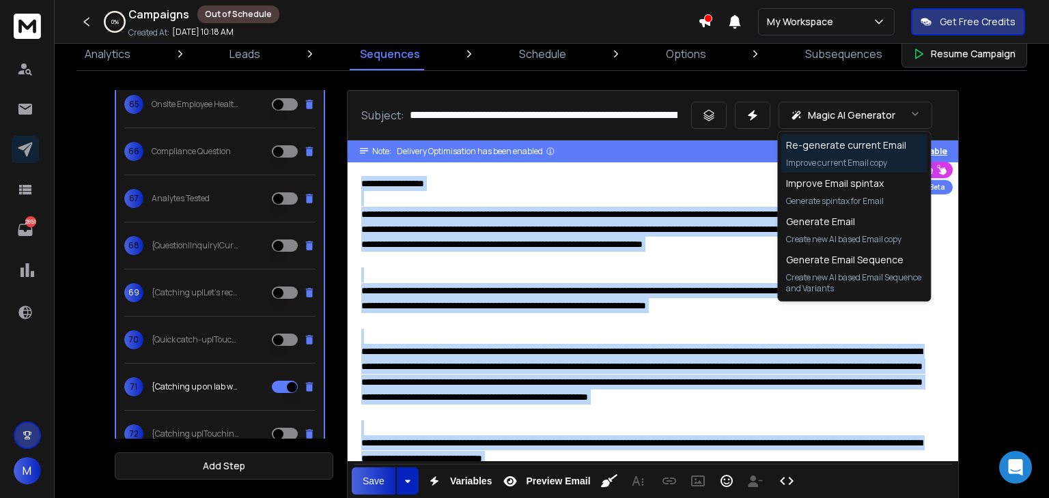
click at [851, 156] on div "Re-generate current Email Improve current Email copy" at bounding box center [846, 154] width 120 height 30
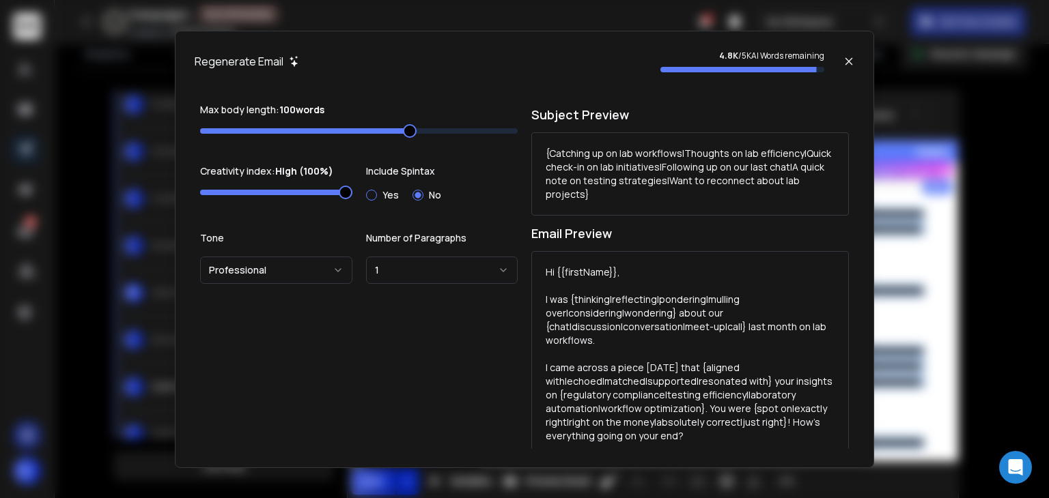
click at [352, 195] on span at bounding box center [276, 192] width 152 height 5
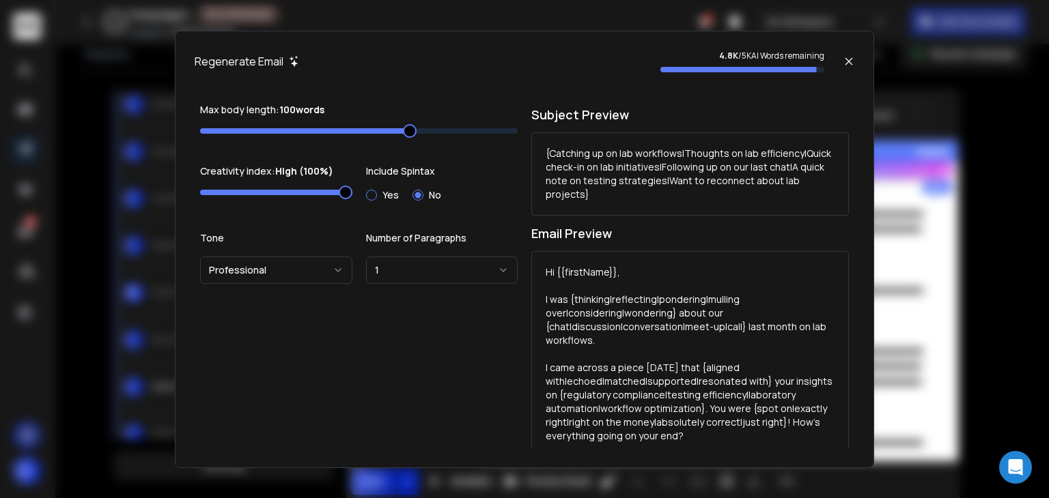
click at [385, 196] on label "Yes" at bounding box center [390, 195] width 16 height 10
click at [377, 196] on button "Yes" at bounding box center [371, 195] width 11 height 11
click at [444, 269] on button "1" at bounding box center [442, 270] width 152 height 27
select select "*"
drag, startPoint x: 423, startPoint y: 343, endPoint x: 384, endPoint y: 314, distance: 48.3
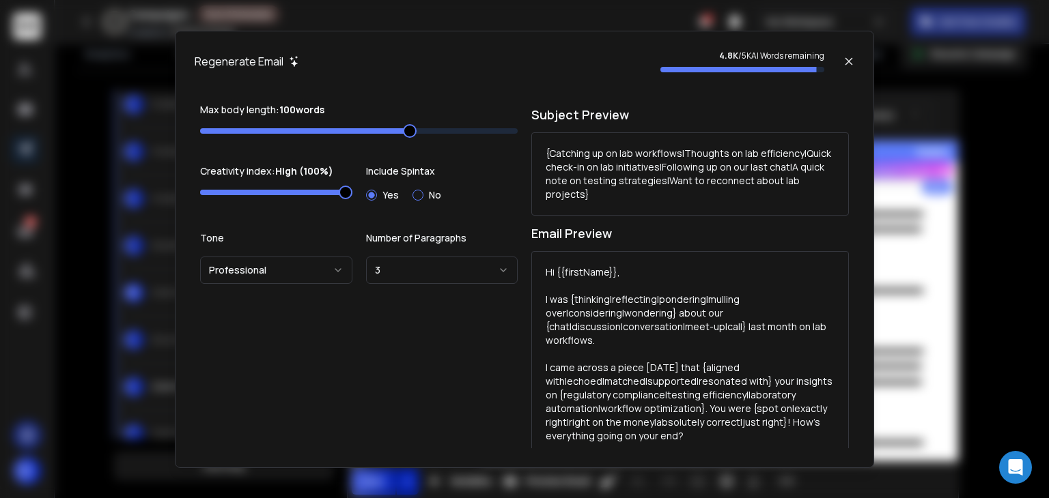
click at [292, 267] on button "Professional" at bounding box center [276, 270] width 152 height 27
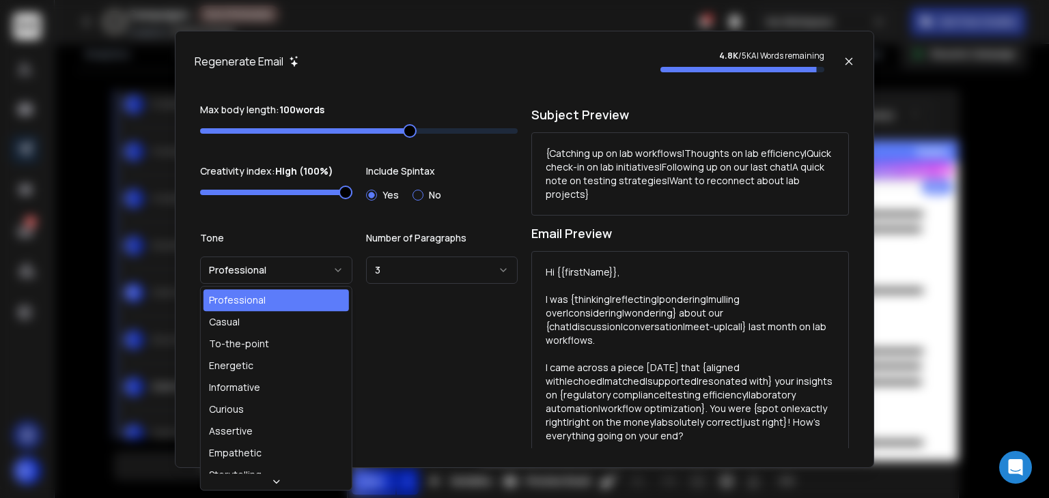
click at [457, 339] on div "**********" at bounding box center [358, 404] width 317 height 598
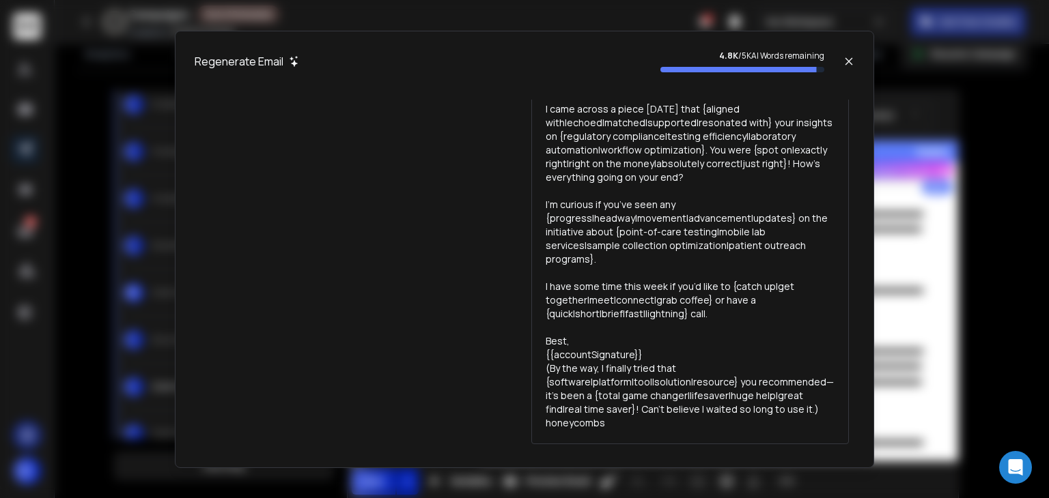
scroll to position [273, 0]
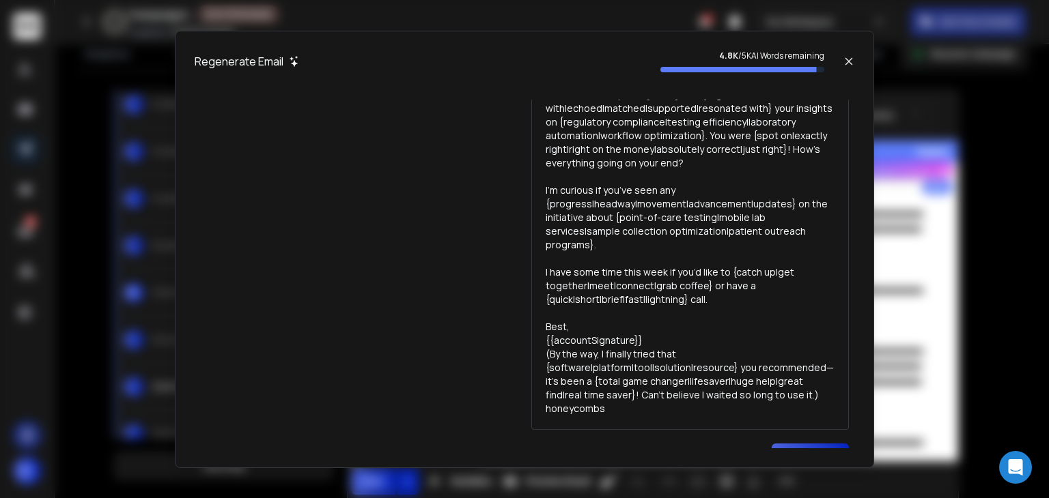
click at [820, 444] on button "Regenerate" at bounding box center [809, 457] width 77 height 27
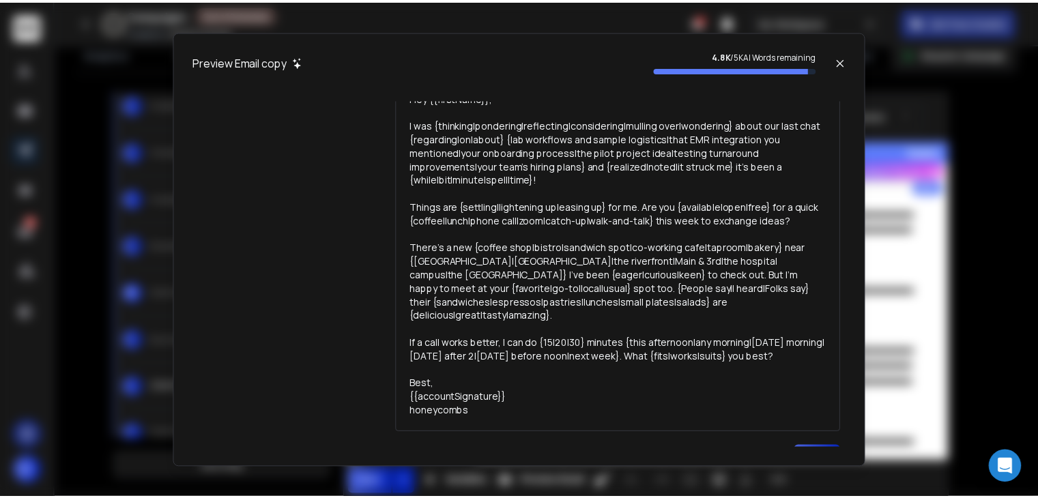
scroll to position [150, 0]
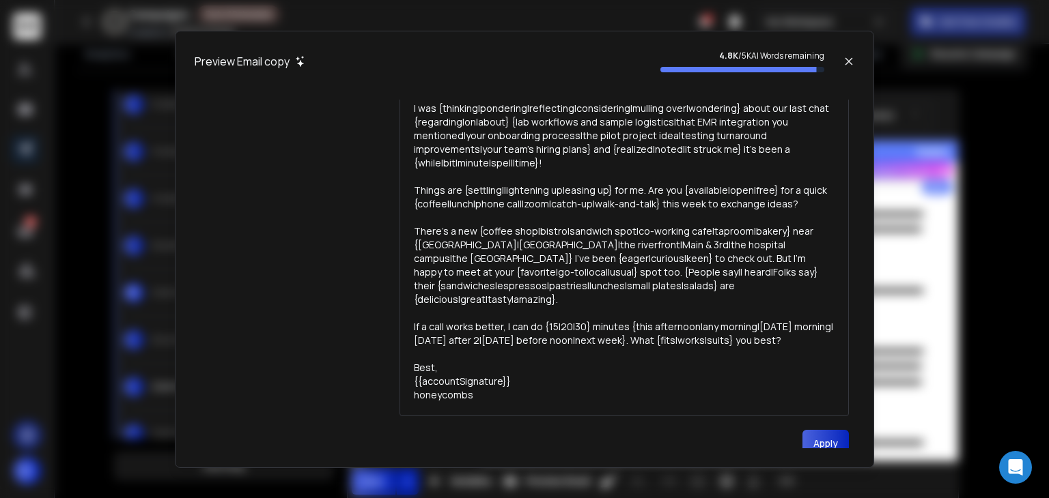
click at [802, 431] on button "Apply" at bounding box center [825, 443] width 46 height 27
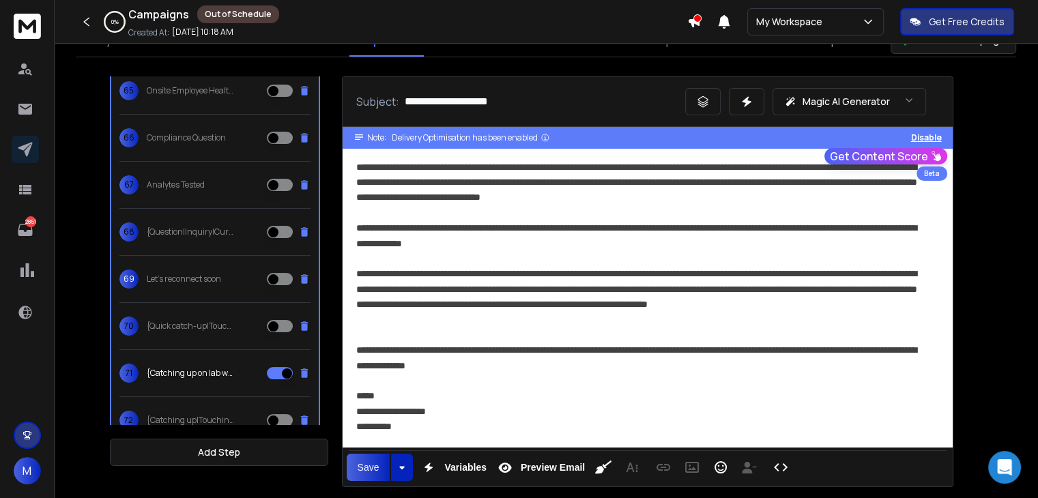
scroll to position [66, 0]
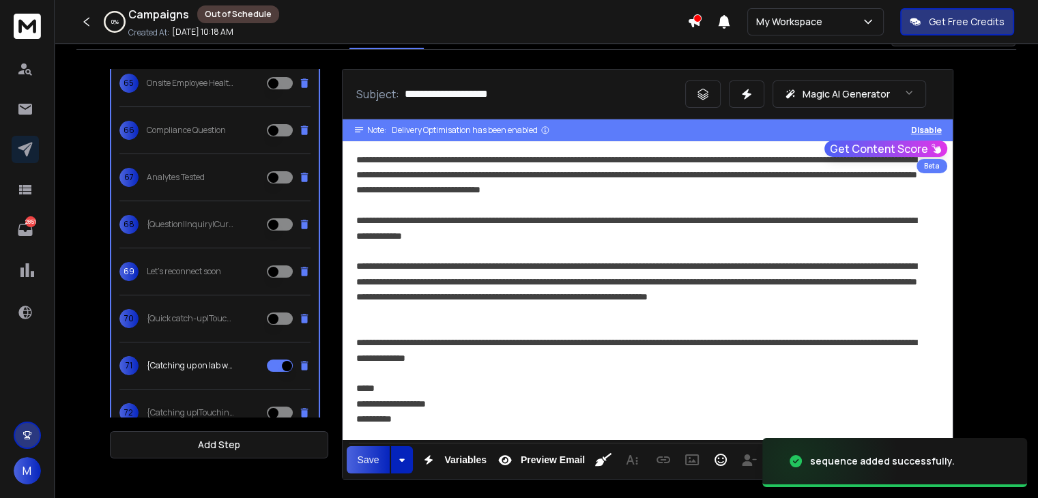
click at [216, 266] on p "Let’s reconnect soon" at bounding box center [184, 271] width 74 height 11
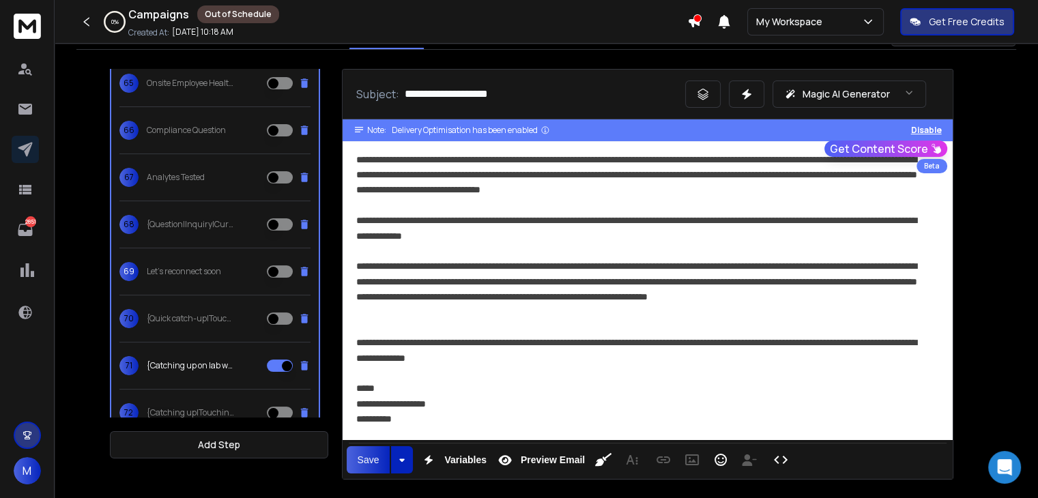
click at [277, 266] on button "button" at bounding box center [280, 272] width 26 height 12
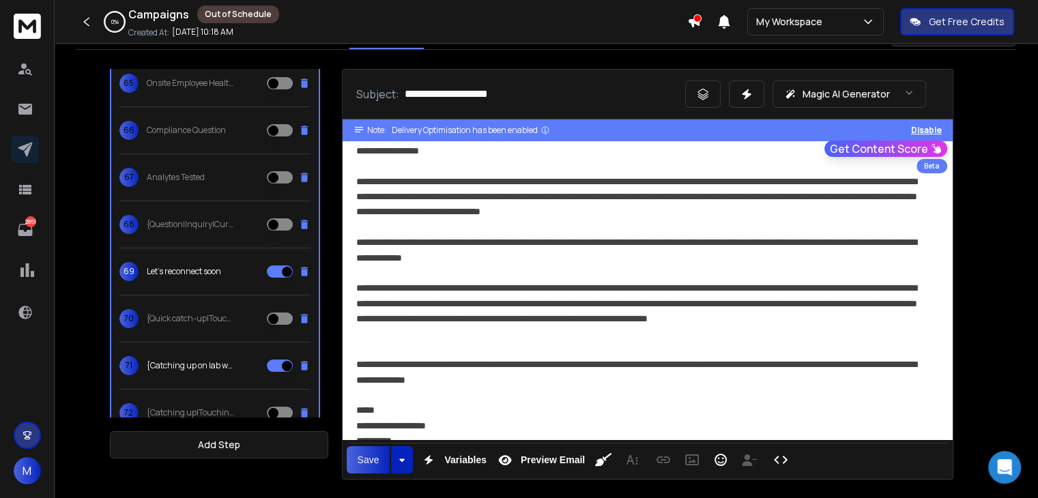
scroll to position [0, 0]
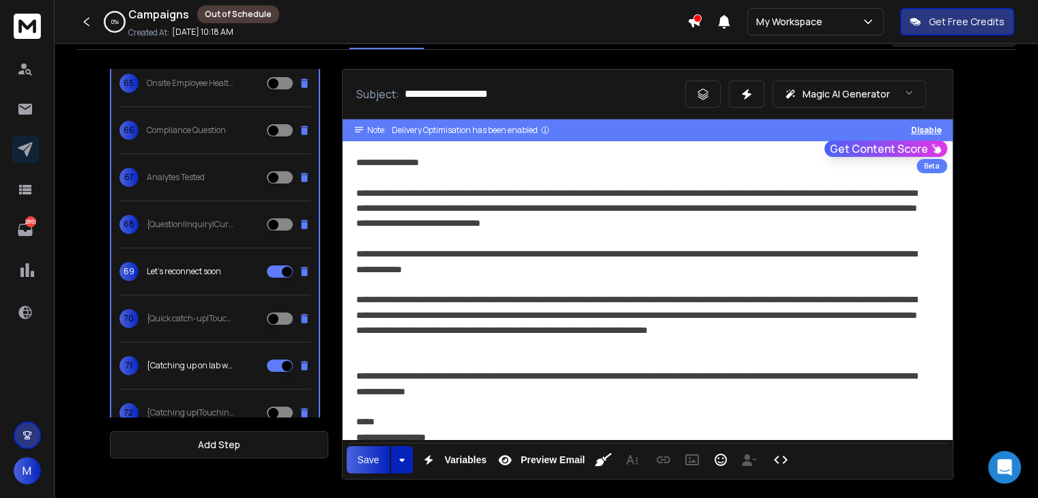
click at [480, 92] on input "**********" at bounding box center [539, 94] width 268 height 16
click at [554, 90] on input "**********" at bounding box center [539, 94] width 268 height 16
click at [405, 96] on input "**********" at bounding box center [539, 94] width 268 height 16
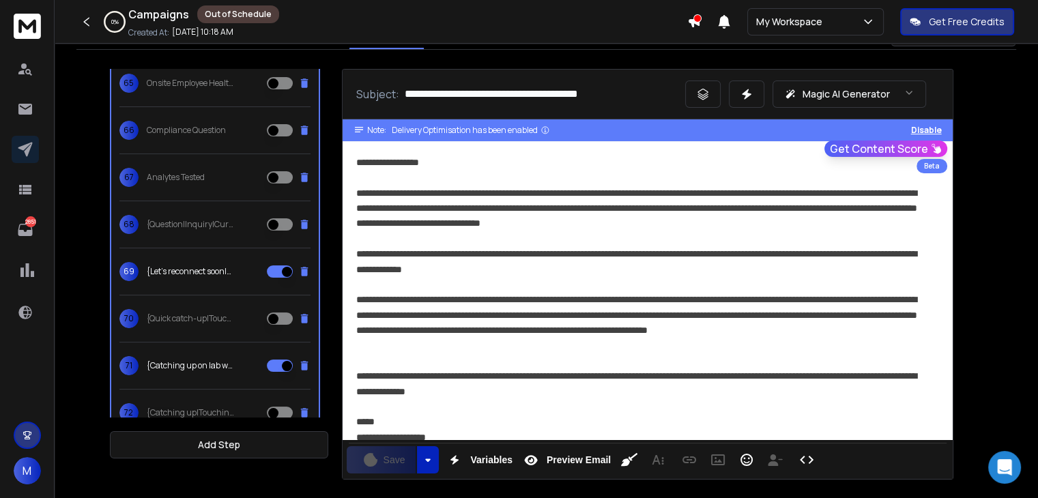
click at [221, 165] on div "67 Analytes Tested" at bounding box center [214, 177] width 191 height 47
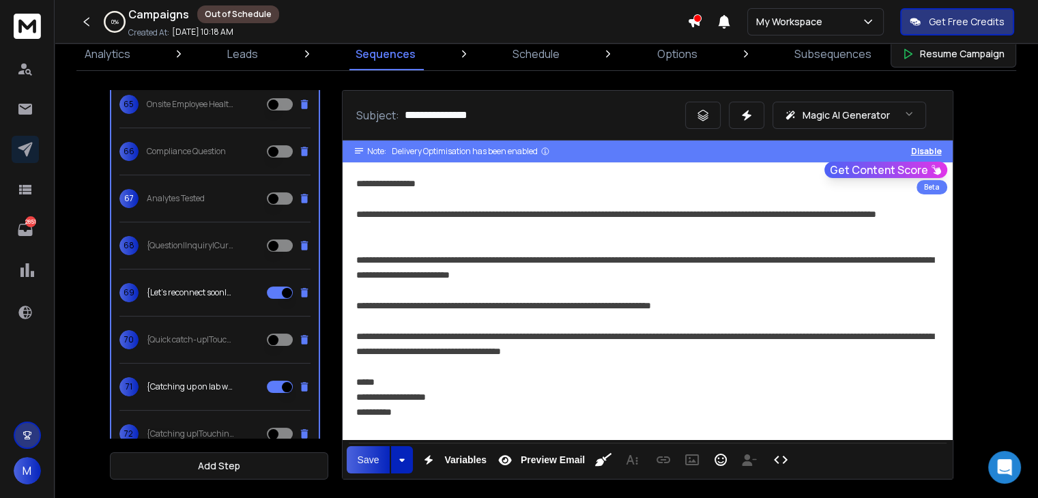
click at [277, 192] on button "button" at bounding box center [280, 198] width 26 height 12
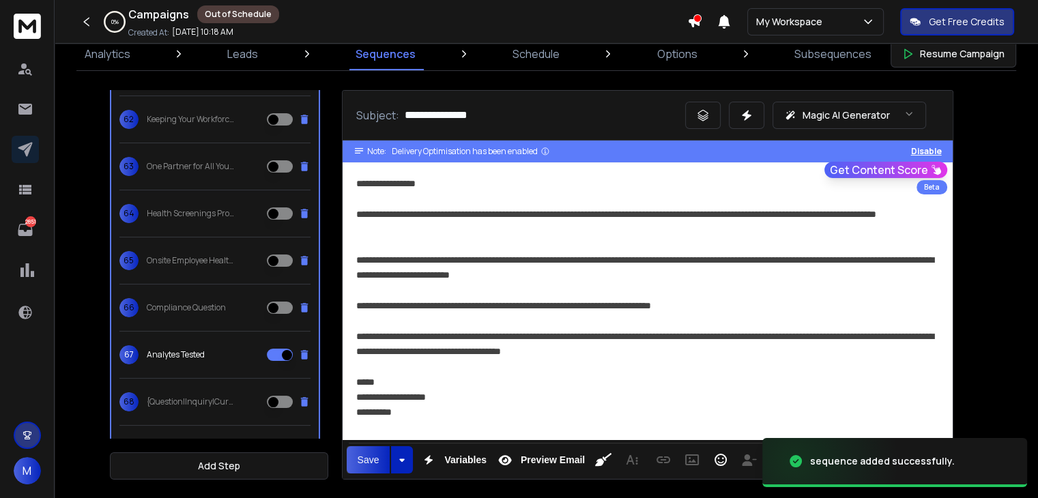
scroll to position [2905, 0]
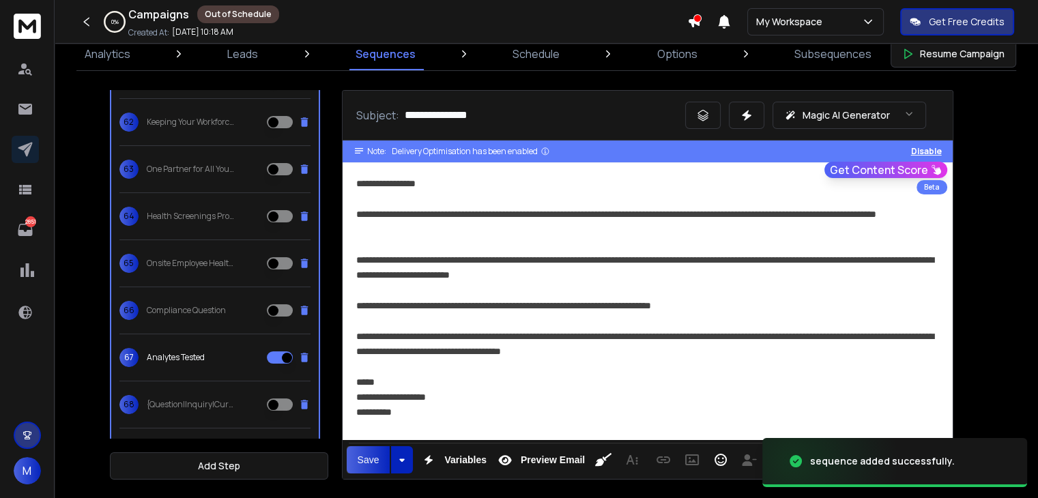
click at [237, 300] on div "66 Compliance Question" at bounding box center [214, 310] width 191 height 47
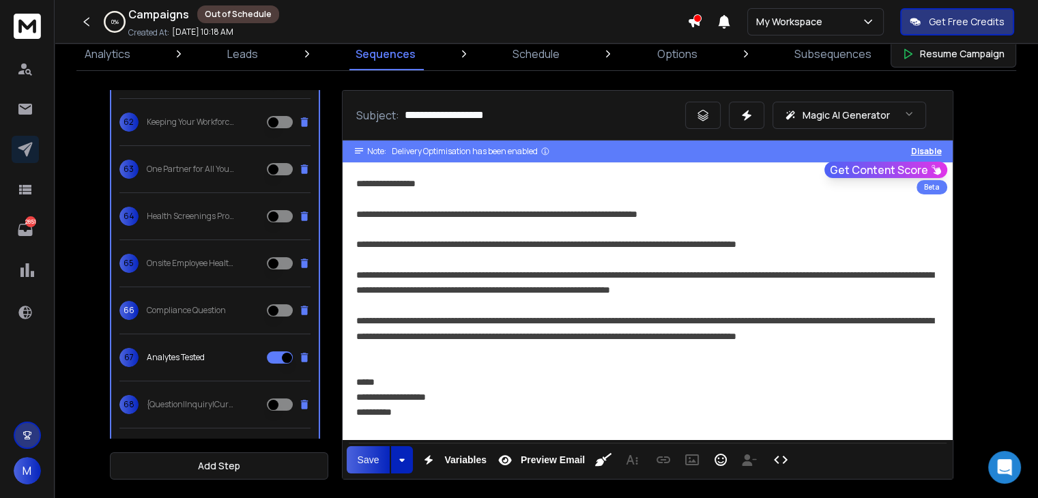
click at [281, 304] on button "button" at bounding box center [280, 310] width 26 height 12
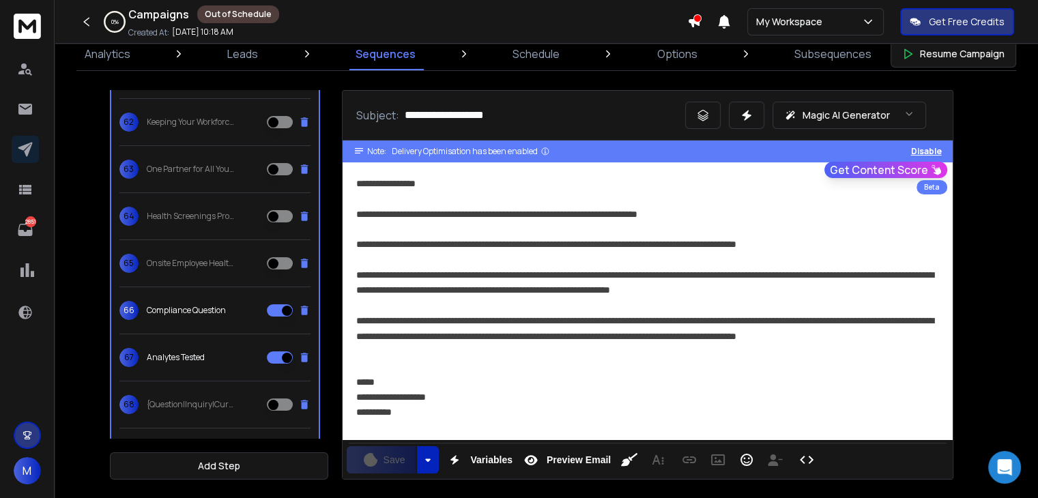
click at [210, 399] on p "{Question|Inquiry|Curiosity} About [MEDICAL_DATA] Testing" at bounding box center [190, 404] width 87 height 11
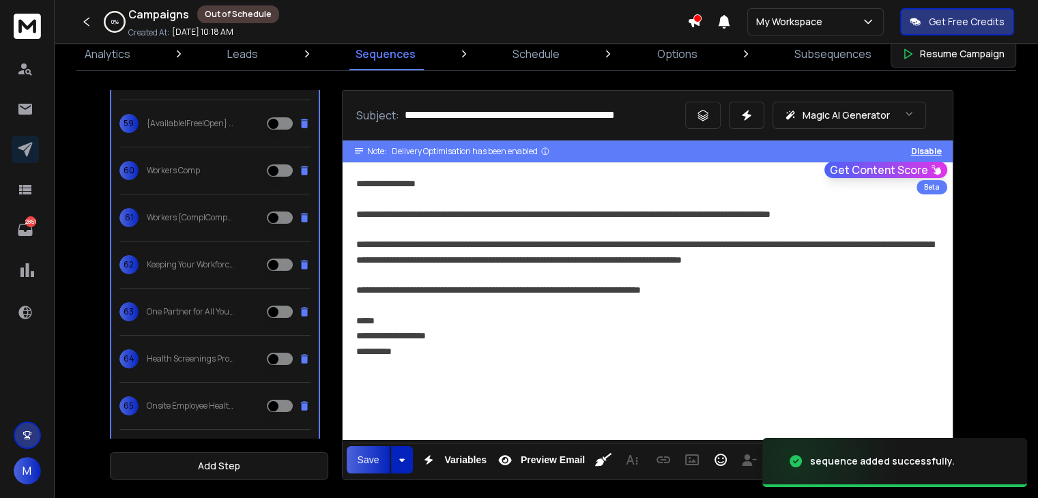
scroll to position [2745, 0]
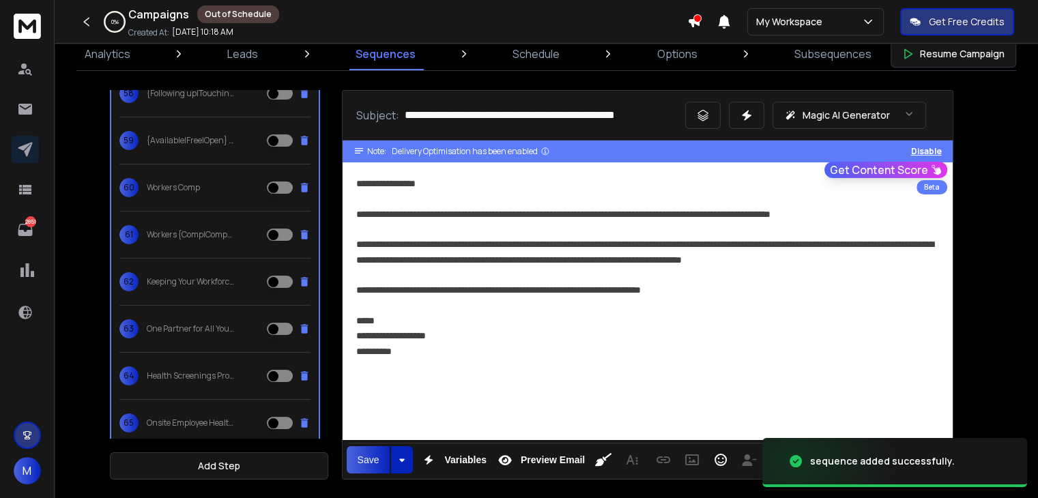
click at [218, 414] on div "65 Onsite Employee Health Services" at bounding box center [176, 423] width 115 height 19
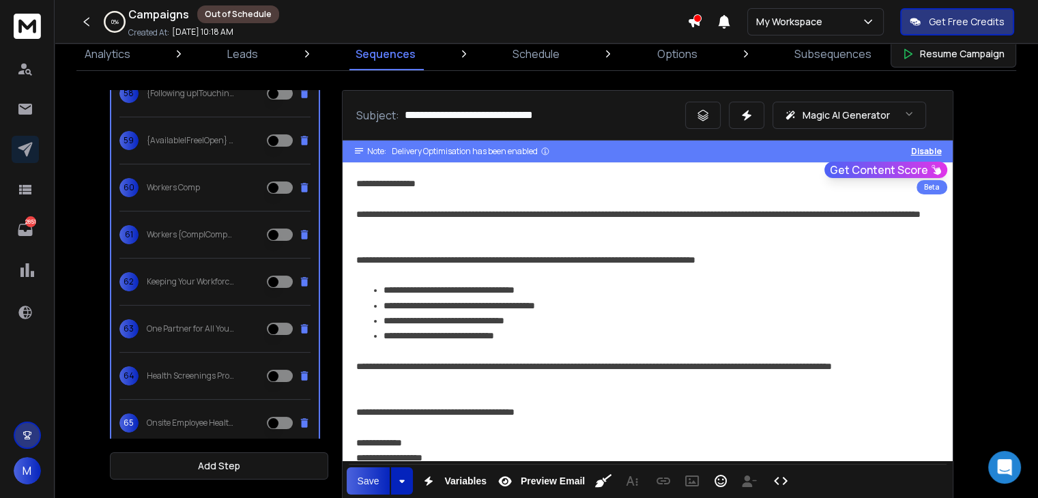
click at [218, 276] on p "Keeping Your Workforce Compliant & On the Floor" at bounding box center [190, 281] width 87 height 11
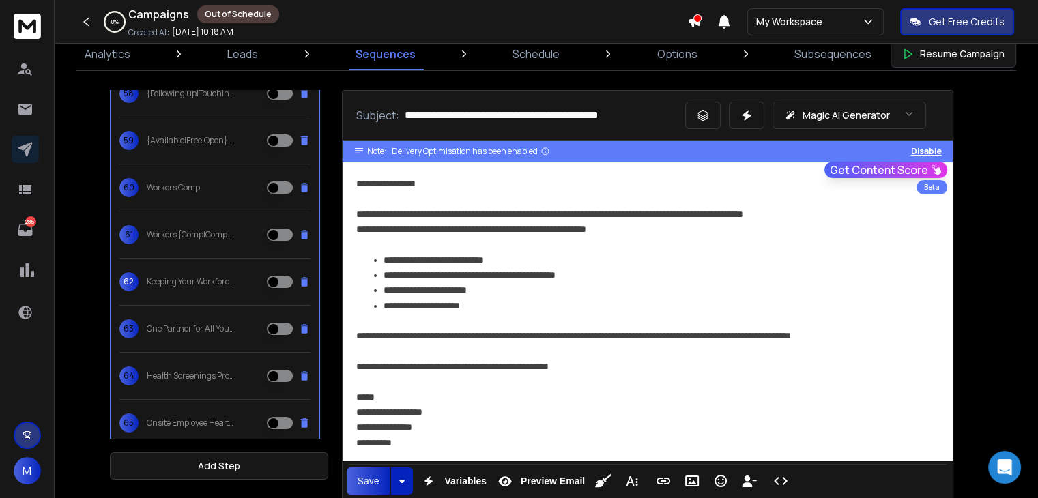
click at [216, 229] on p "Workers {Comp|Compensation|Insurance} {Process|System|Procedure}" at bounding box center [190, 234] width 87 height 11
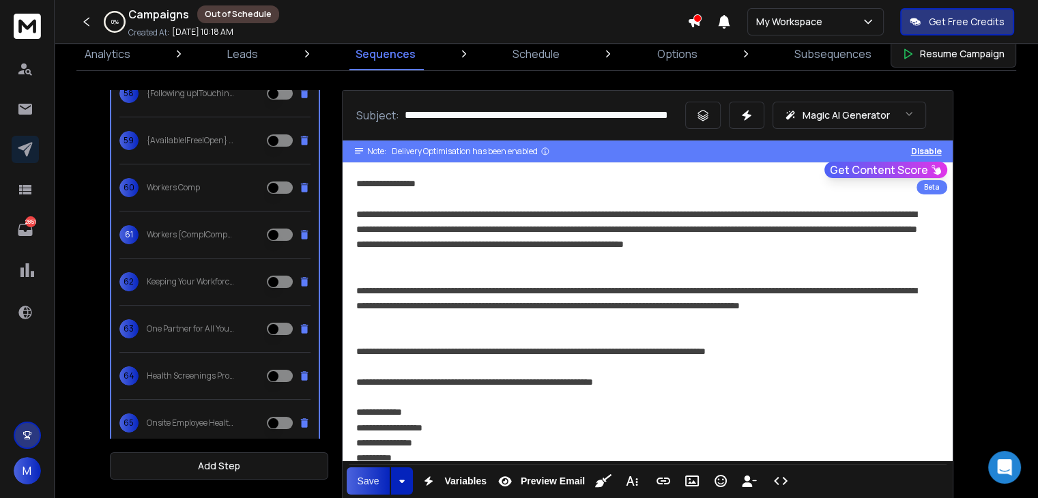
click at [218, 178] on div "60 Workers Comp" at bounding box center [214, 188] width 191 height 47
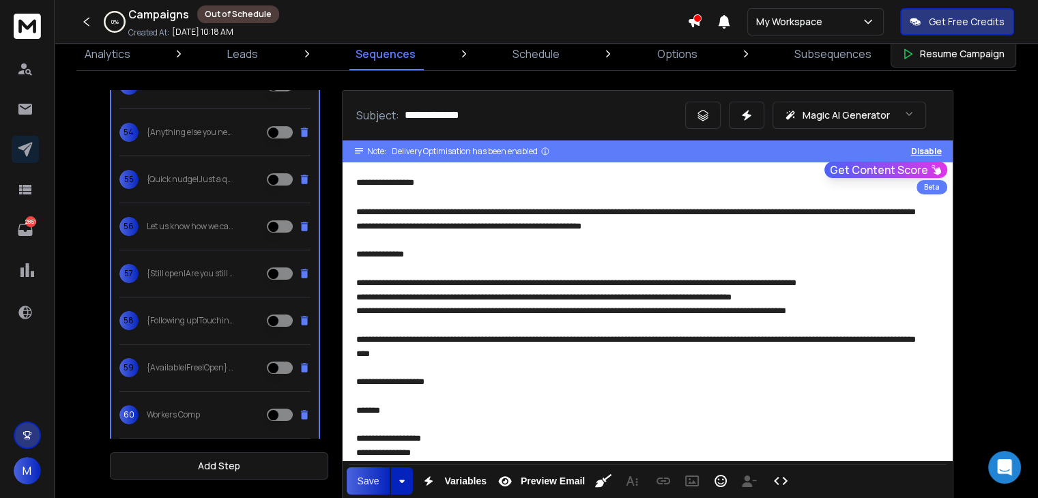
scroll to position [2427, 0]
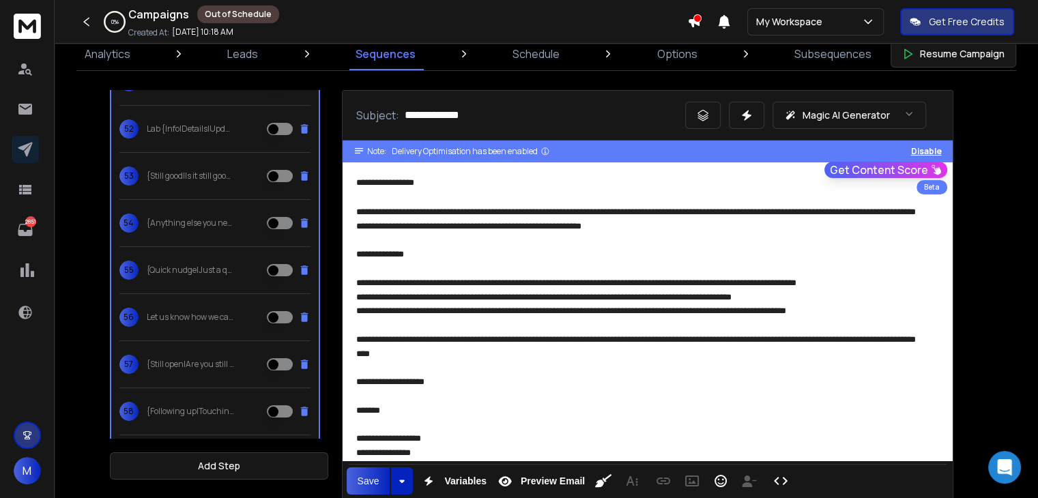
click at [202, 312] on p "Let us know how we can {help|assist|support|aid}" at bounding box center [190, 317] width 87 height 11
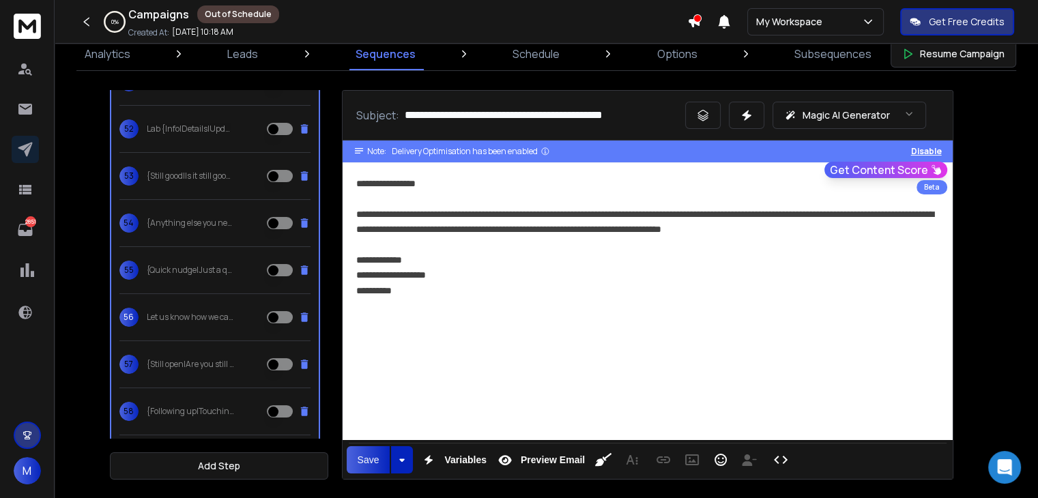
scroll to position [2267, 0]
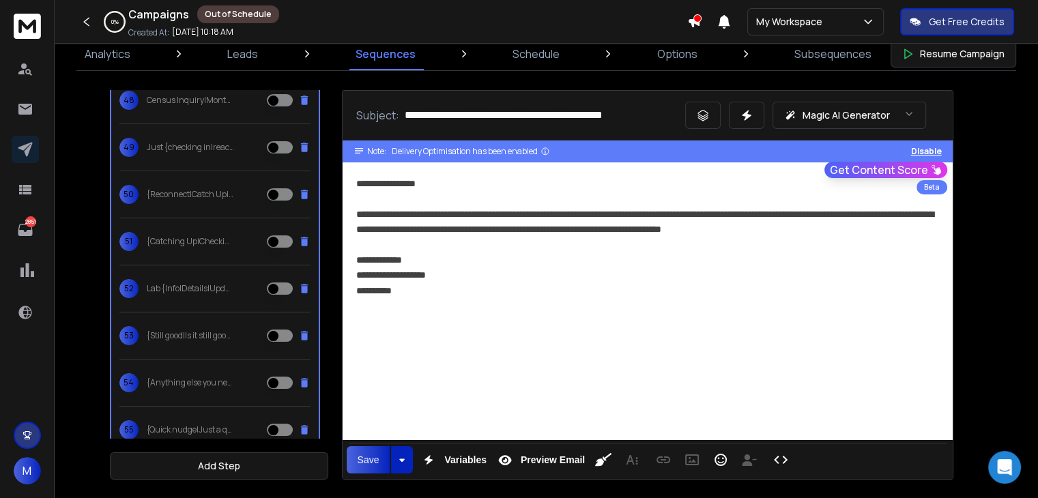
click at [208, 283] on p "Lab {Info|Details|Update}" at bounding box center [190, 288] width 87 height 11
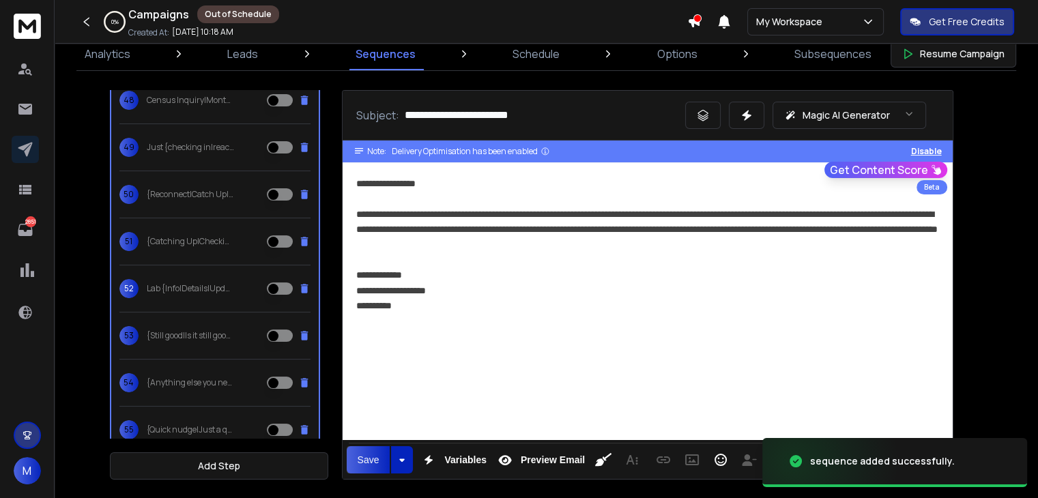
scroll to position [2108, 0]
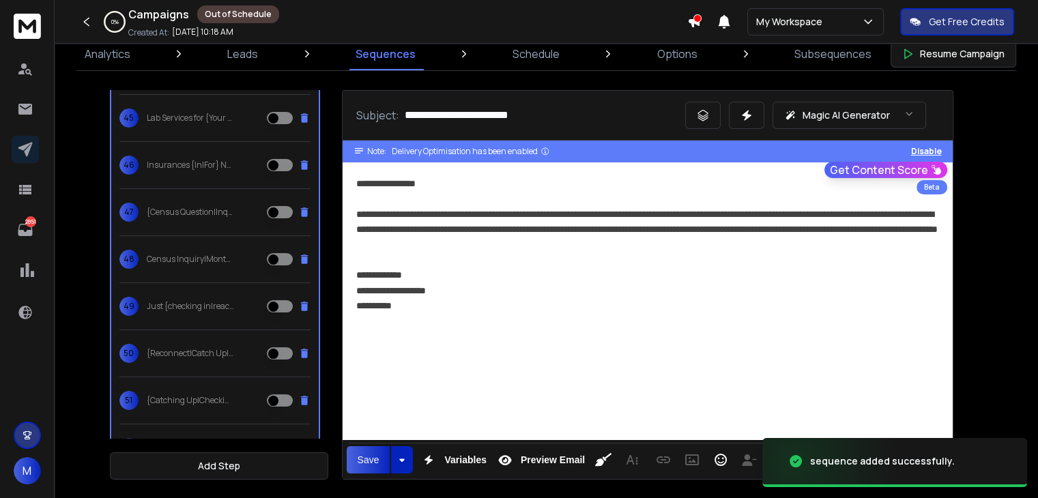
click at [232, 395] on p "{Catching Up|Checking In|Touching Base}" at bounding box center [190, 400] width 87 height 11
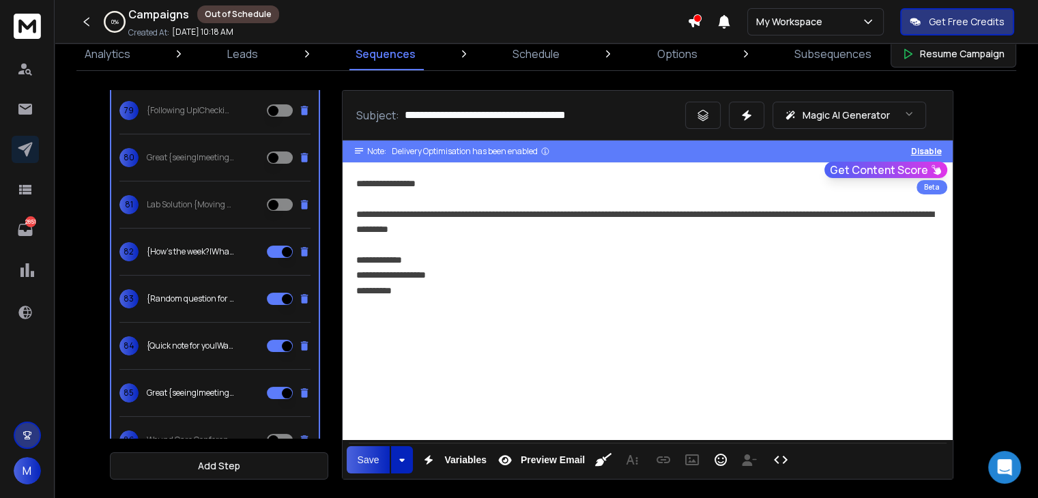
scroll to position [3700, 0]
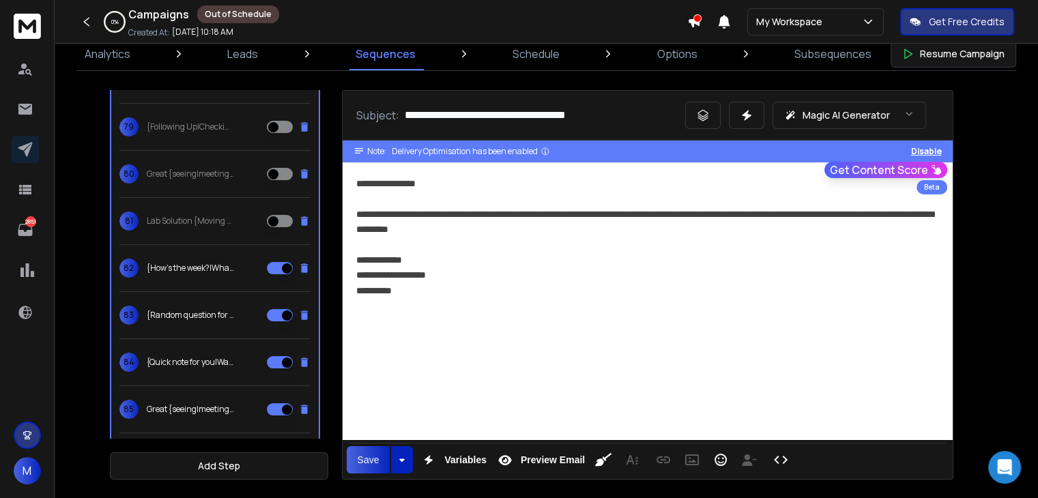
drag, startPoint x: 279, startPoint y: 257, endPoint x: 278, endPoint y: 289, distance: 32.1
click at [279, 262] on button "button" at bounding box center [280, 268] width 26 height 12
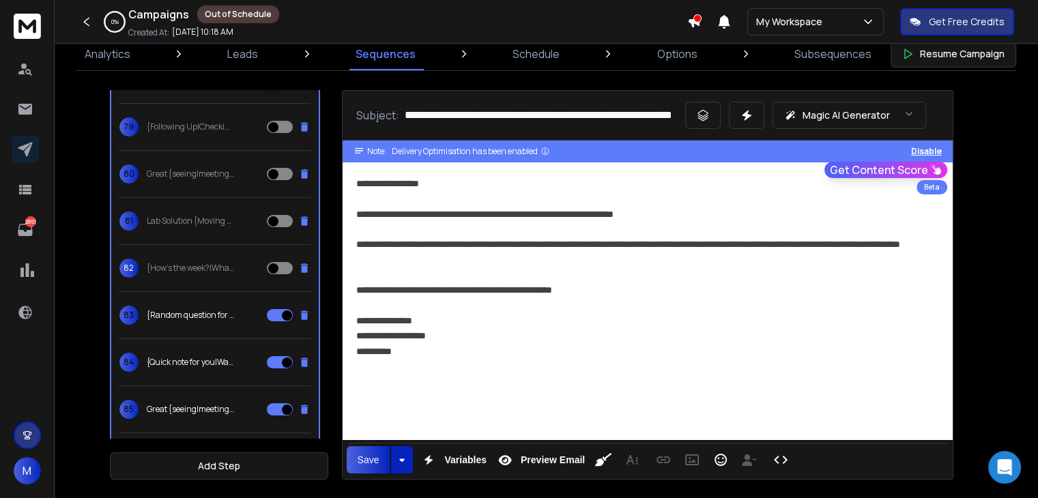
click at [274, 309] on button "button" at bounding box center [280, 315] width 26 height 12
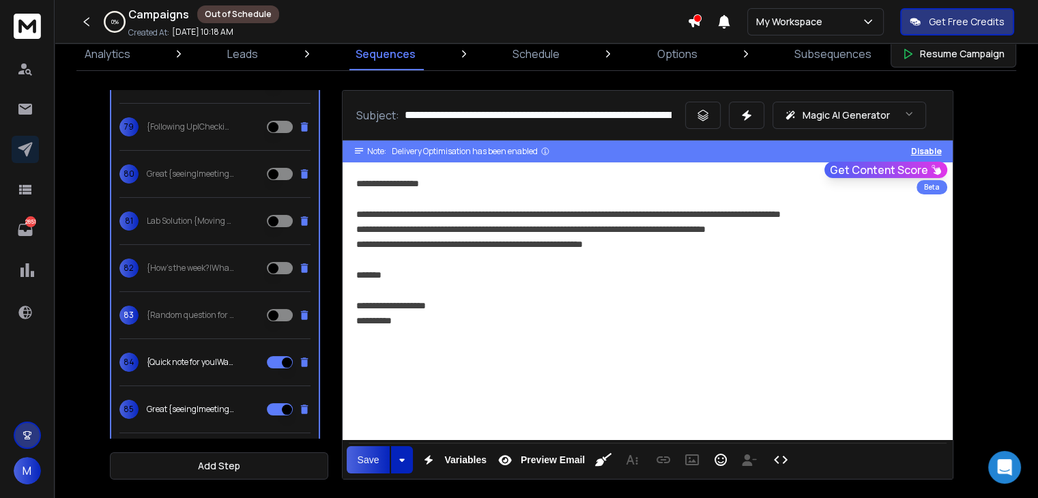
click at [282, 356] on button "button" at bounding box center [280, 362] width 26 height 12
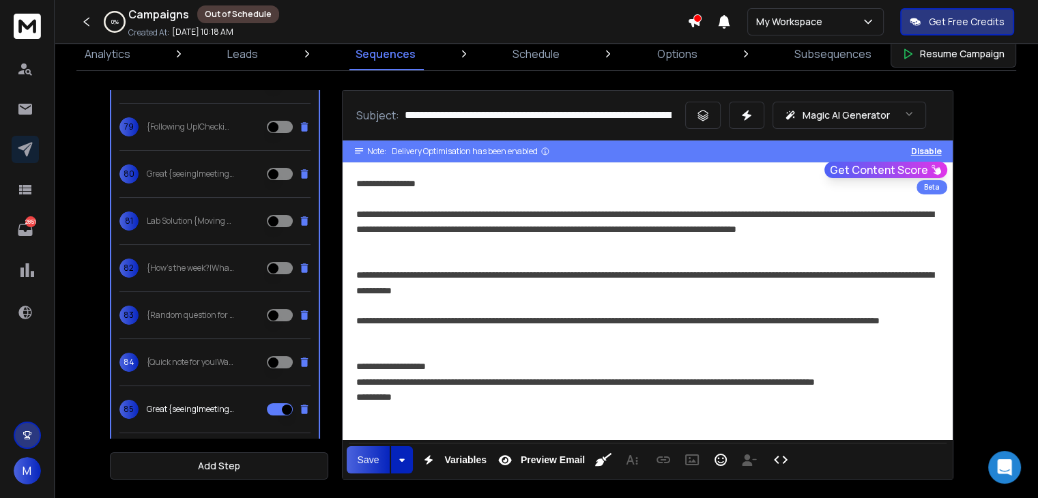
scroll to position [3860, 0]
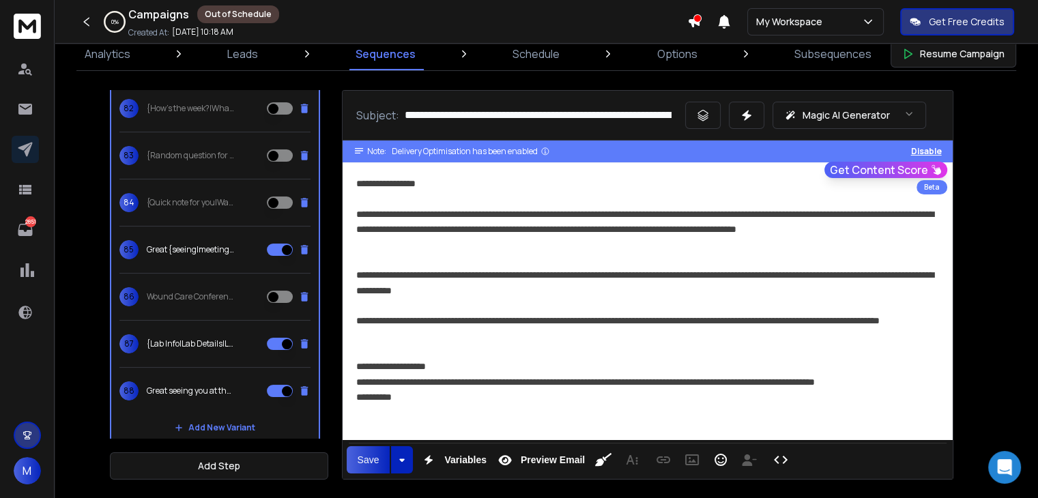
click at [227, 244] on p "Great {seeing|meeting|catching up} you at the Urology {conference|event|gatheri…" at bounding box center [190, 249] width 87 height 11
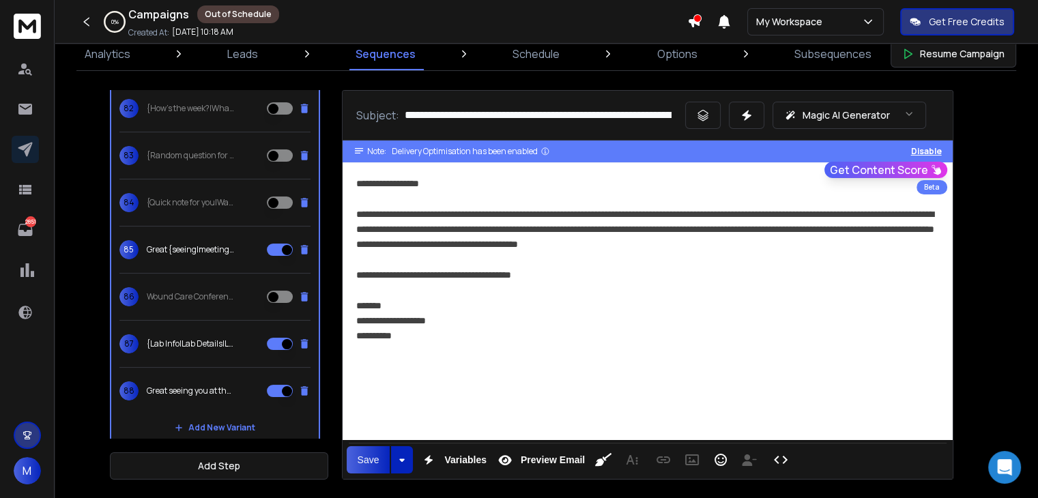
click at [276, 244] on button "button" at bounding box center [280, 250] width 26 height 12
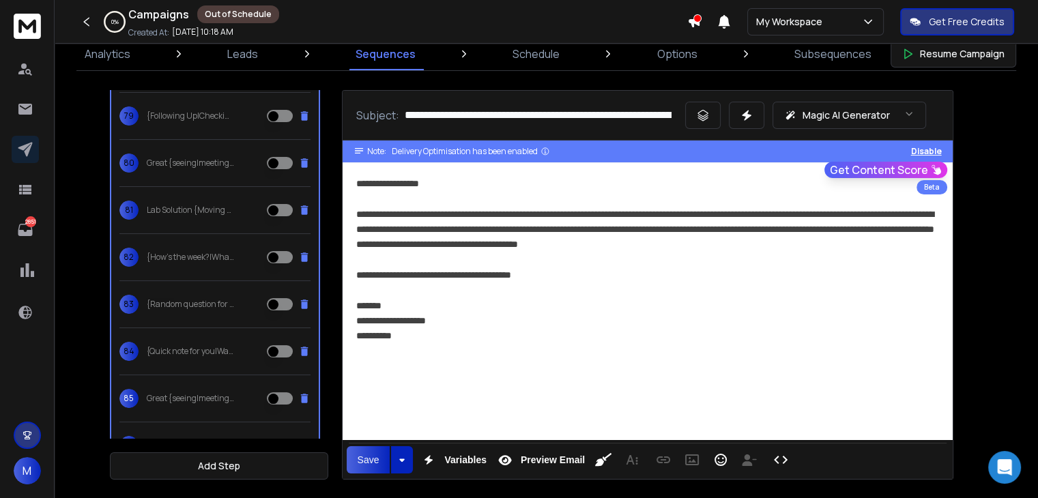
scroll to position [3700, 0]
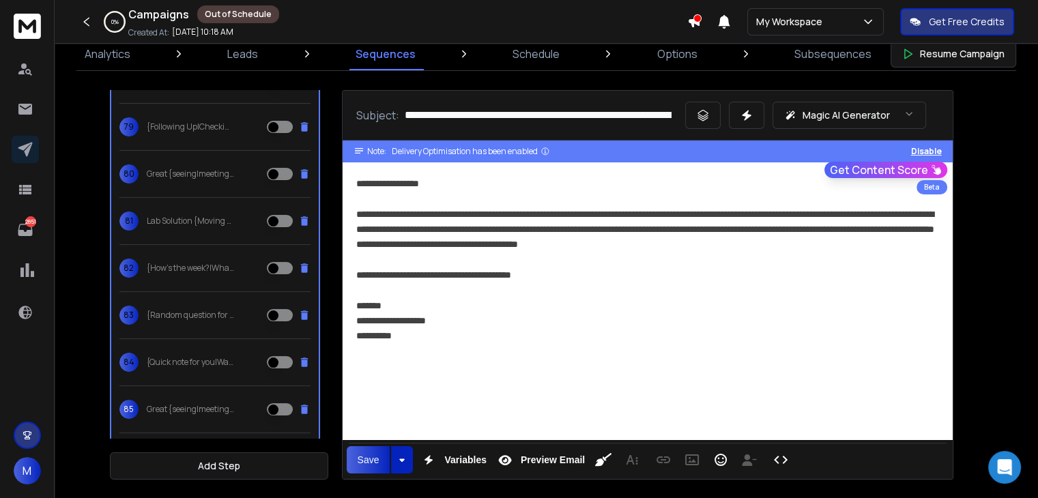
click at [224, 216] on p "Lab Solution {Moving Forward|Next Steps|Progressing Ahead}" at bounding box center [190, 221] width 87 height 11
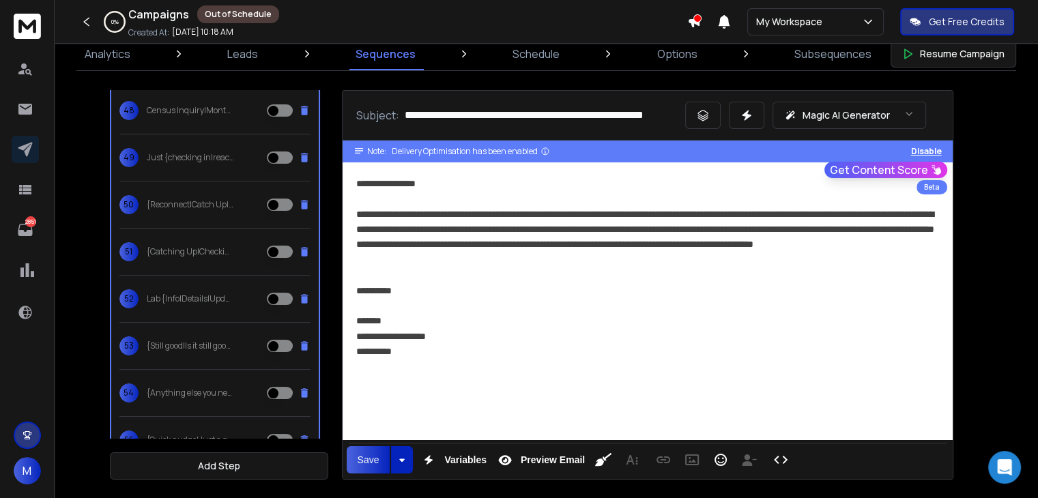
scroll to position [1949, 0]
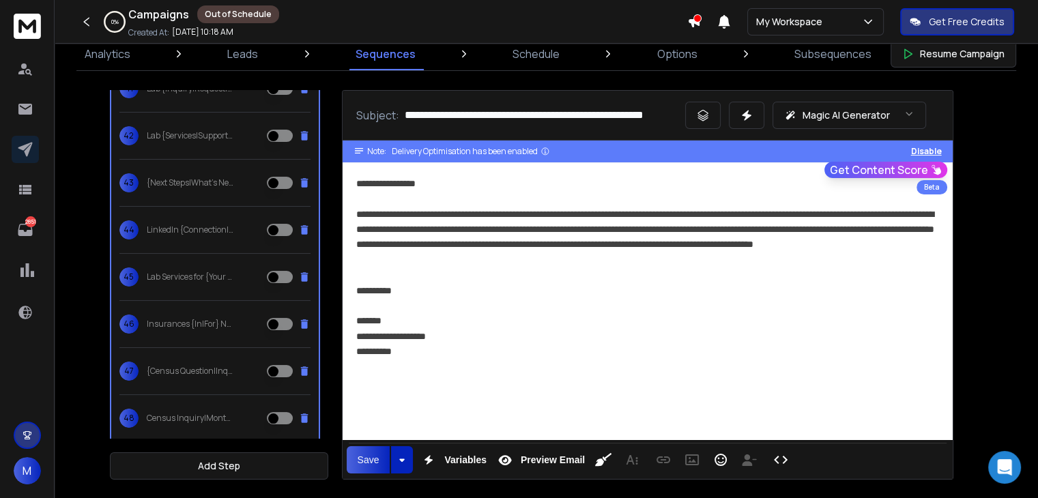
click at [237, 220] on div "44 LinkedIn {Connection|Connection Request|Networking} + Laboratory {Services|O…" at bounding box center [214, 230] width 191 height 47
type input "**********"
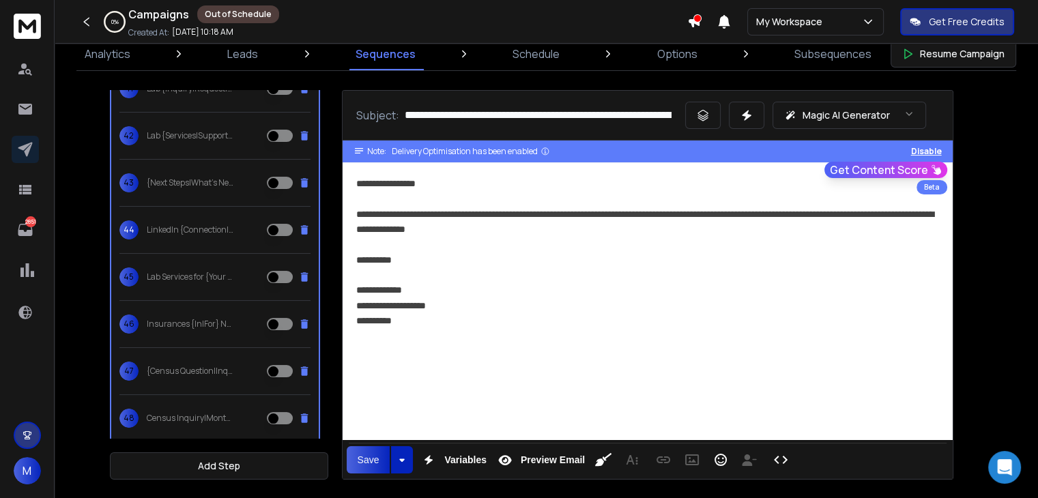
click at [272, 224] on button "button" at bounding box center [280, 230] width 26 height 12
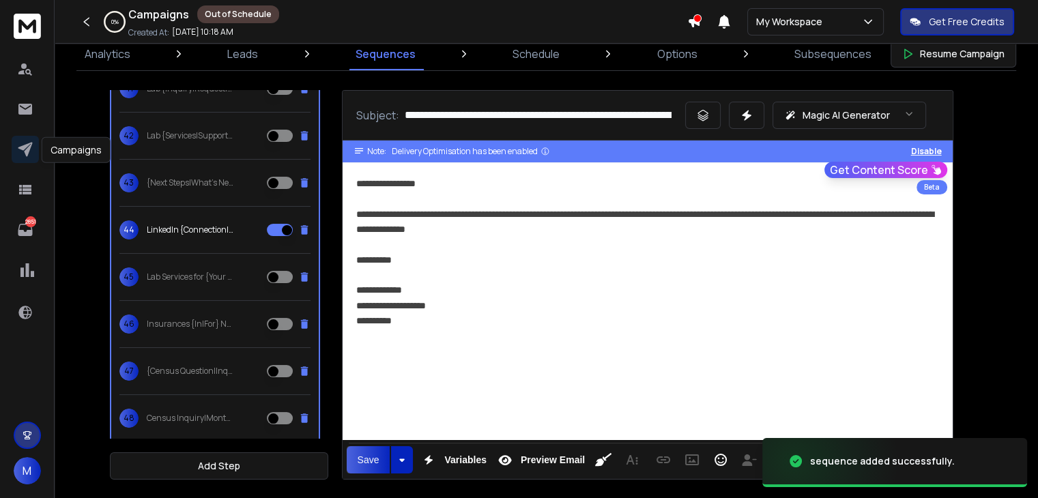
click at [30, 146] on icon at bounding box center [25, 150] width 14 height 14
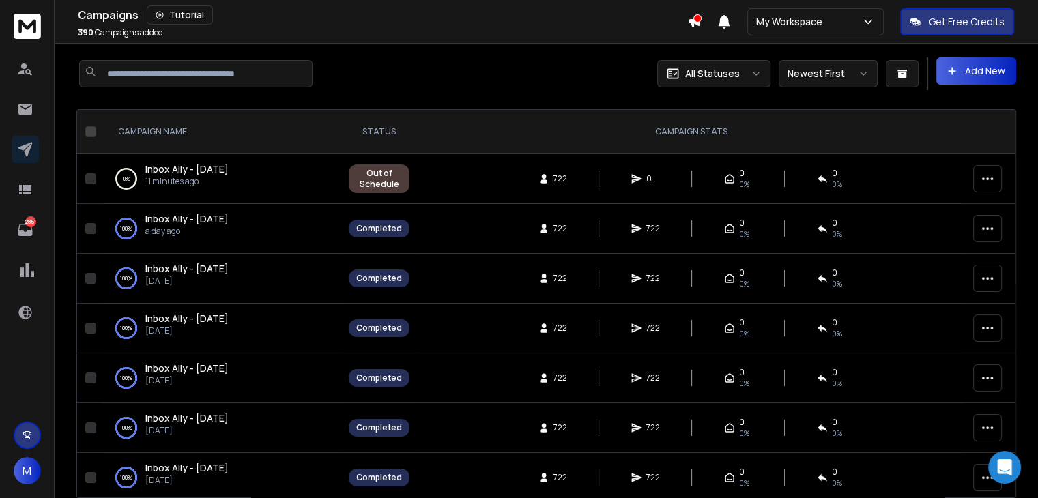
click at [449, 168] on div "722 0 0 0% 0 0%" at bounding box center [691, 179] width 531 height 22
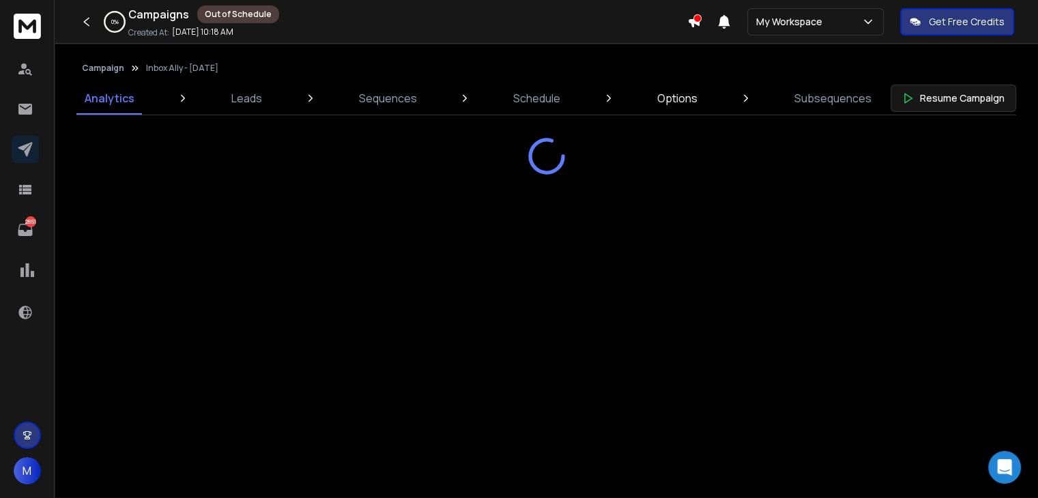
click at [685, 91] on p "Options" at bounding box center [677, 98] width 40 height 16
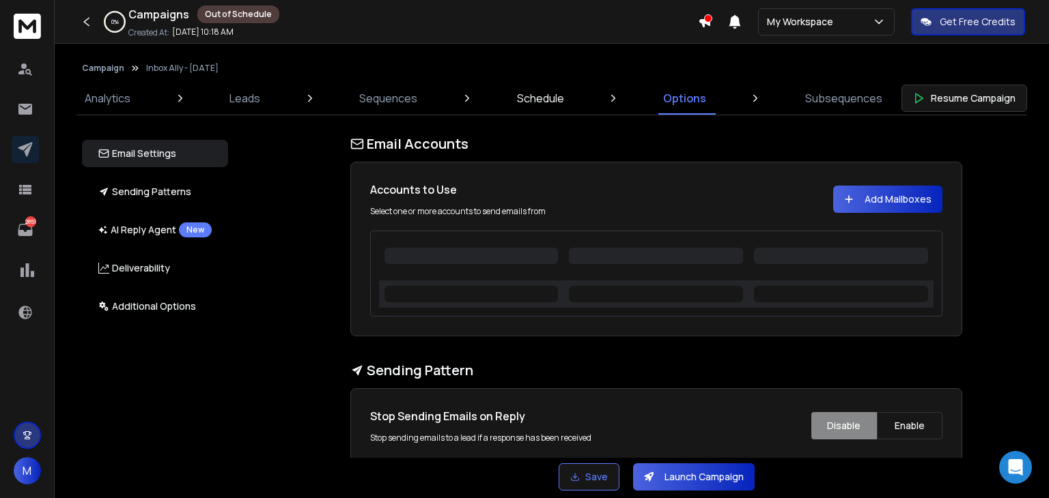
click at [515, 97] on link "Schedule" at bounding box center [540, 98] width 63 height 33
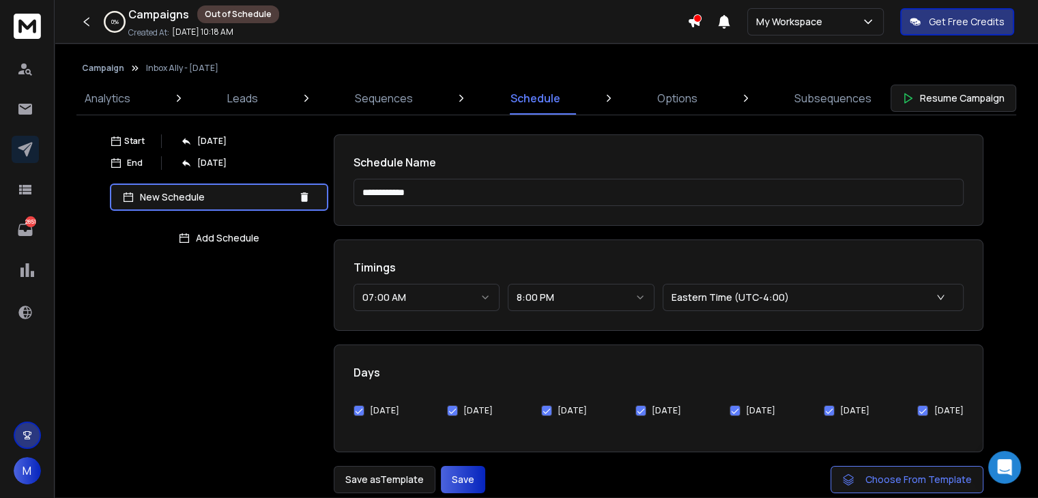
click at [227, 165] on p "[DATE]" at bounding box center [211, 163] width 29 height 11
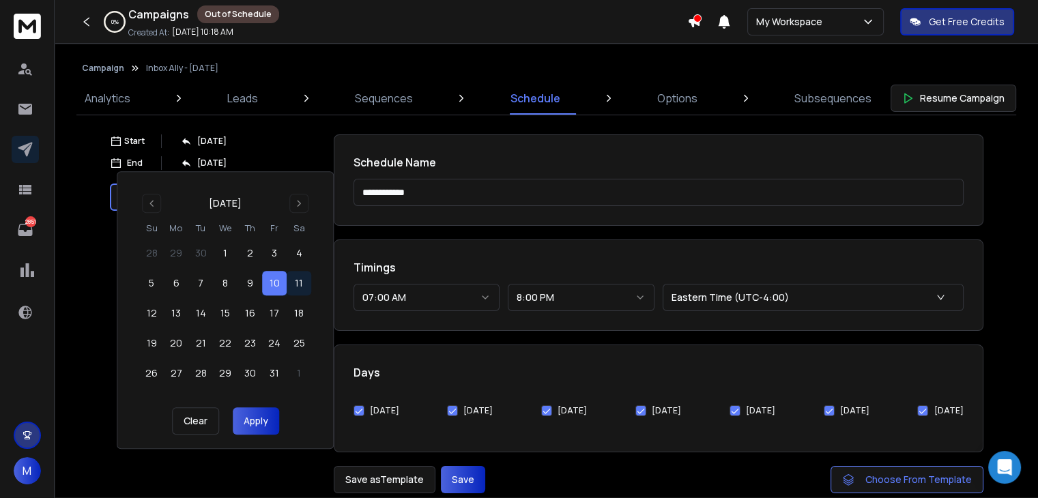
click at [301, 280] on button "11" at bounding box center [299, 283] width 25 height 25
click at [254, 421] on button "Apply" at bounding box center [256, 421] width 46 height 27
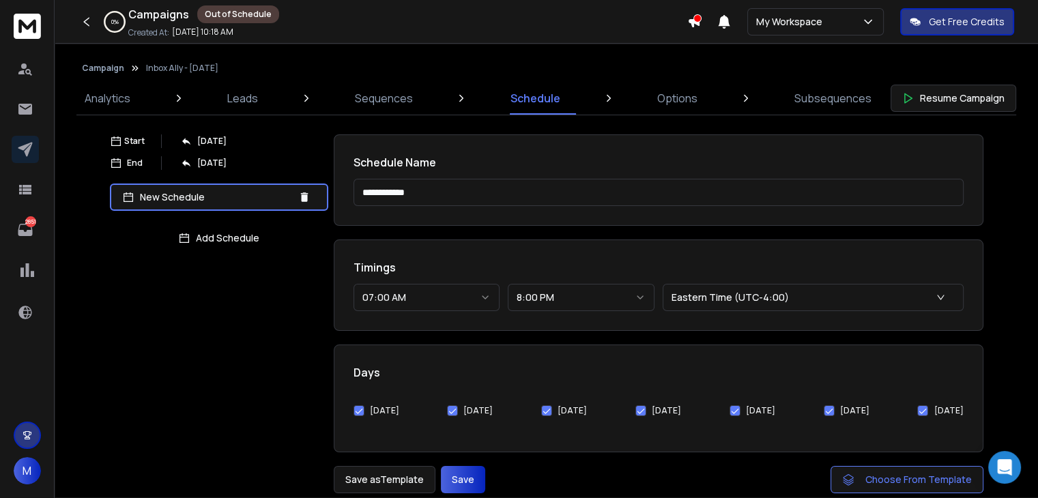
click at [227, 136] on p "[DATE]" at bounding box center [211, 141] width 29 height 11
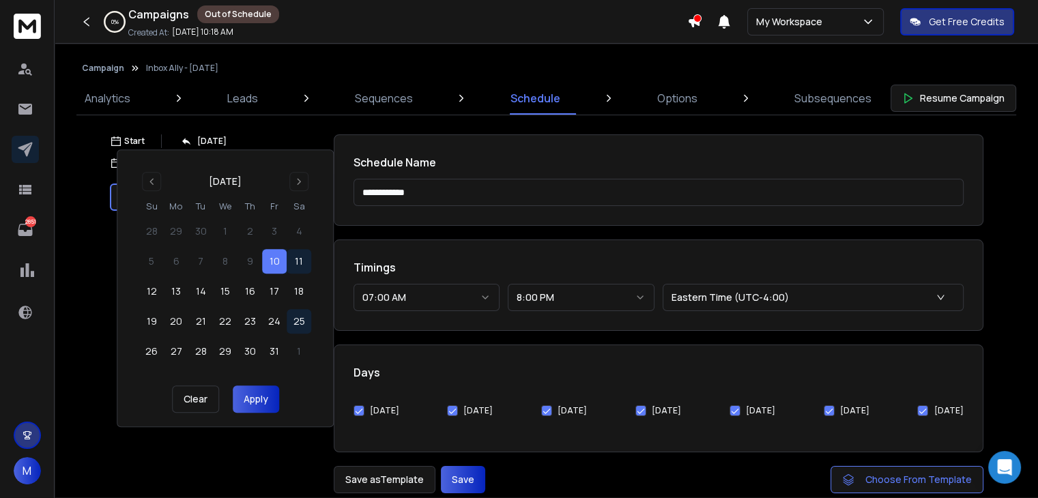
drag, startPoint x: 295, startPoint y: 262, endPoint x: 288, endPoint y: 319, distance: 57.7
click at [295, 263] on button "11" at bounding box center [299, 261] width 25 height 25
click at [263, 402] on button "Apply" at bounding box center [256, 399] width 46 height 27
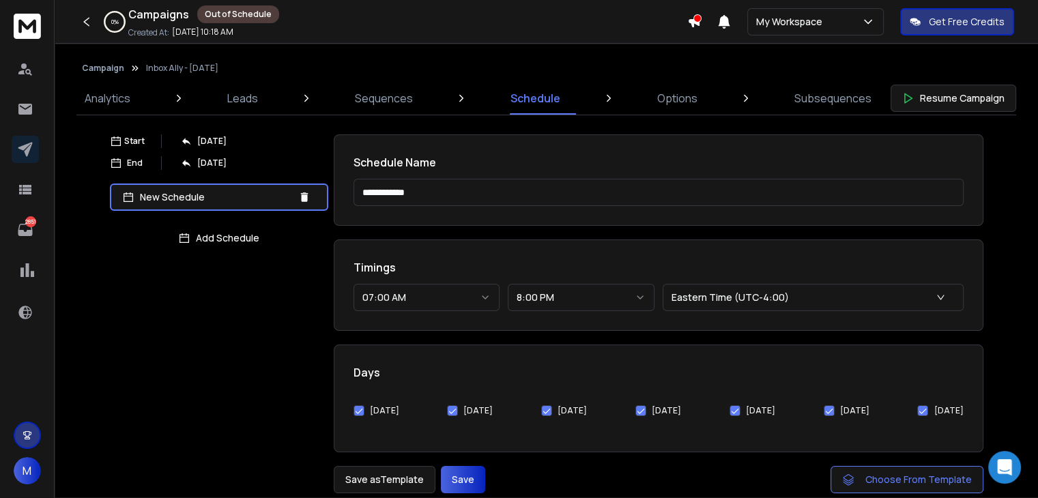
click at [467, 479] on button "Save" at bounding box center [463, 479] width 44 height 27
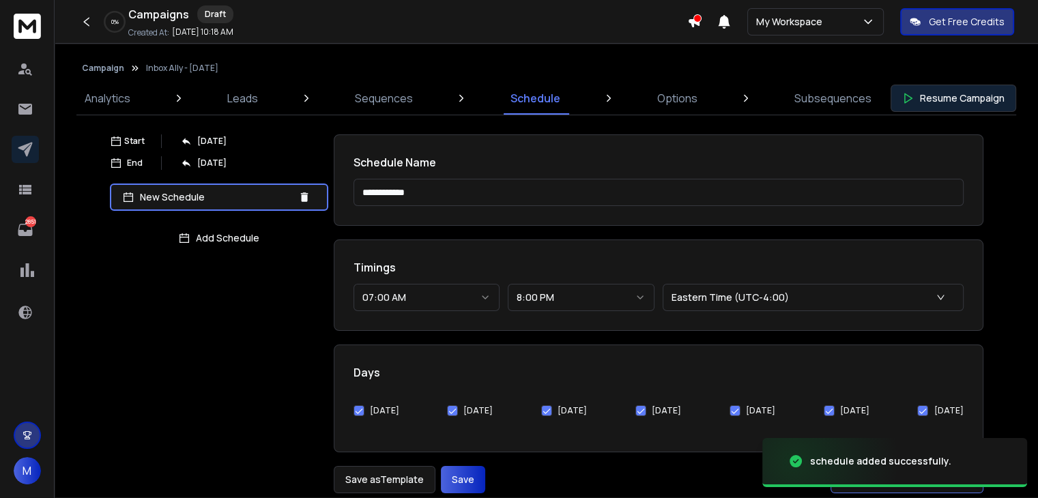
click at [907, 104] on icon at bounding box center [908, 98] width 12 height 12
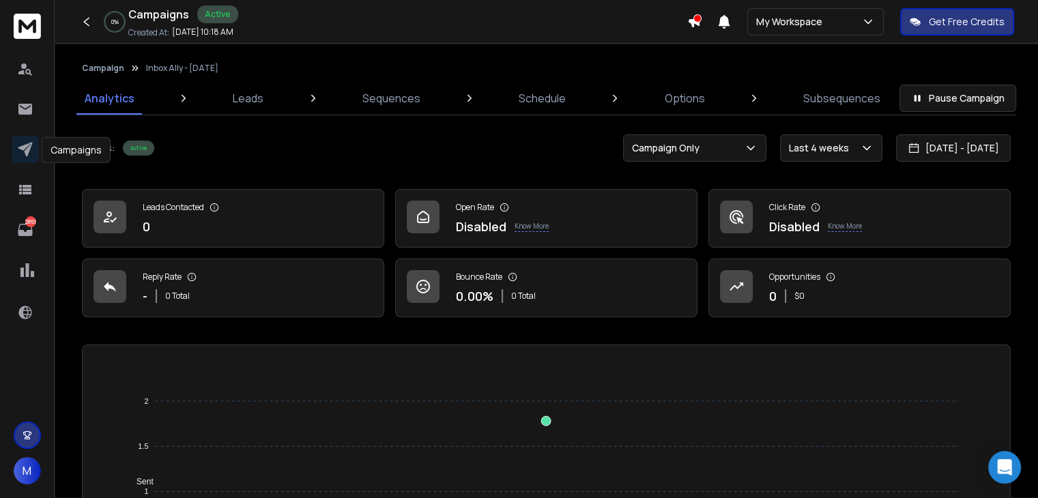
click at [22, 148] on icon at bounding box center [25, 150] width 14 height 14
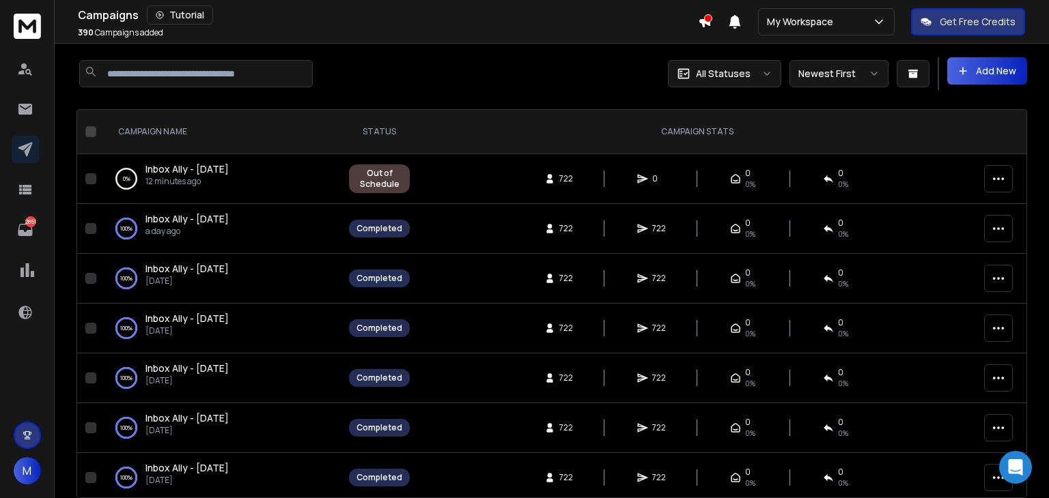
click at [372, 23] on div "Campaigns Tutorial" at bounding box center [388, 14] width 620 height 19
